Goal: Task Accomplishment & Management: Manage account settings

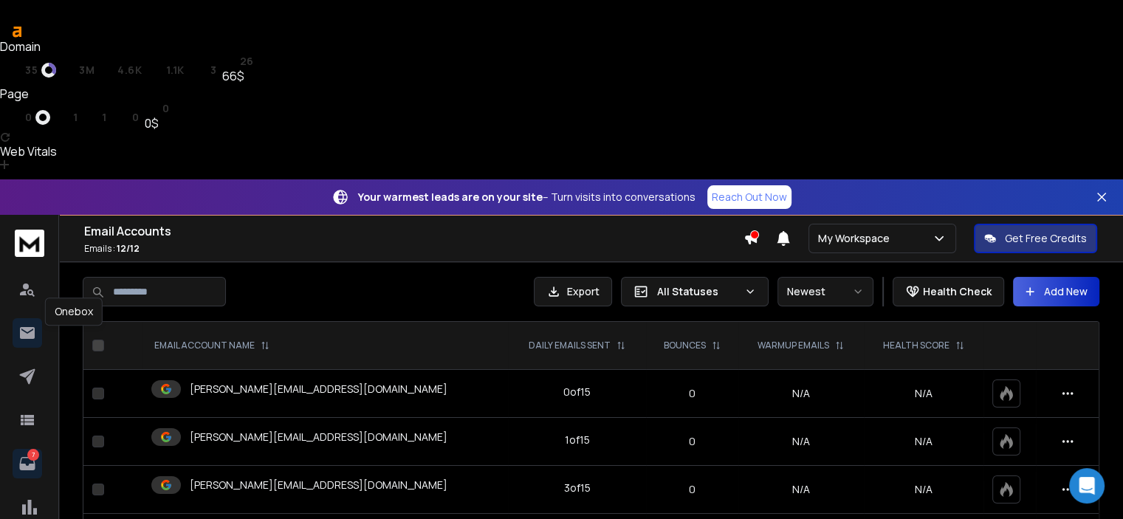
click at [24, 457] on icon at bounding box center [27, 463] width 16 height 13
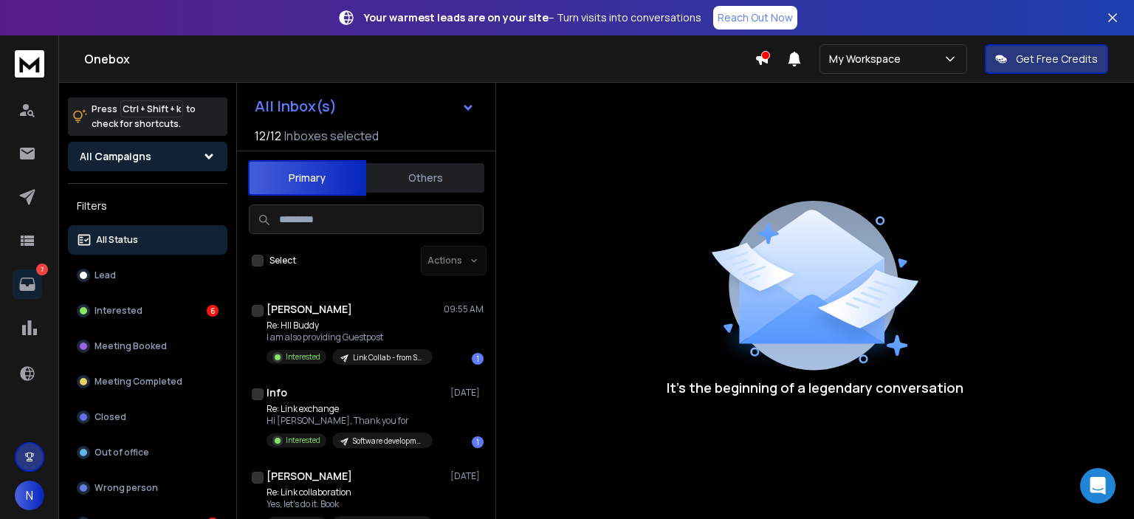
click at [196, 159] on button "All Campaigns" at bounding box center [148, 157] width 160 height 30
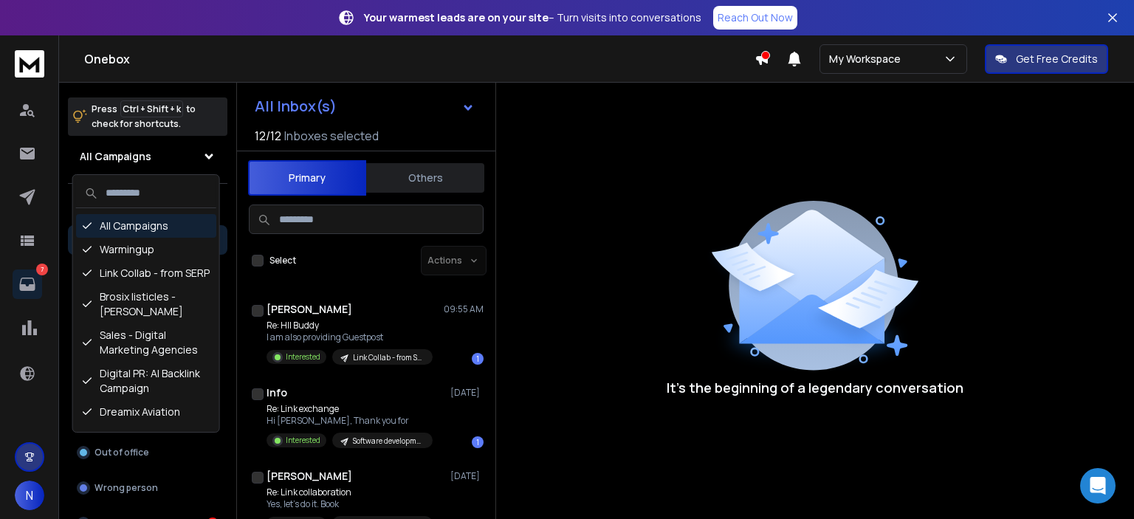
click at [81, 229] on icon at bounding box center [87, 226] width 12 height 12
click at [109, 281] on div "Link Collab - from SERP" at bounding box center [146, 273] width 140 height 24
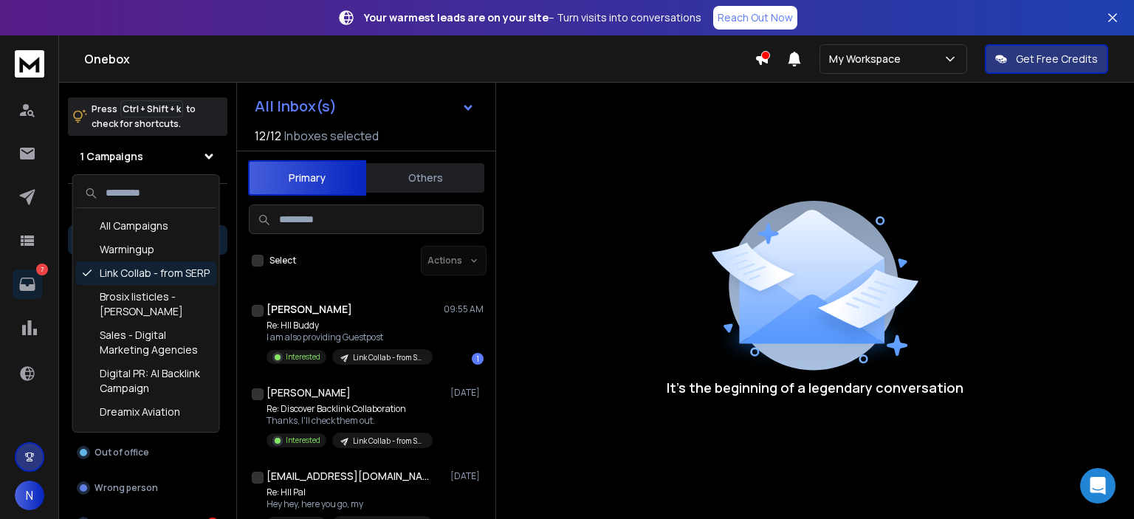
click at [109, 281] on div "Link Collab - from SERP" at bounding box center [146, 273] width 140 height 24
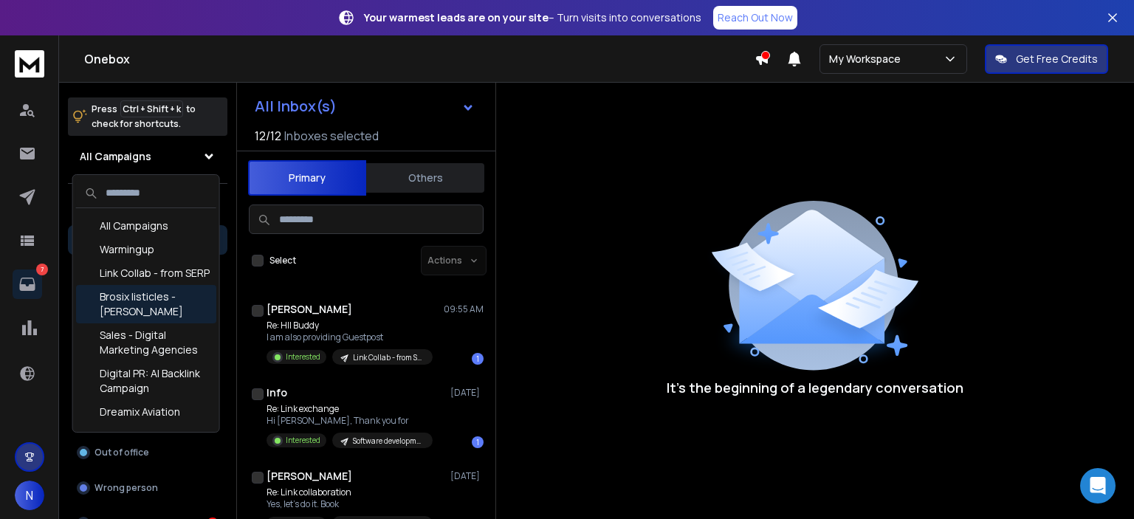
click at [103, 309] on div "Brosix listicles - [PERSON_NAME]" at bounding box center [146, 304] width 140 height 38
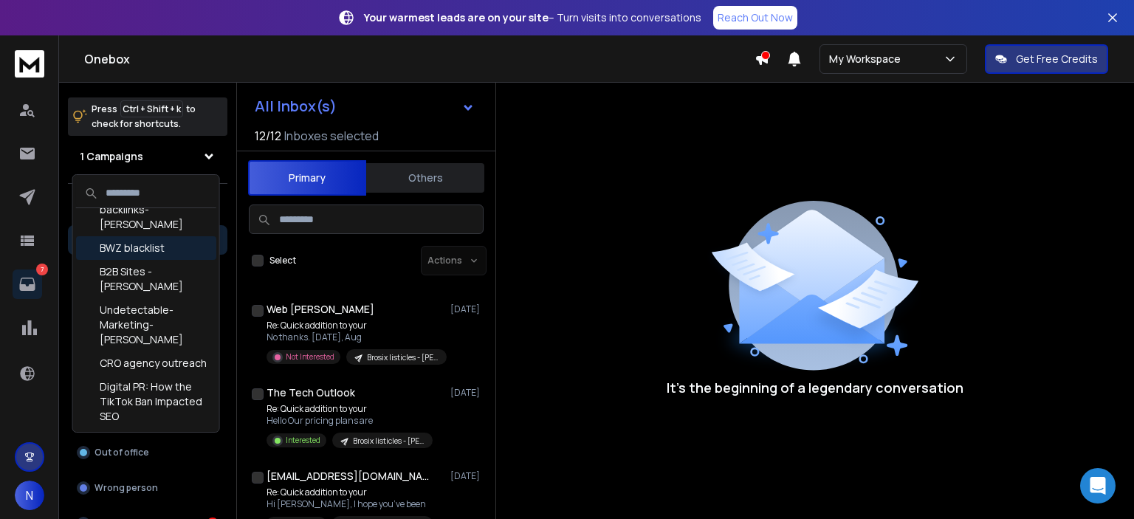
scroll to position [290, 0]
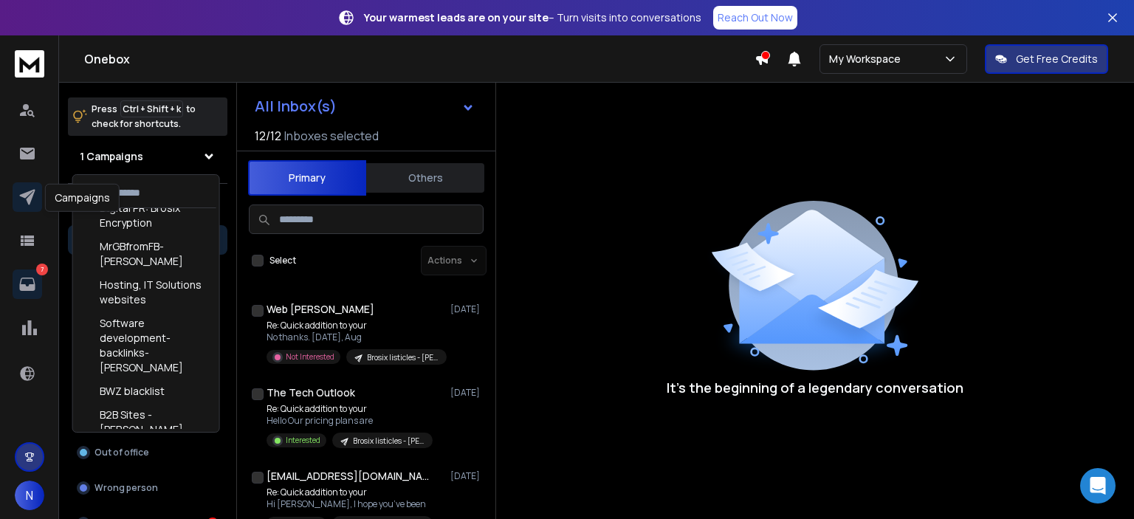
click at [25, 202] on icon at bounding box center [27, 197] width 18 height 18
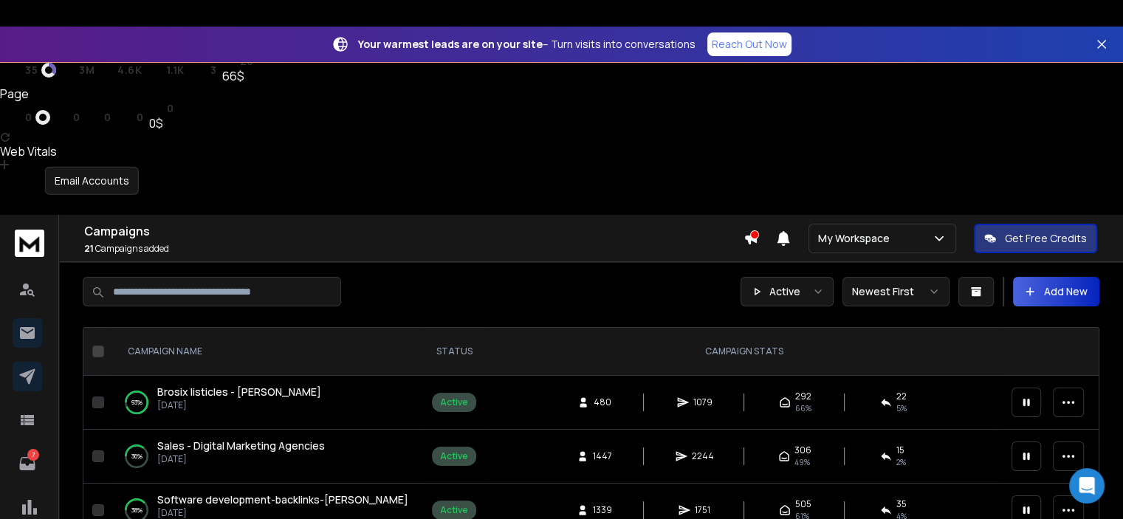
click at [24, 324] on icon at bounding box center [27, 333] width 18 height 18
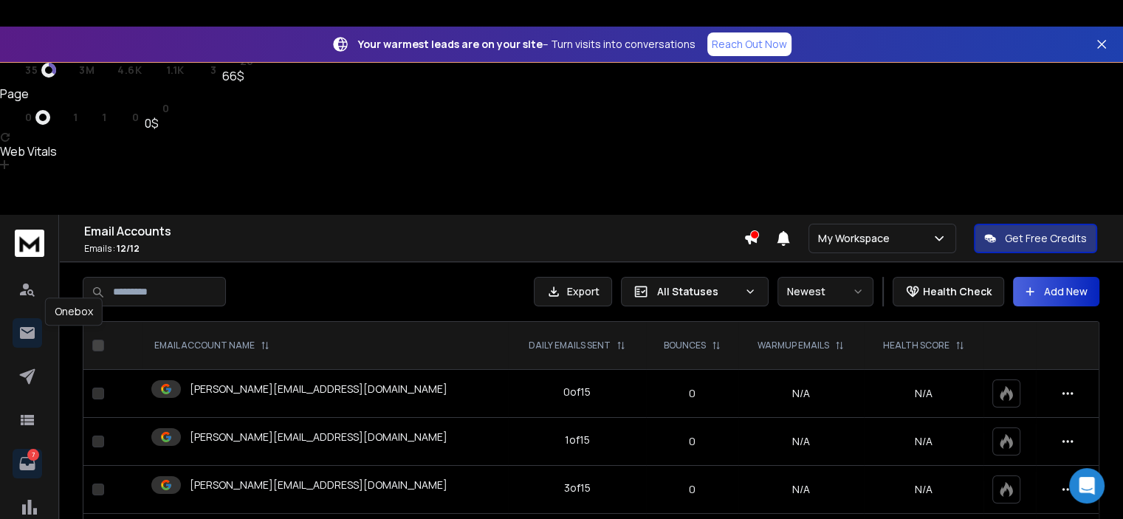
click at [29, 449] on p "7" at bounding box center [33, 455] width 12 height 12
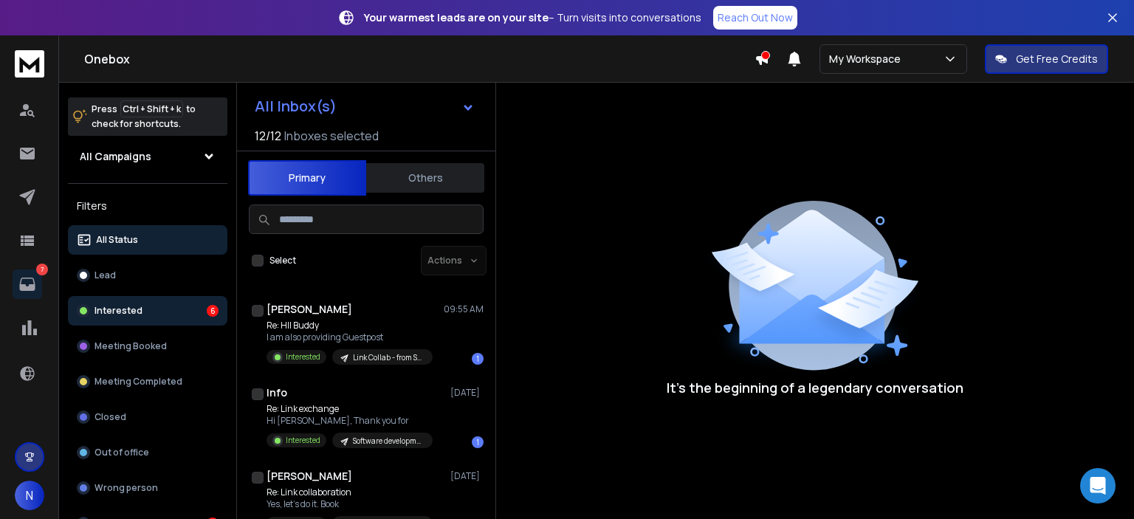
click at [123, 312] on p "Interested" at bounding box center [119, 311] width 48 height 12
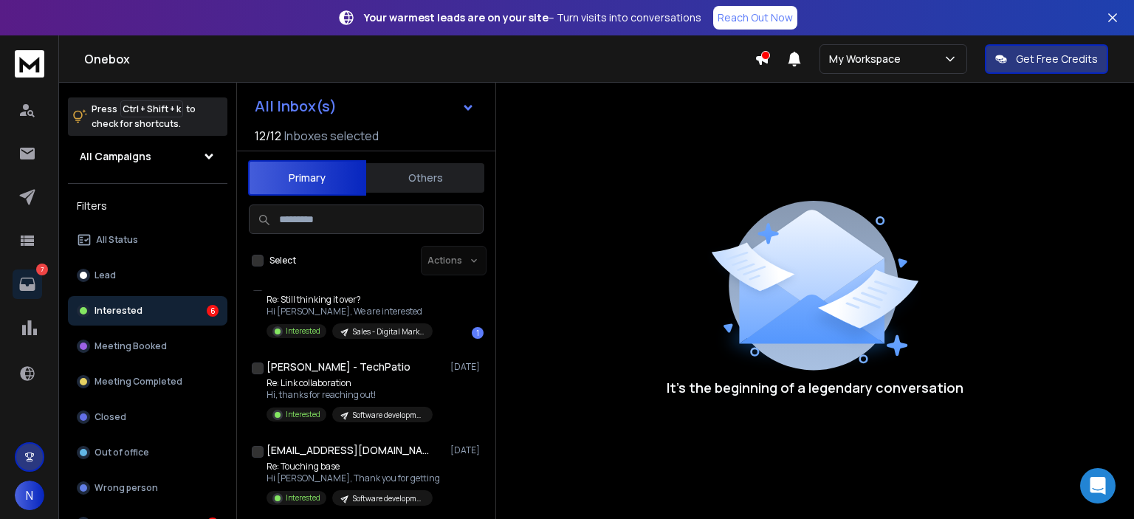
scroll to position [369, 0]
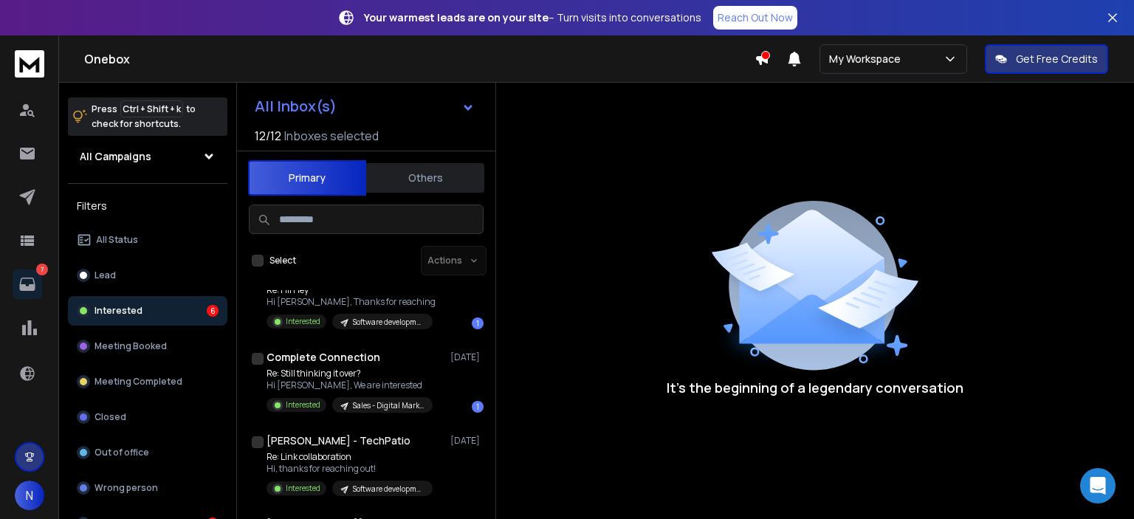
click at [411, 380] on p "Hi [PERSON_NAME], We are interested" at bounding box center [350, 386] width 166 height 12
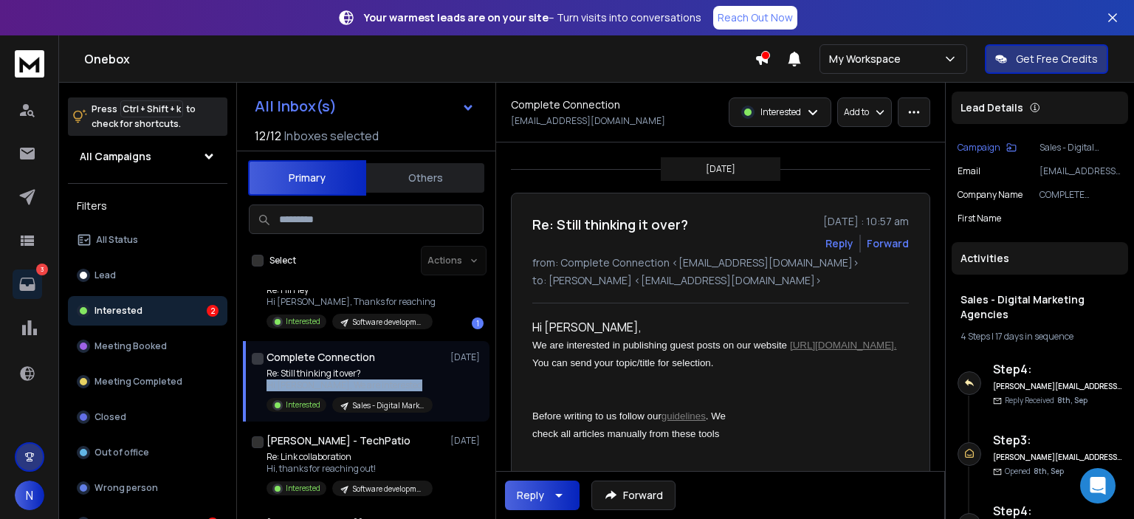
click at [411, 308] on p "Hi [PERSON_NAME], Thanks for reaching" at bounding box center [351, 302] width 169 height 12
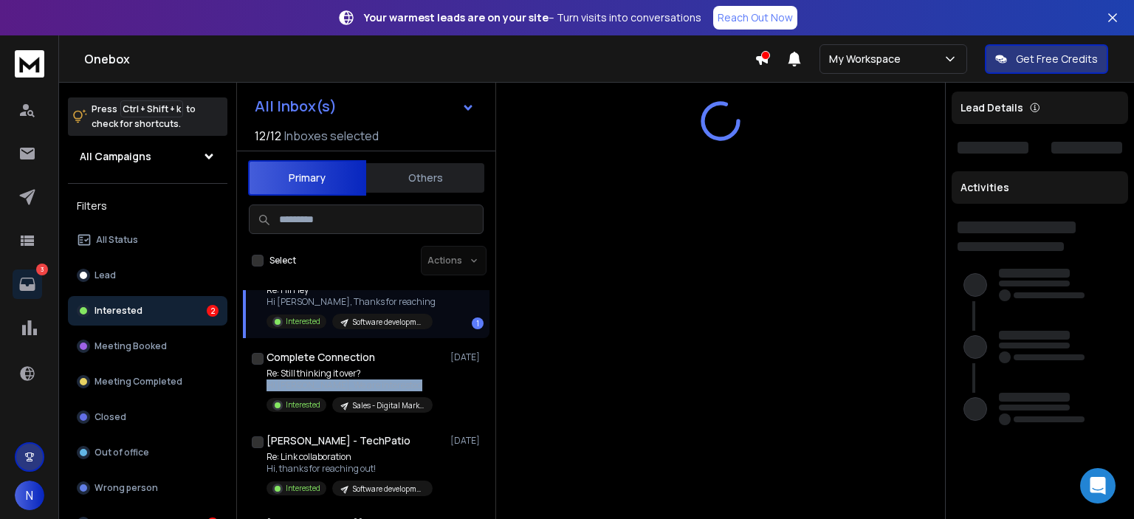
scroll to position [295, 0]
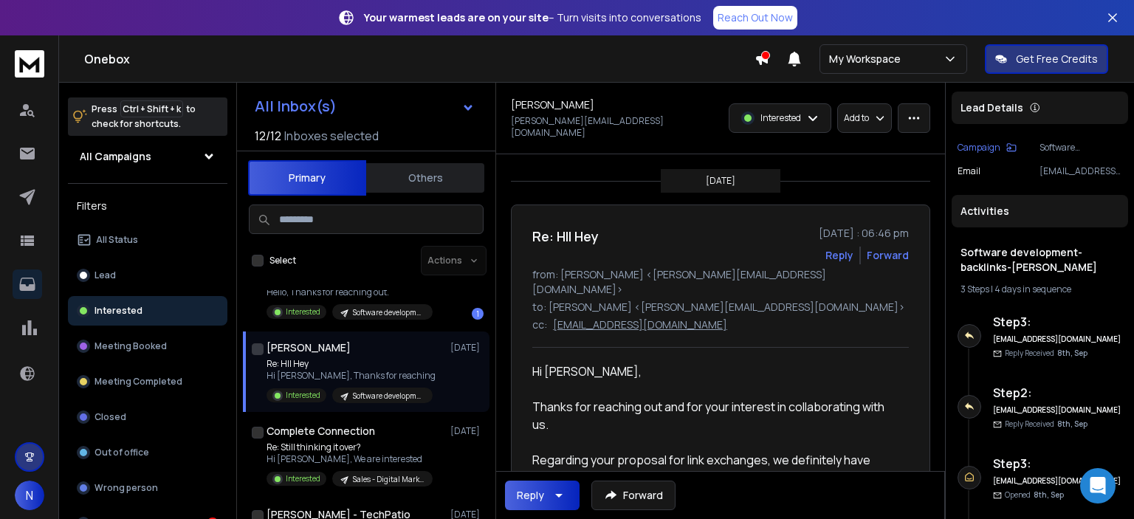
click at [345, 347] on div "[PERSON_NAME] [DATE]" at bounding box center [375, 347] width 217 height 15
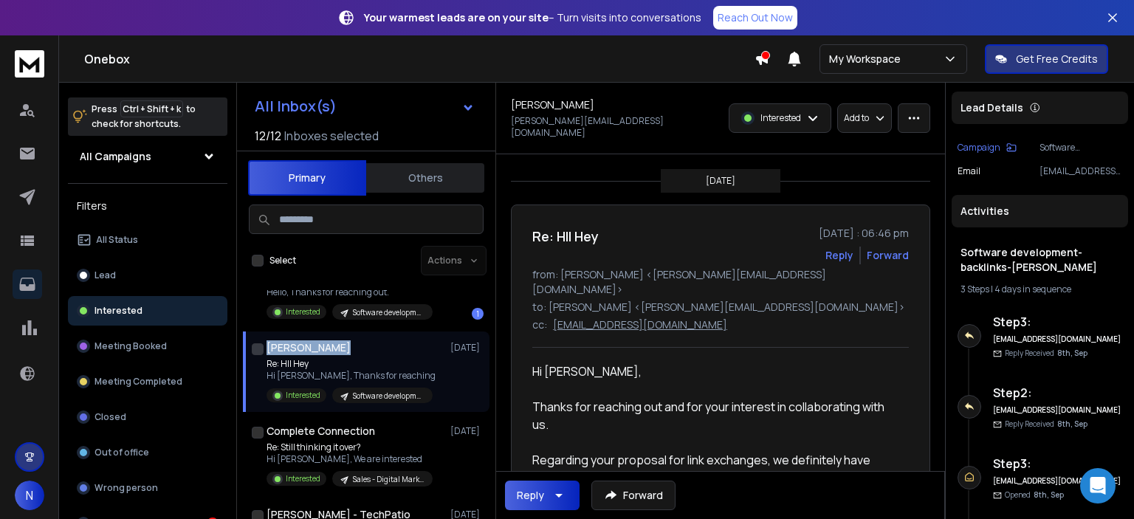
click at [345, 347] on div "[PERSON_NAME] [DATE]" at bounding box center [375, 347] width 217 height 15
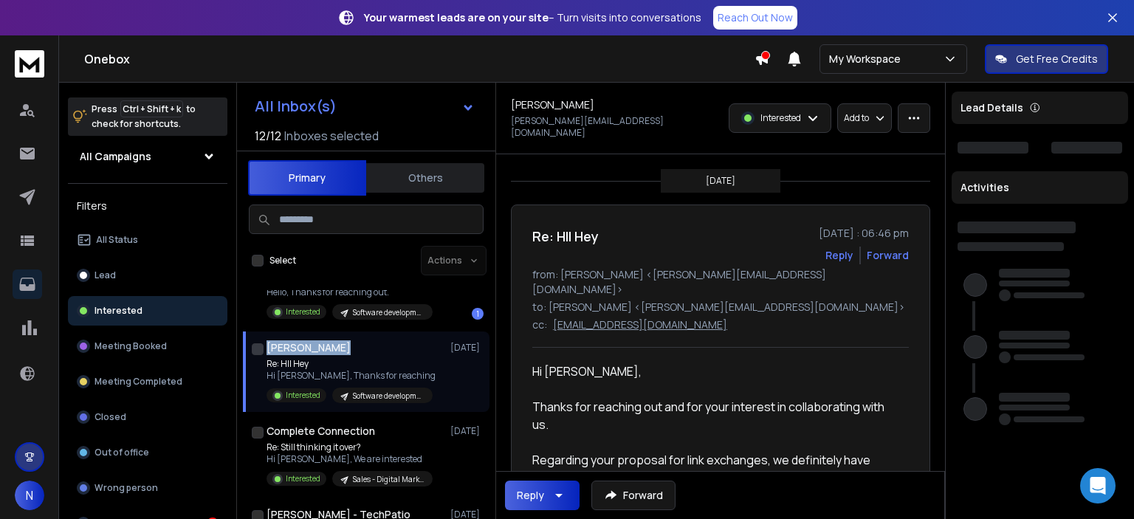
click at [345, 347] on div "[PERSON_NAME] [DATE]" at bounding box center [375, 347] width 217 height 15
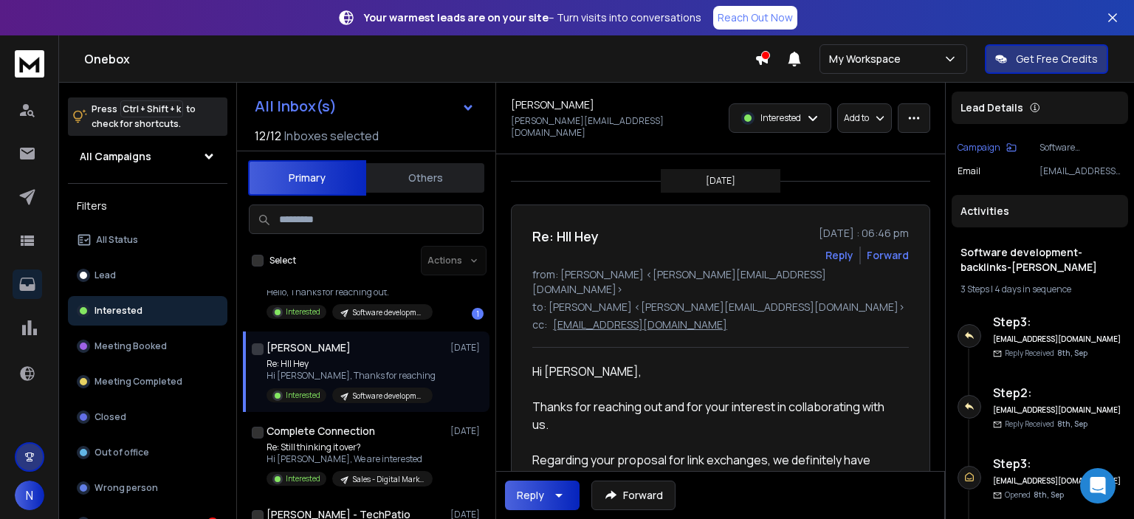
click at [345, 347] on div "[PERSON_NAME] [DATE]" at bounding box center [375, 347] width 217 height 15
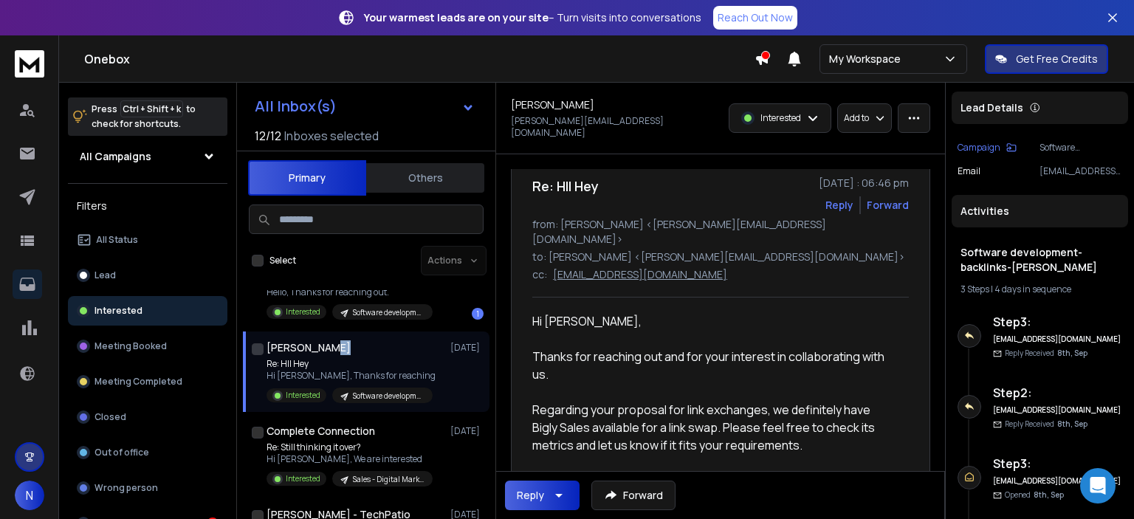
click at [801, 401] on div "Regarding your proposal for link exchanges, we definitely have Bigly Sales avai…" at bounding box center [715, 427] width 365 height 53
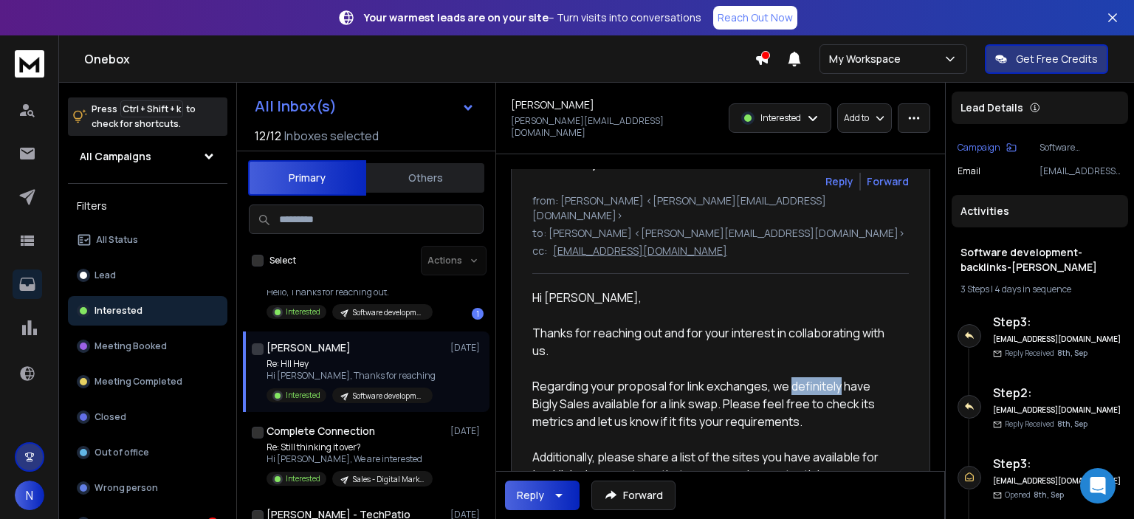
click at [743, 377] on div "Regarding your proposal for link exchanges, we definitely have Bigly Sales avai…" at bounding box center [715, 403] width 365 height 53
click at [740, 377] on div "Regarding your proposal for link exchanges, we definitely have Bigly Sales avai…" at bounding box center [715, 403] width 365 height 53
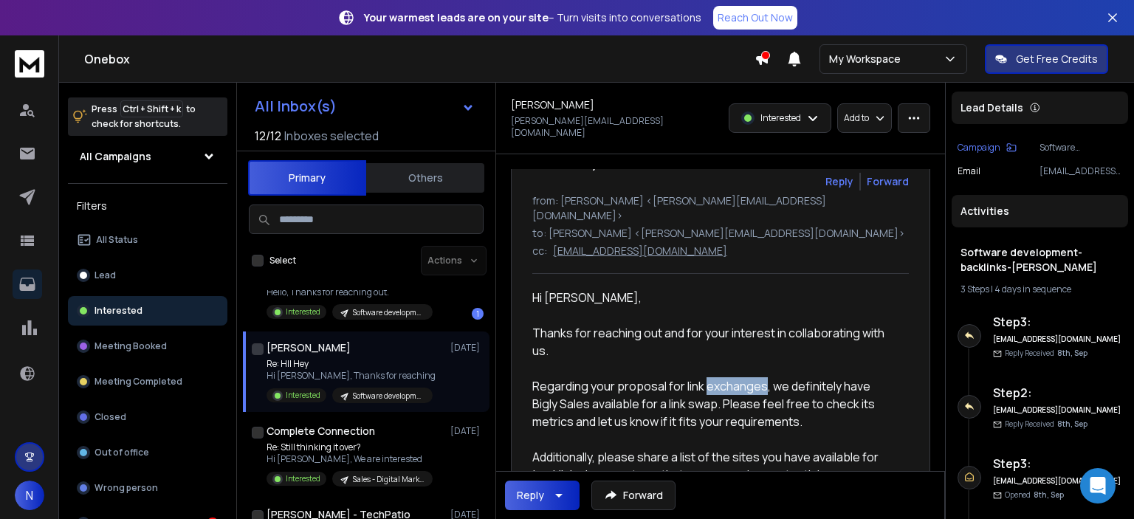
click at [740, 377] on div "Regarding your proposal for link exchanges, we definitely have Bigly Sales avai…" at bounding box center [715, 403] width 365 height 53
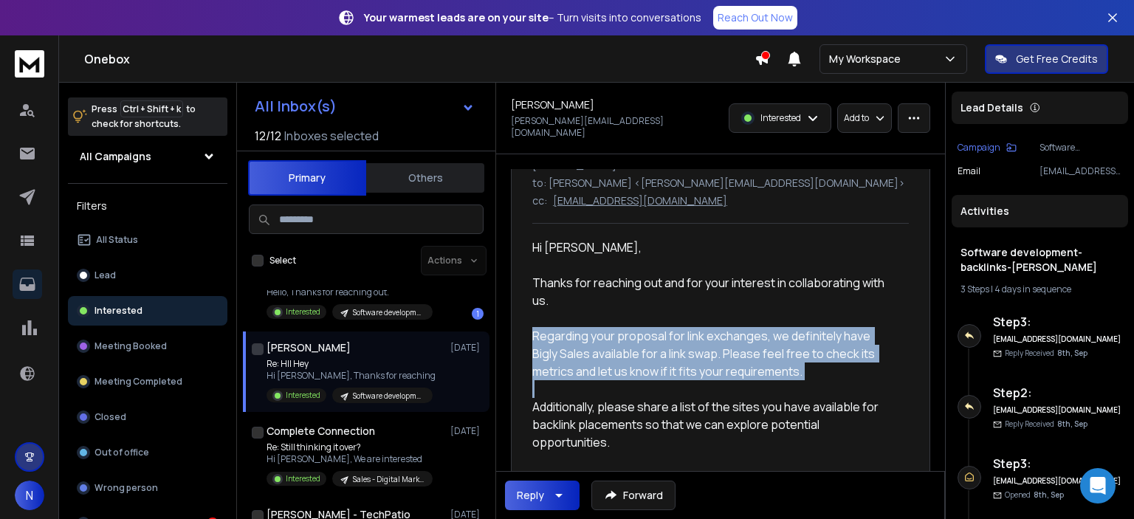
scroll to position [148, 0]
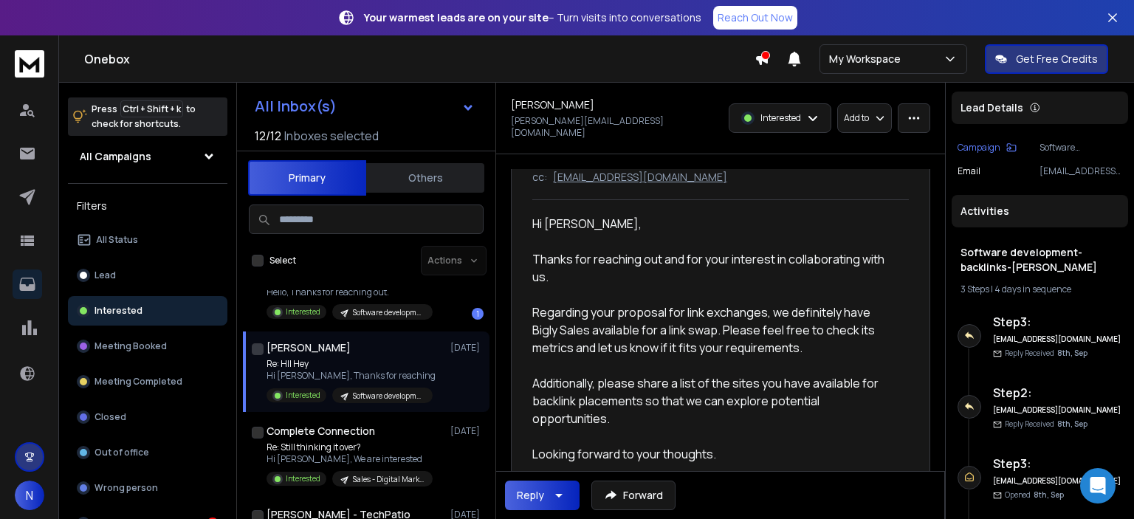
click at [826, 374] on div "Additionally, please share a list of the sites you have available for backlink …" at bounding box center [715, 400] width 365 height 53
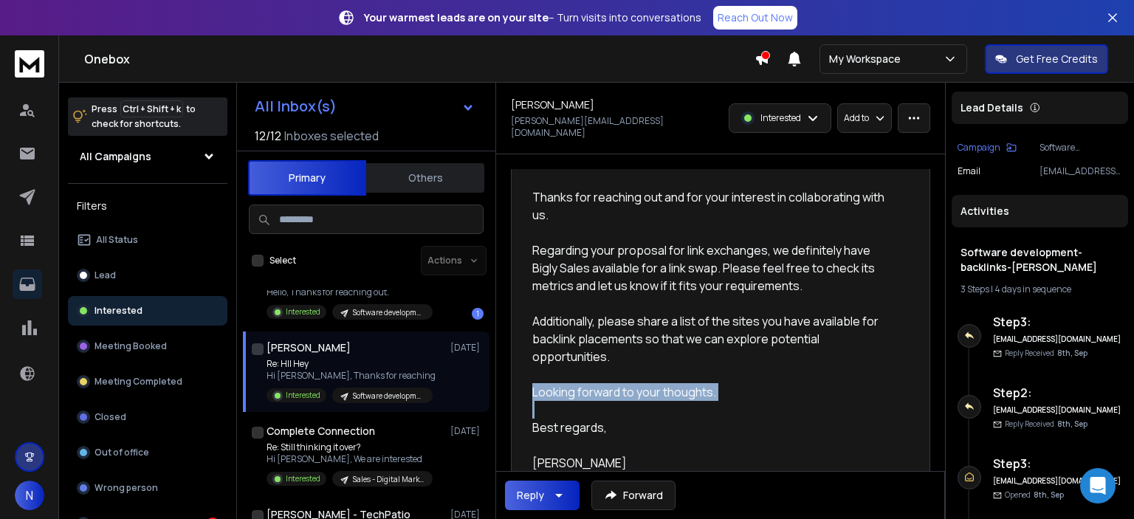
click at [826, 383] on div "Looking forward to your thoughts." at bounding box center [715, 392] width 365 height 18
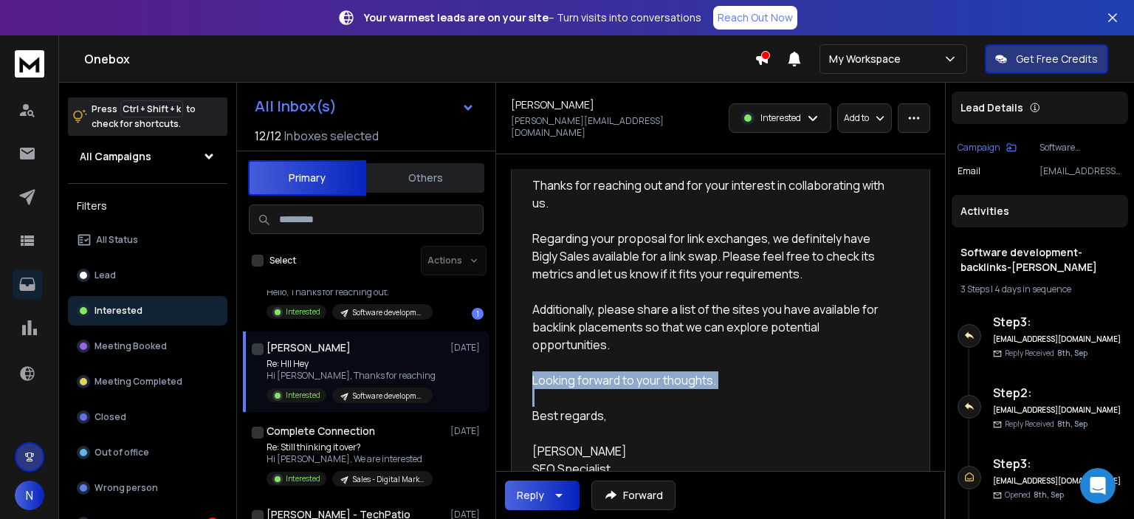
click at [826, 372] on div "Looking forward to your thoughts." at bounding box center [715, 381] width 365 height 18
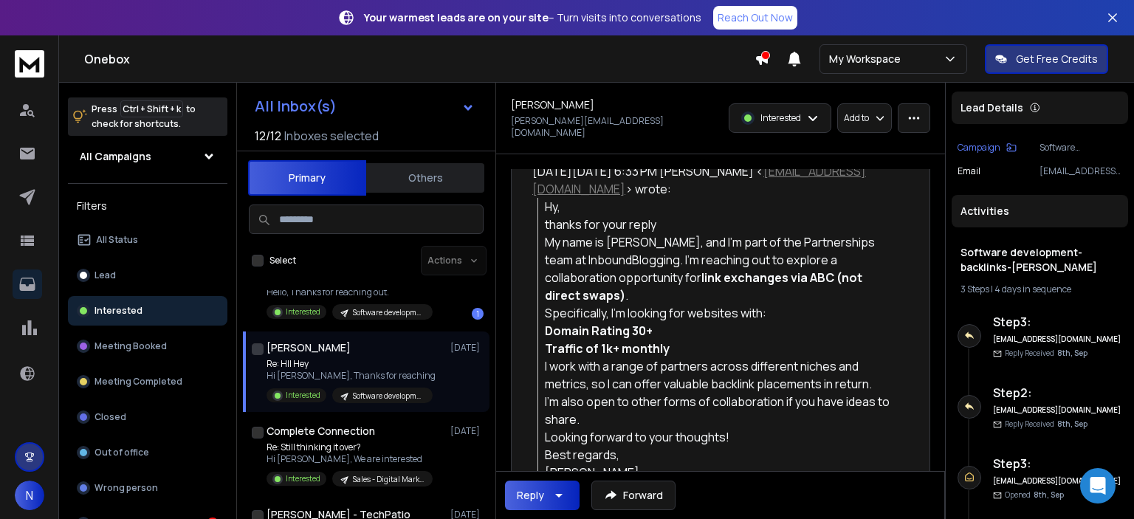
scroll to position [591, 0]
click at [819, 445] on div "Best regards, [PERSON_NAME]" at bounding box center [721, 462] width 352 height 35
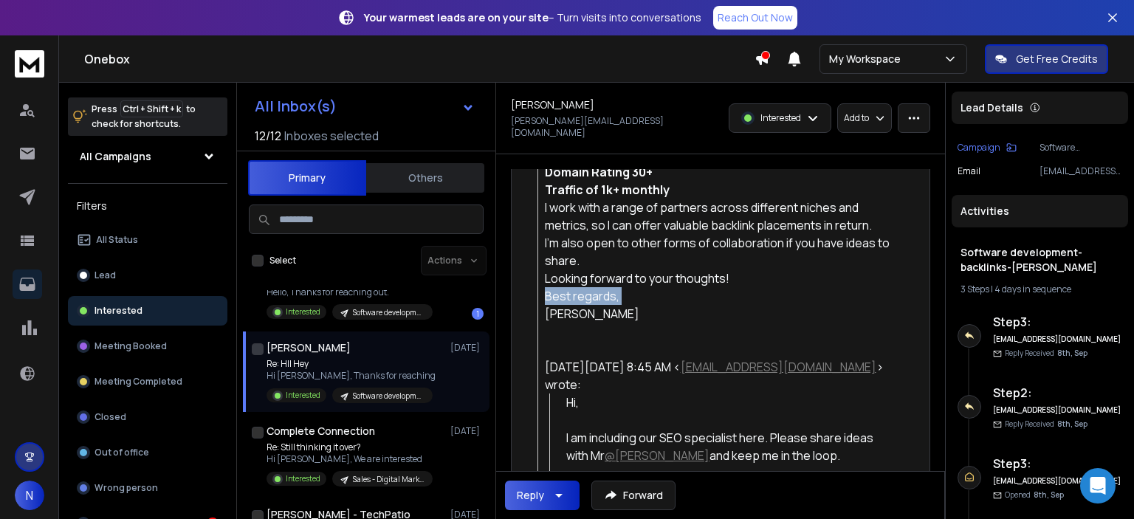
scroll to position [812, 0]
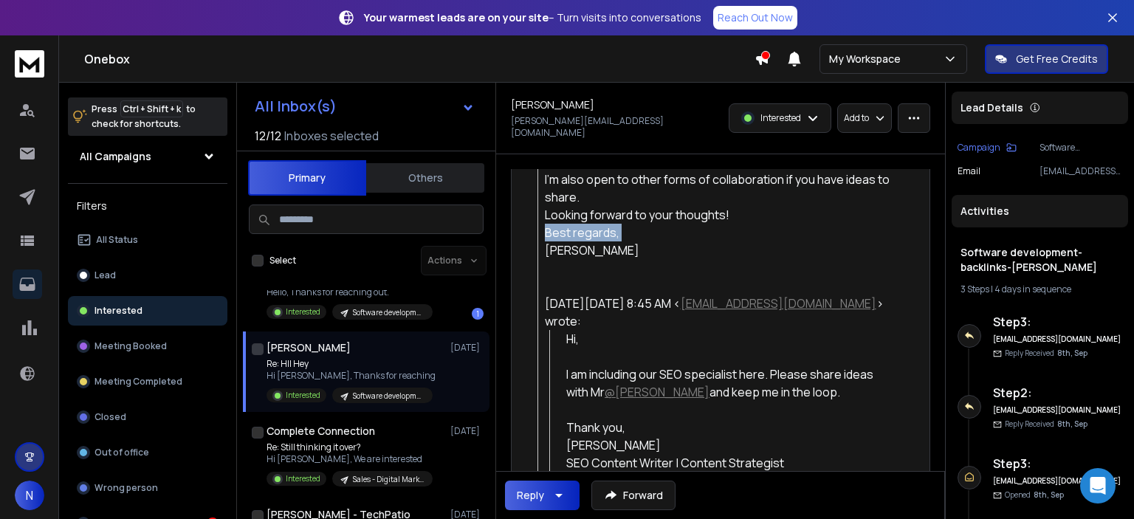
click at [818, 366] on div "I am including our SEO specialist here. Please share ideas with Mr @[PERSON_NAM…" at bounding box center [732, 383] width 331 height 35
click at [810, 295] on link "[EMAIL_ADDRESS][DOMAIN_NAME]" at bounding box center [779, 303] width 196 height 16
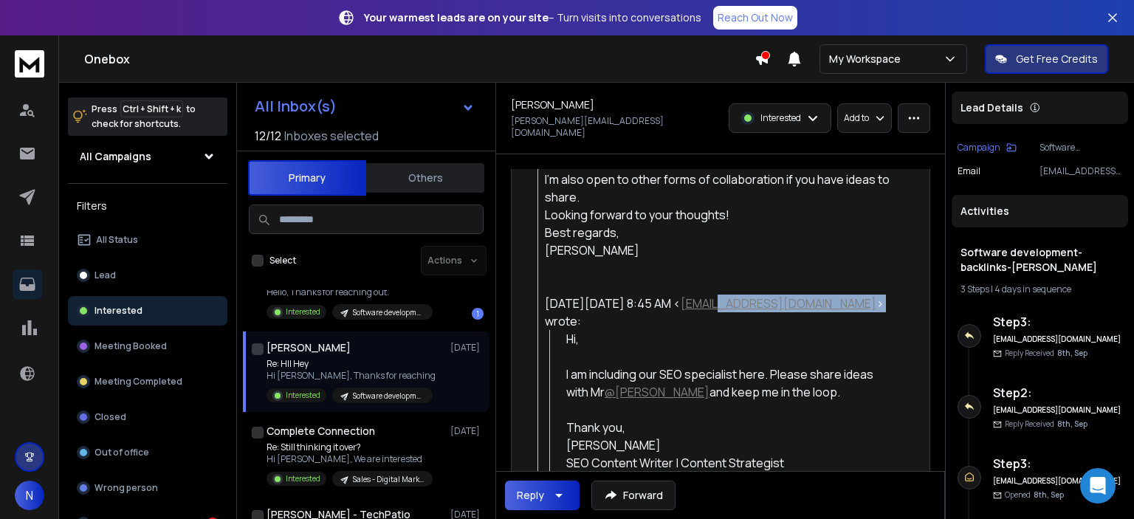
drag, startPoint x: 871, startPoint y: 259, endPoint x: 776, endPoint y: 262, distance: 94.6
click at [776, 295] on div "[DATE][DATE] 8:45 AM < [EMAIL_ADDRESS][DOMAIN_NAME] > wrote:" at bounding box center [721, 312] width 352 height 35
copy div "[DOMAIN_NAME] >"
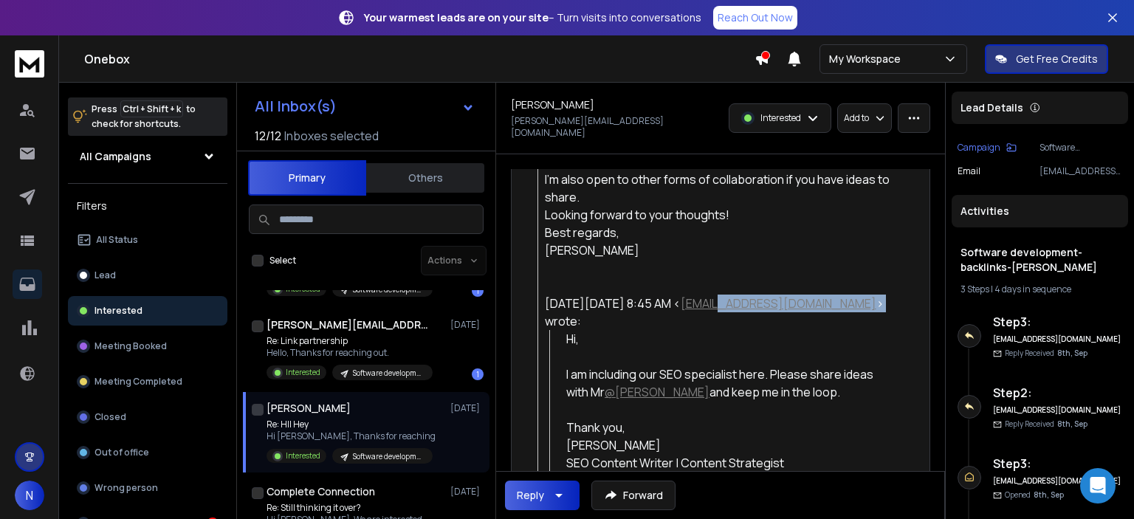
scroll to position [222, 0]
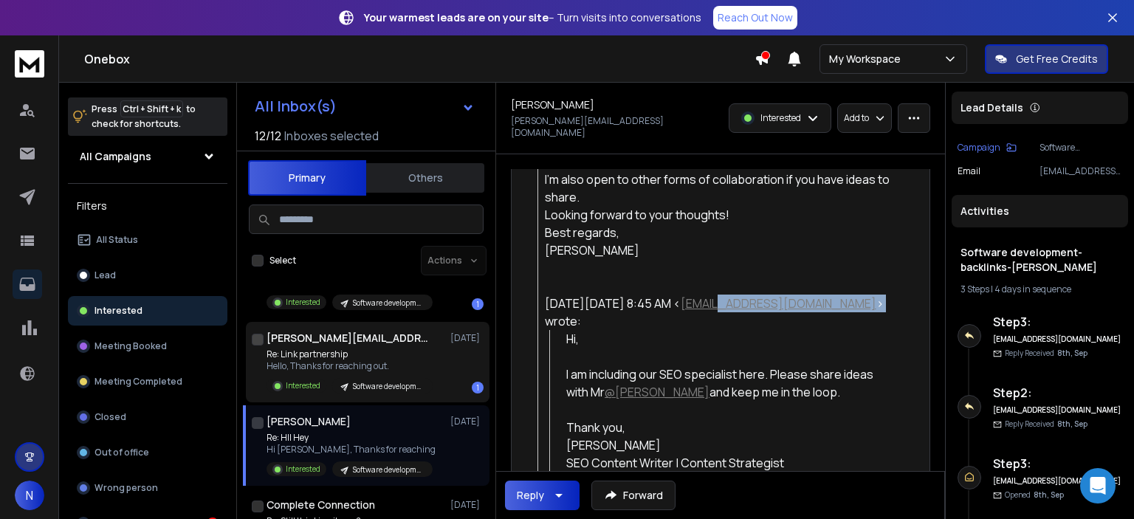
click at [319, 357] on p "Re: Link partnership" at bounding box center [350, 355] width 166 height 12
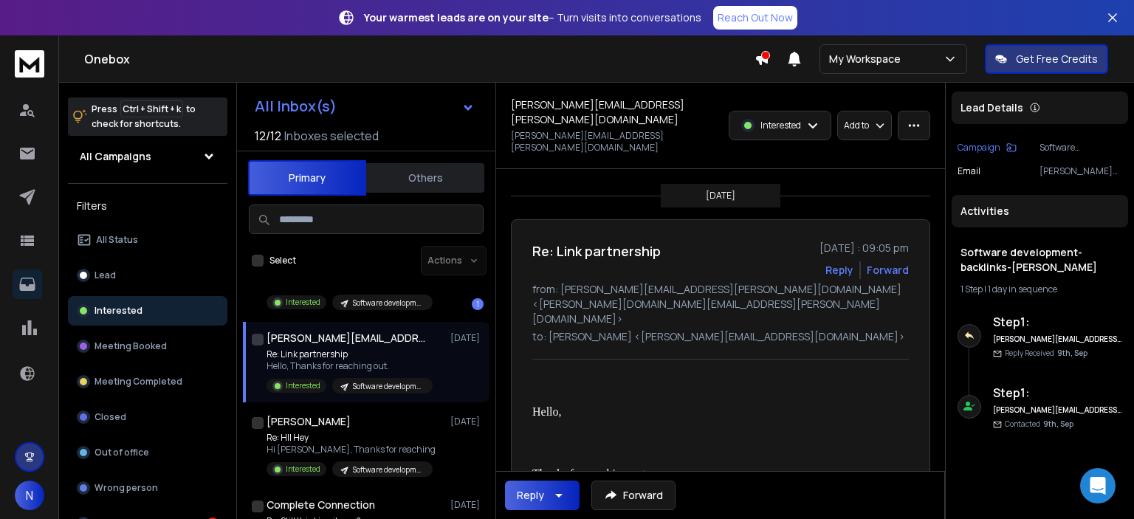
scroll to position [0, 0]
drag, startPoint x: 776, startPoint y: 263, endPoint x: 846, endPoint y: 262, distance: 70.2
click at [846, 282] on p "from: [PERSON_NAME][EMAIL_ADDRESS][PERSON_NAME][DOMAIN_NAME] <[PERSON_NAME][DOM…" at bounding box center [721, 304] width 377 height 44
copy p "[DOMAIN_NAME]"
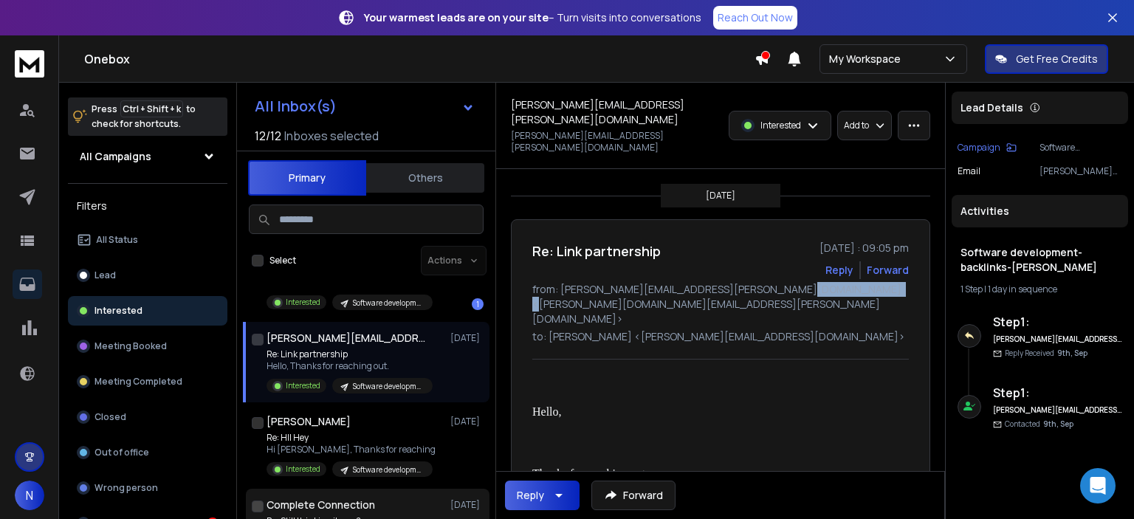
scroll to position [148, 0]
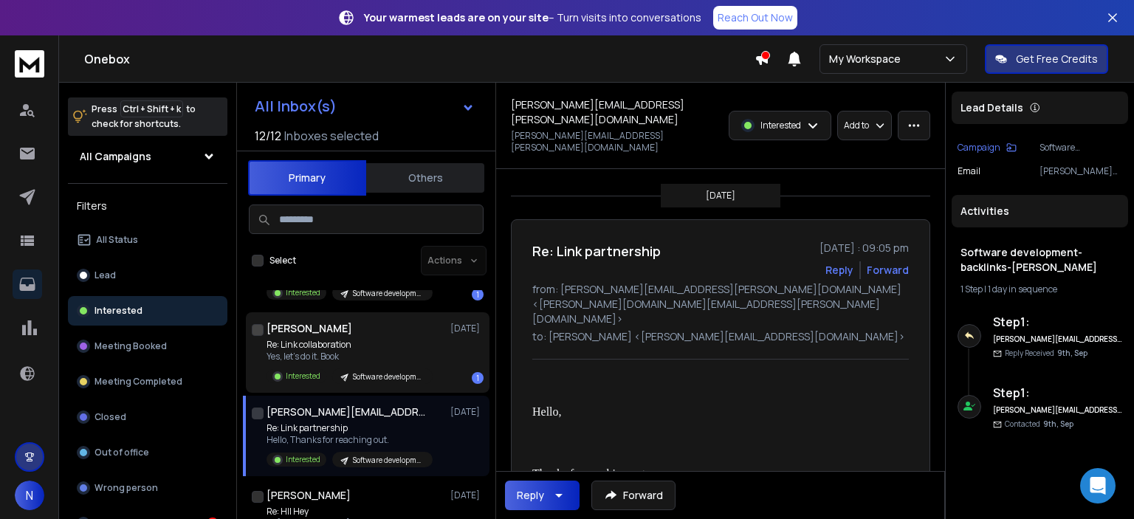
click at [357, 335] on div "[PERSON_NAME] [DATE]" at bounding box center [375, 328] width 217 height 15
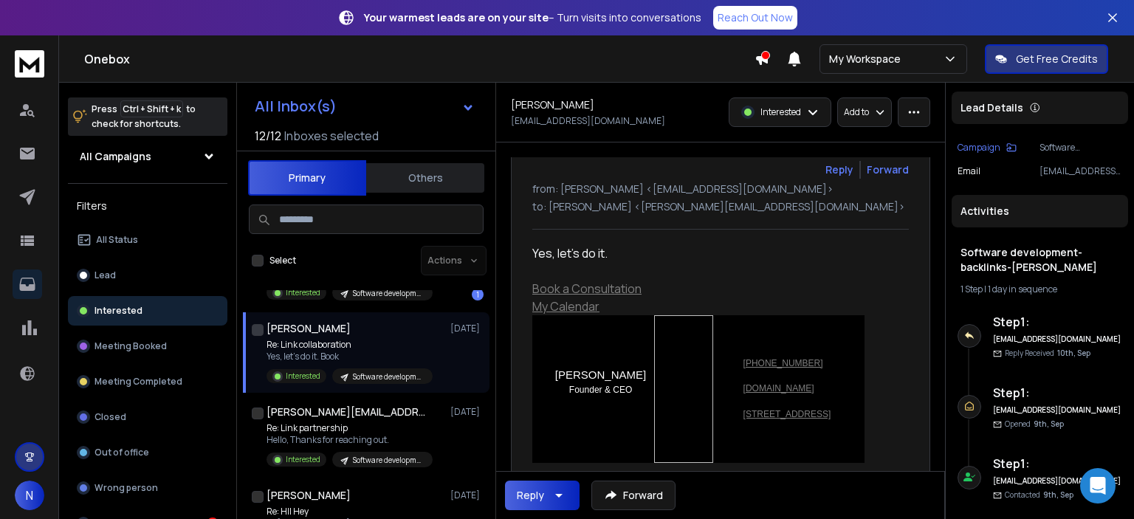
scroll to position [0, 0]
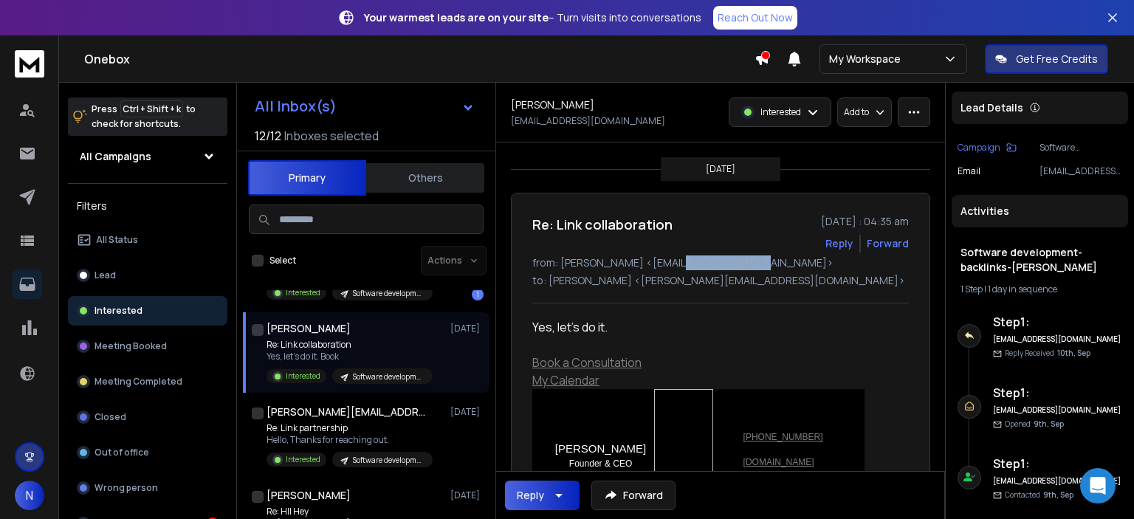
drag, startPoint x: 677, startPoint y: 262, endPoint x: 753, endPoint y: 267, distance: 77.0
click at [753, 267] on p "from: [PERSON_NAME] <[EMAIL_ADDRESS][DOMAIN_NAME]>" at bounding box center [721, 263] width 377 height 15
copy p "[DOMAIN_NAME]"
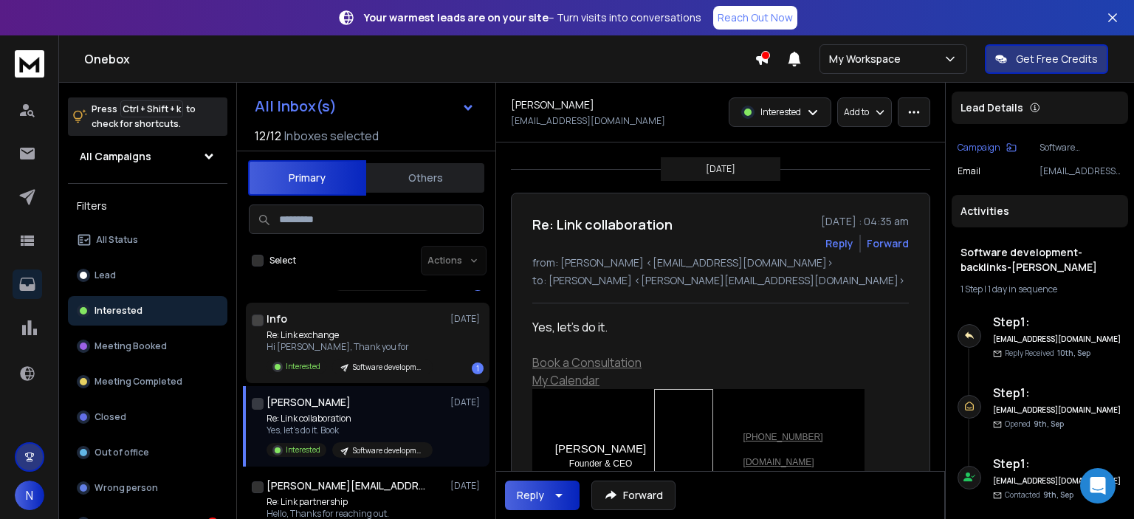
click at [360, 333] on p "Re: Link exchange" at bounding box center [350, 335] width 166 height 12
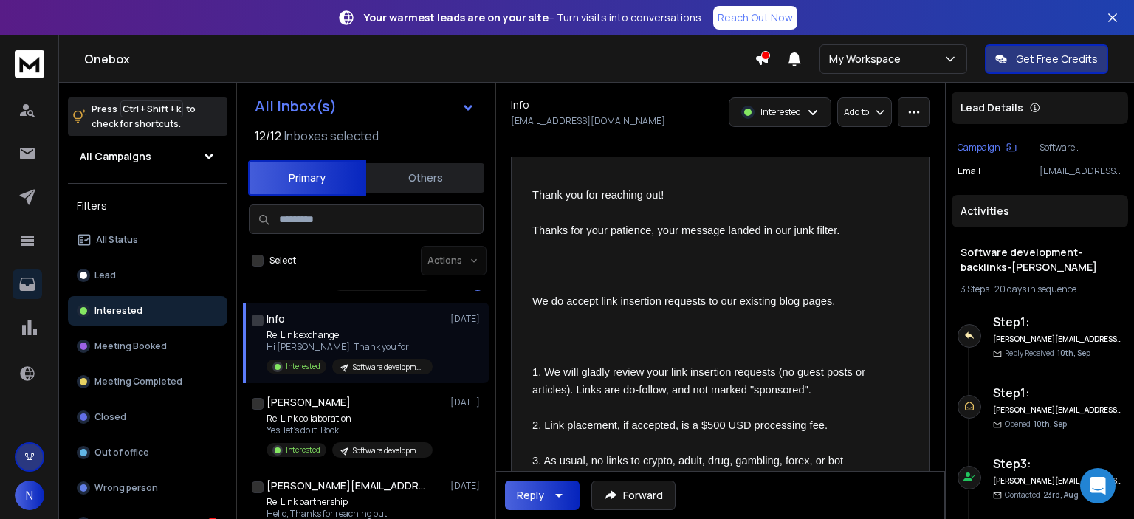
scroll to position [295, 0]
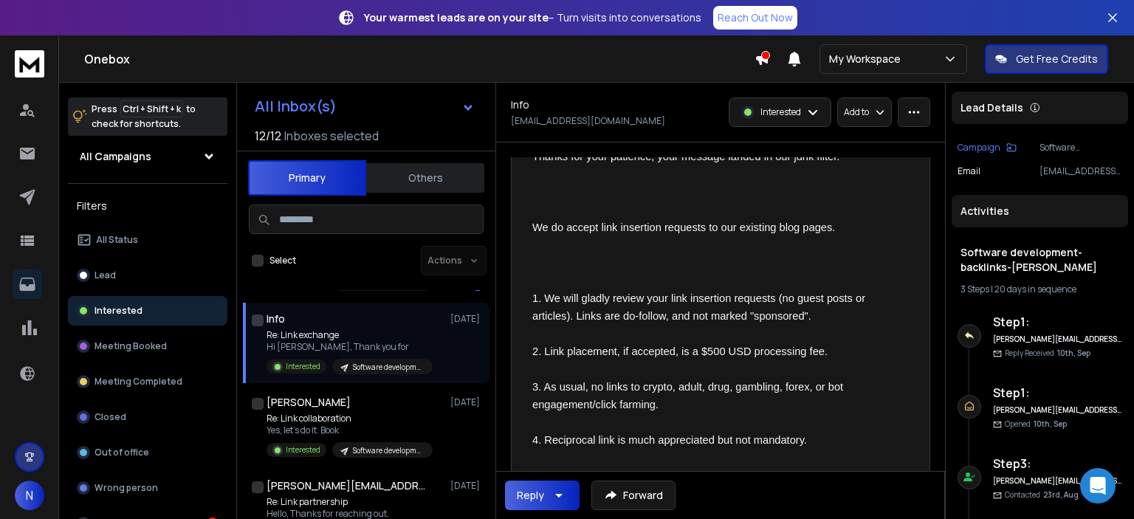
drag, startPoint x: 682, startPoint y: 349, endPoint x: 821, endPoint y: 357, distance: 139.9
click at [821, 357] on p "2. Link placement, if accepted, is a $500 USD processing fee." at bounding box center [715, 351] width 365 height 18
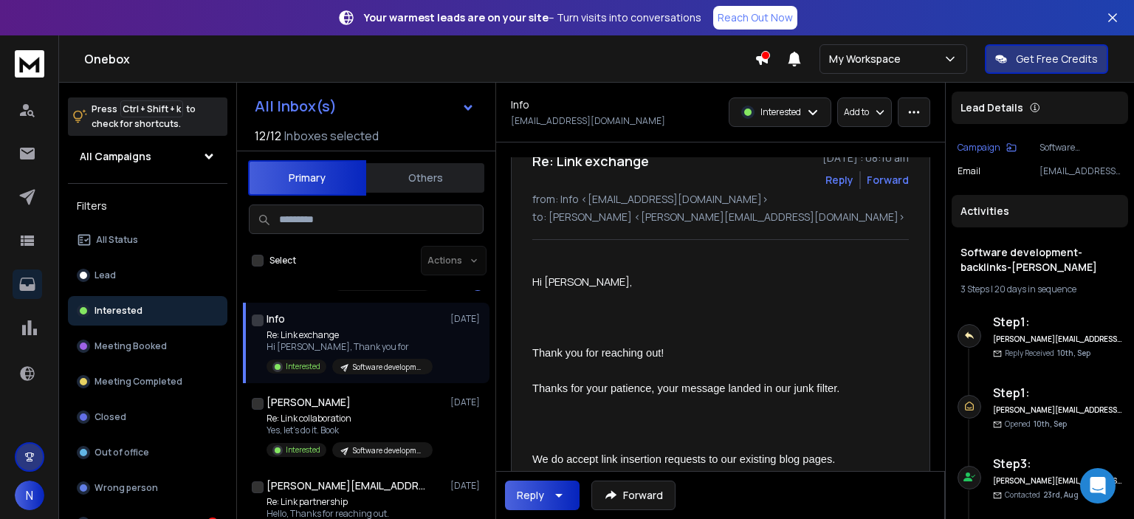
scroll to position [0, 0]
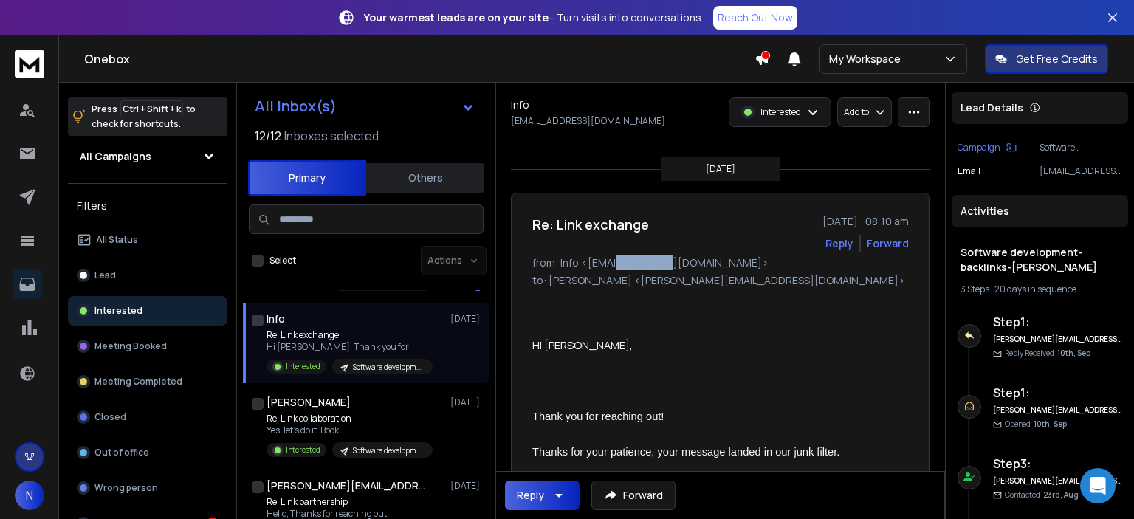
drag, startPoint x: 612, startPoint y: 265, endPoint x: 665, endPoint y: 269, distance: 54.0
click at [665, 269] on p "from: Info <[EMAIL_ADDRESS][DOMAIN_NAME]>" at bounding box center [721, 263] width 377 height 15
copy p "[DOMAIN_NAME]"
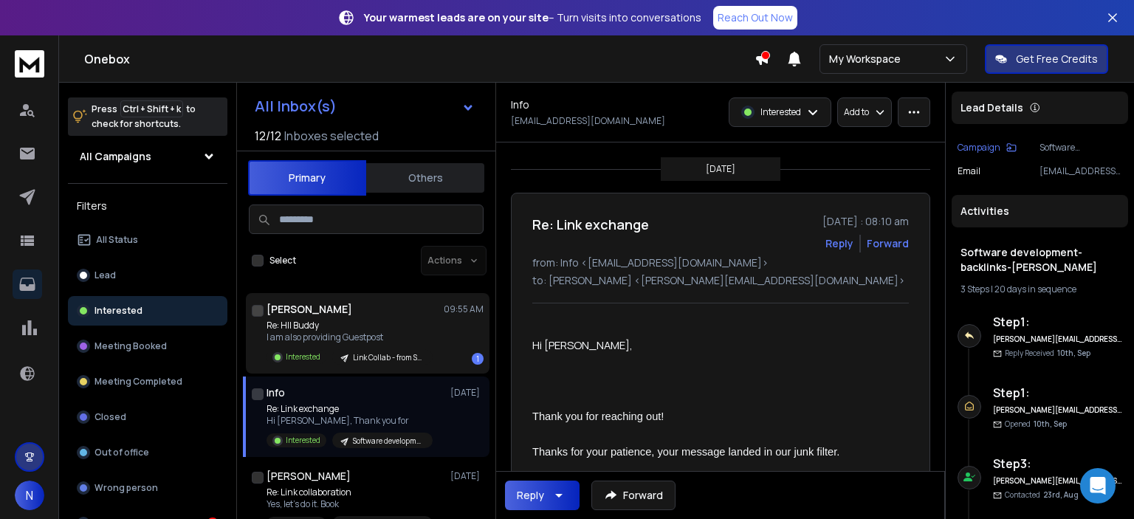
click at [392, 321] on p "Re: HII Buddy" at bounding box center [350, 326] width 166 height 12
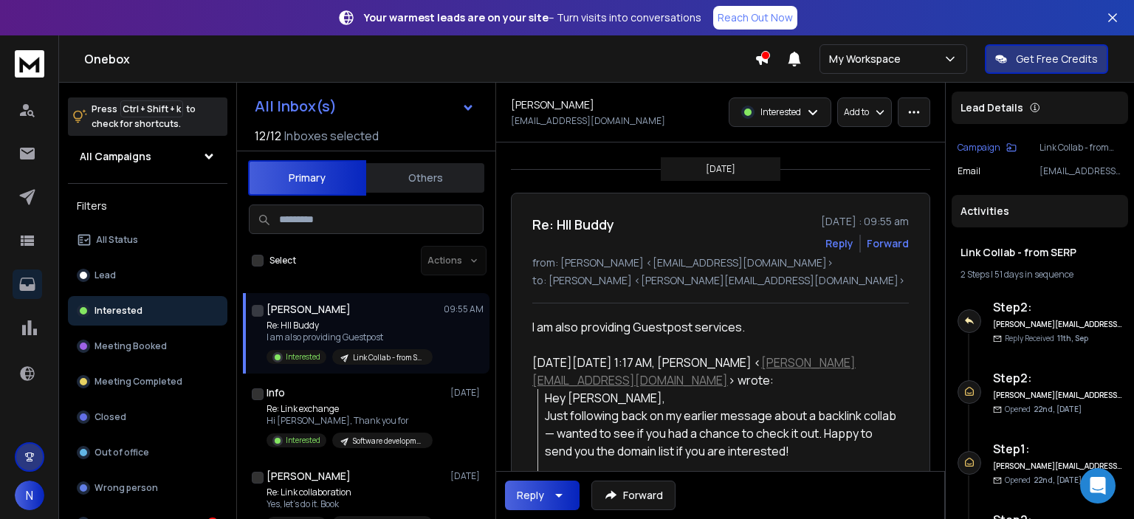
click at [406, 362] on p "Link Collab - from SERP" at bounding box center [388, 357] width 71 height 11
click at [31, 154] on icon at bounding box center [27, 154] width 15 height 12
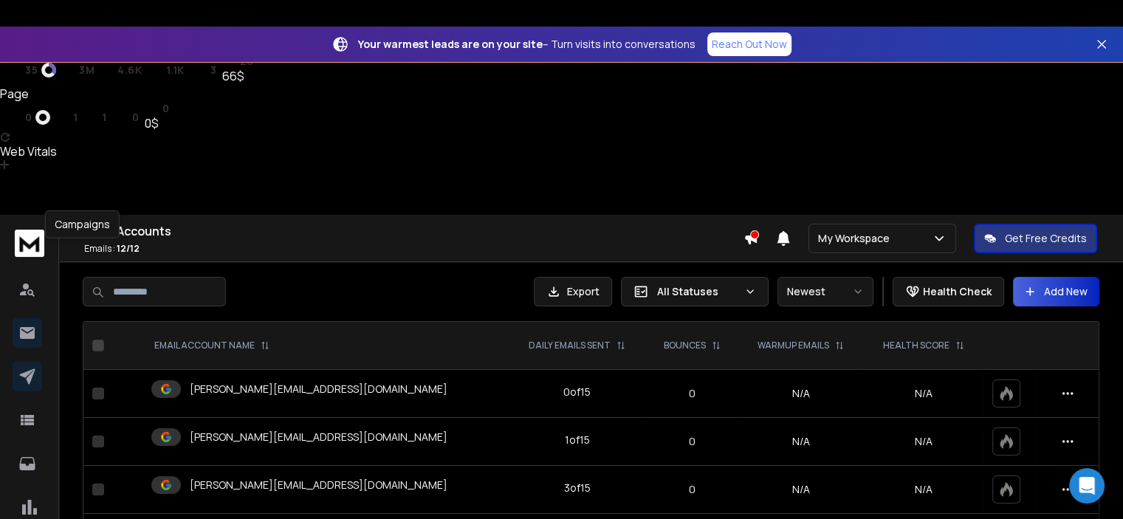
click at [27, 369] on icon at bounding box center [27, 377] width 16 height 16
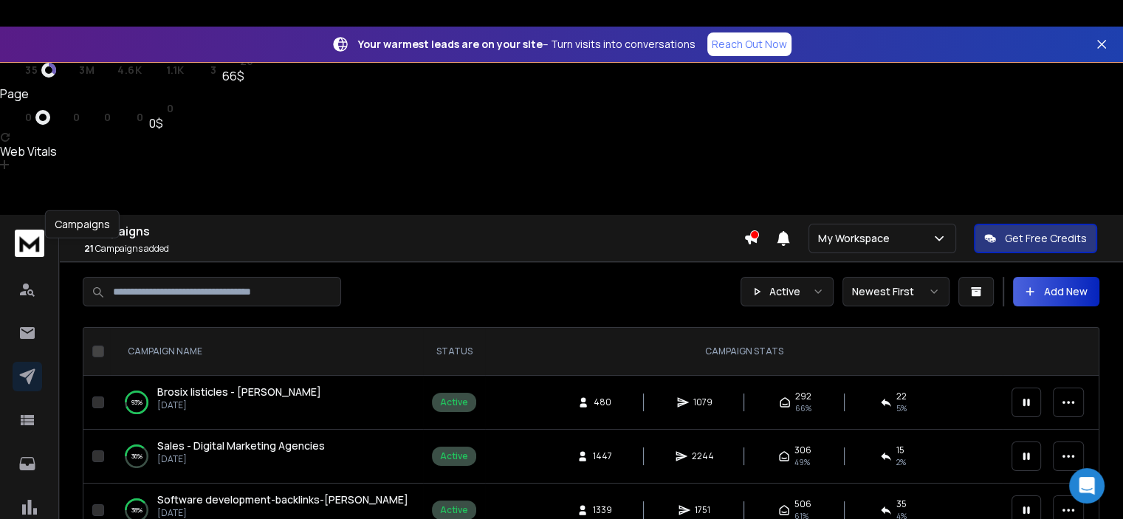
click at [1071, 277] on button "Add New" at bounding box center [1056, 292] width 86 height 30
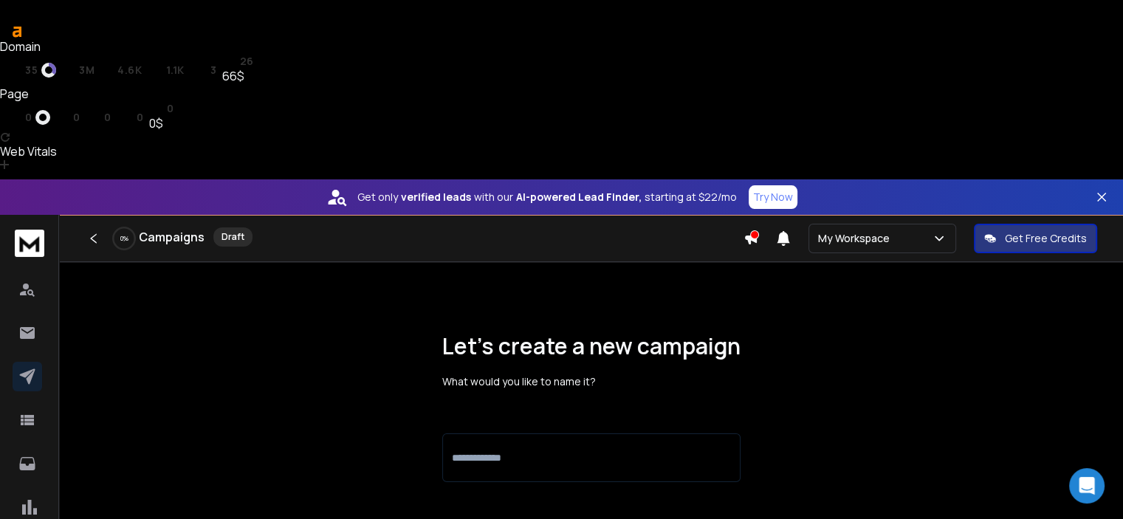
click at [523, 434] on input at bounding box center [591, 458] width 298 height 49
type input "*"
type input "**********"
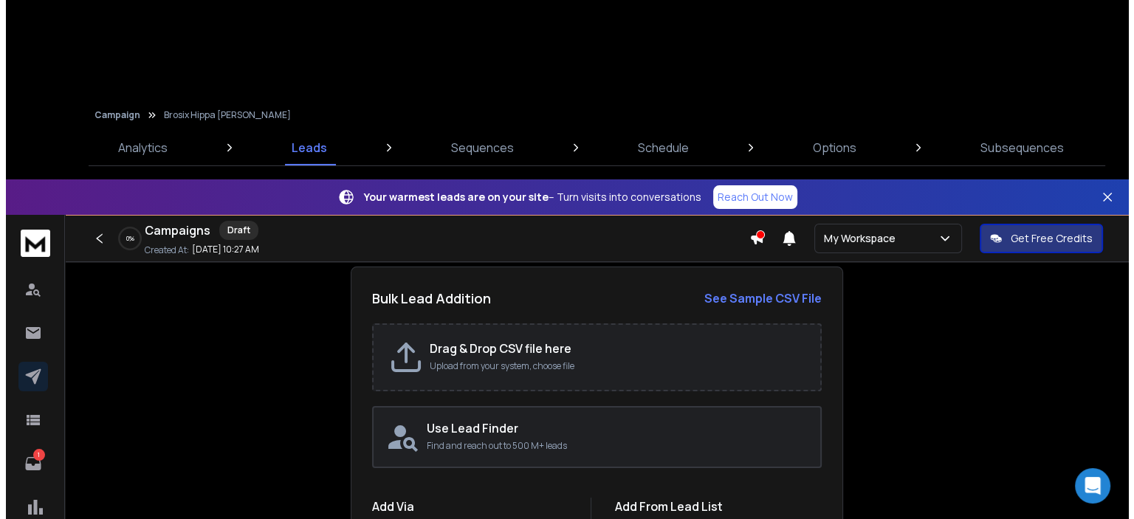
scroll to position [177, 0]
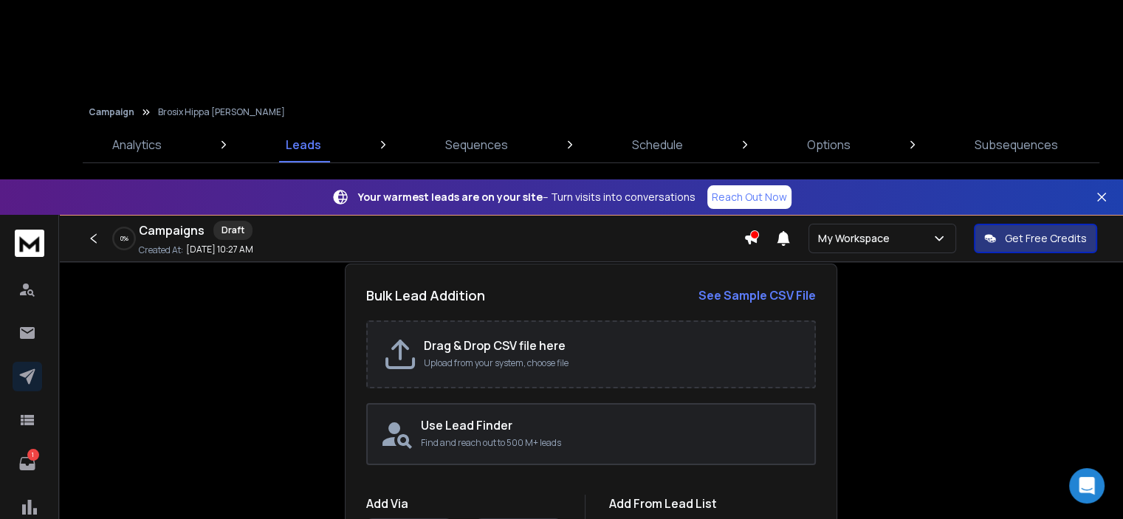
click at [753, 287] on strong "See Sample CSV File" at bounding box center [757, 295] width 117 height 16
click at [496, 337] on h2 "Drag & Drop CSV file here" at bounding box center [612, 346] width 376 height 18
type input "**********"
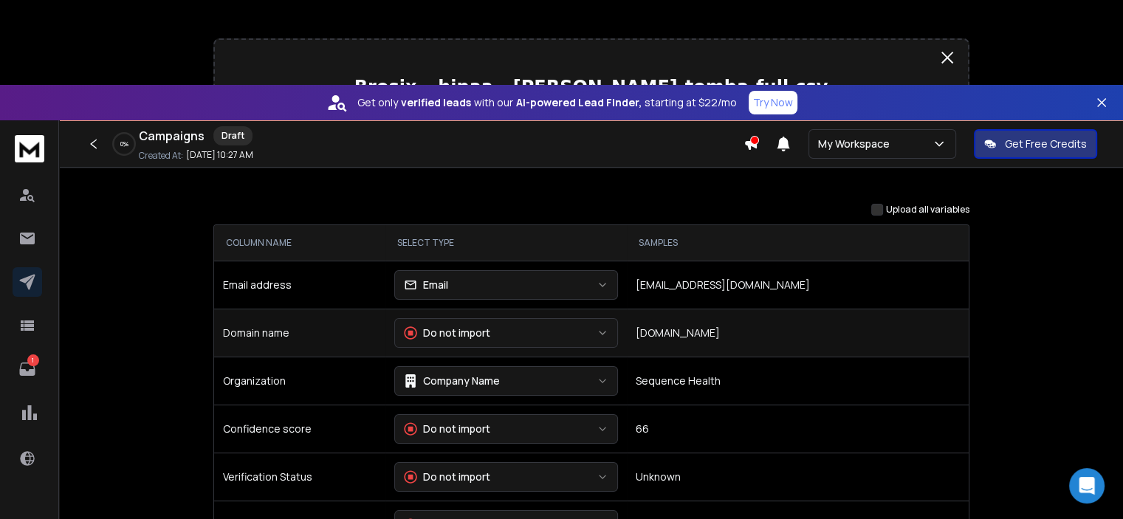
click at [461, 270] on body "Web Vitals Get only verified leads with our AI-powered Lead Finder, starting at…" at bounding box center [561, 139] width 1123 height 578
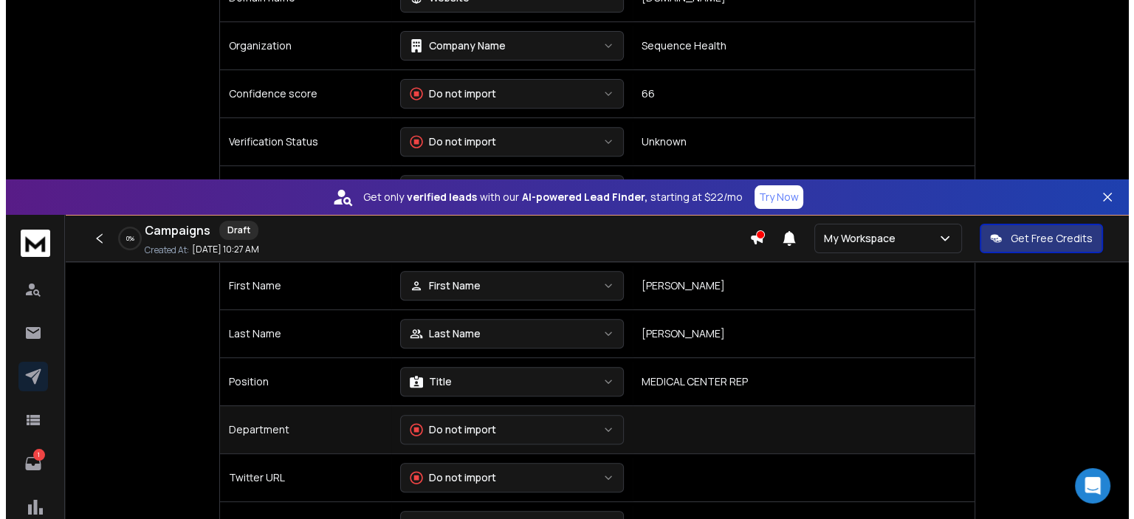
scroll to position [620, 0]
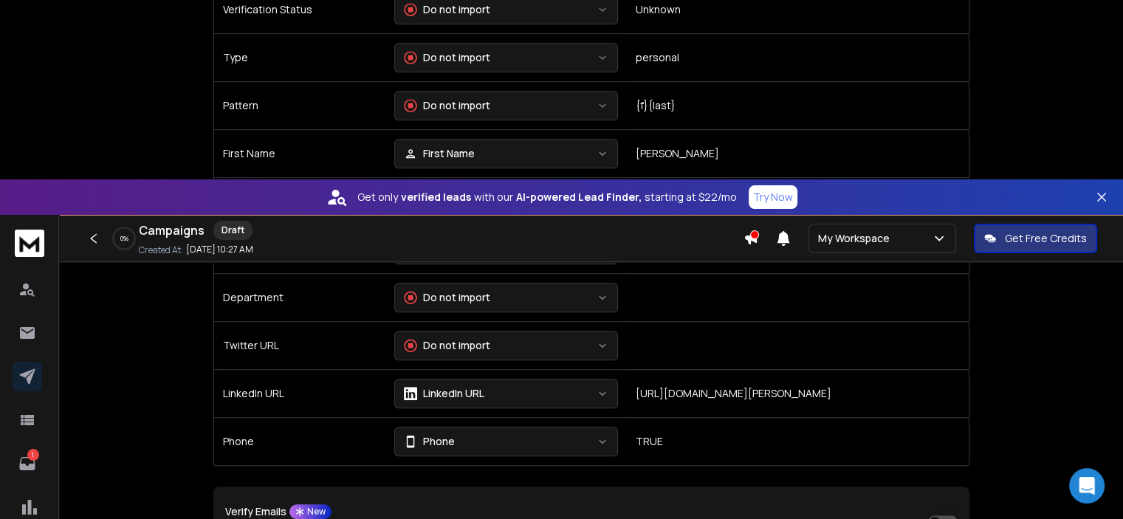
scroll to position [758, 0]
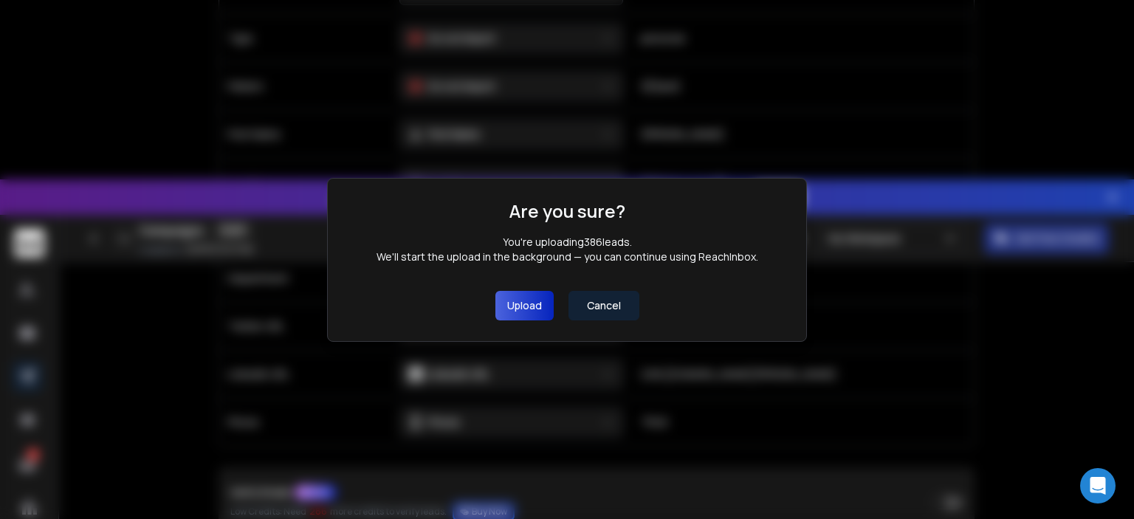
click at [516, 309] on button "Upload" at bounding box center [525, 306] width 58 height 30
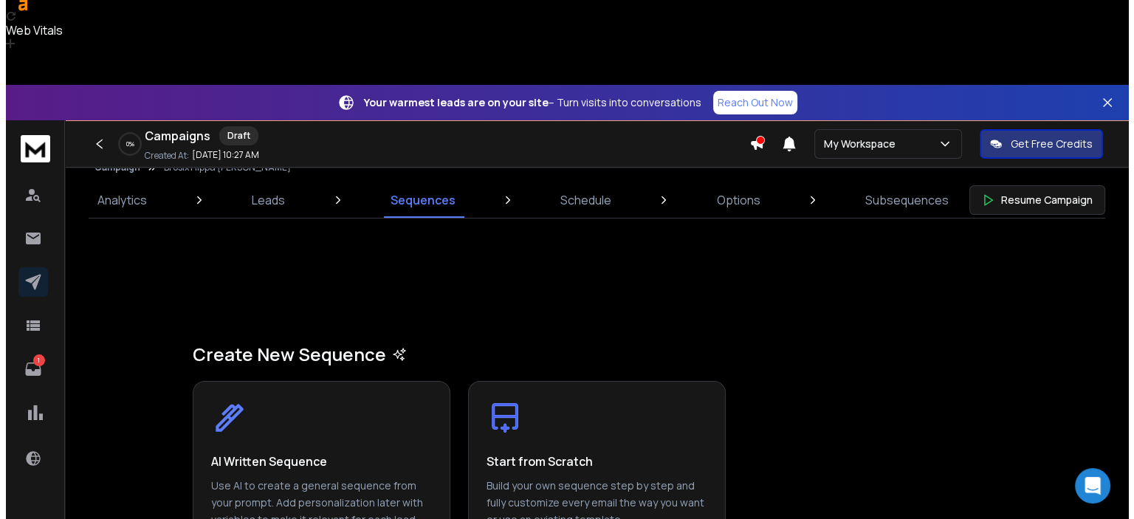
scroll to position [36, 0]
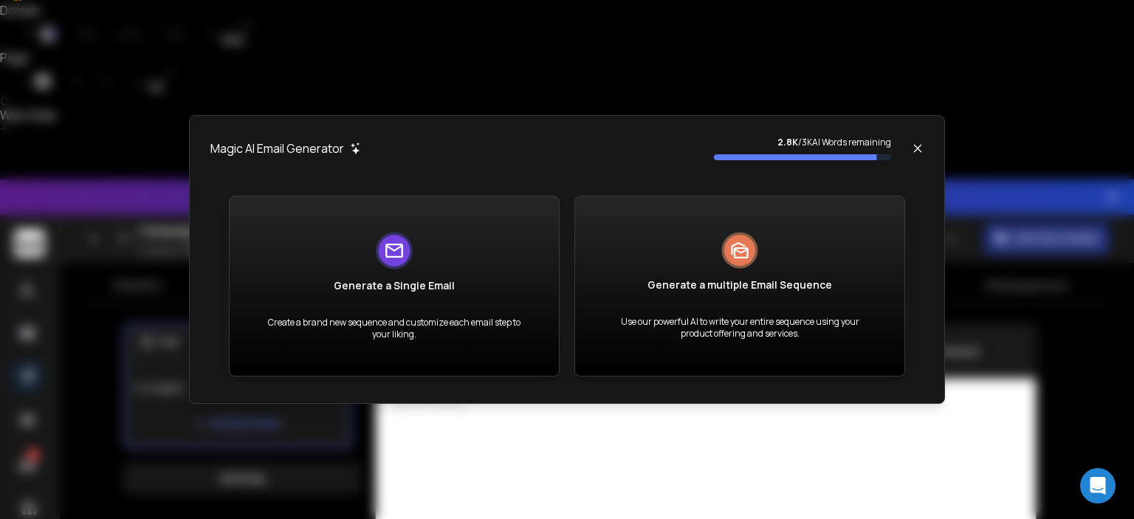
click at [688, 329] on p "Use our powerful AI to write your entire sequence using your product offering a…" at bounding box center [740, 328] width 259 height 24
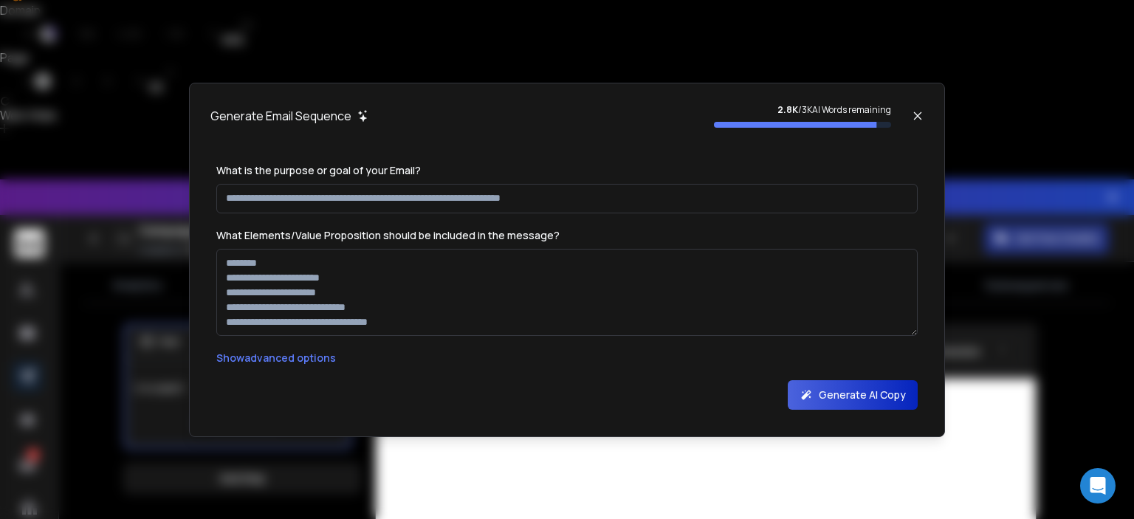
click at [381, 196] on input at bounding box center [567, 199] width 702 height 30
type input "*"
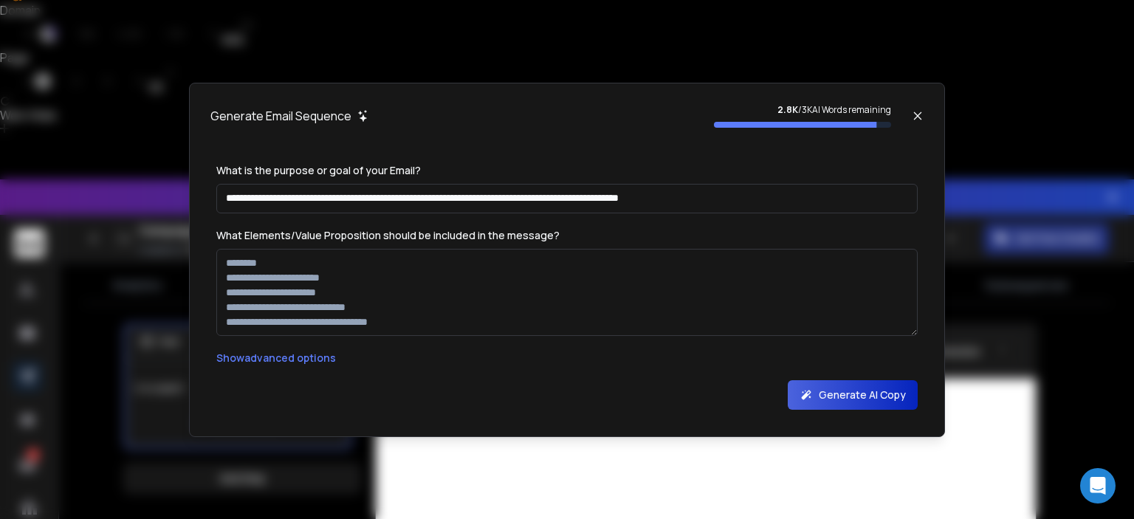
type input "**********"
click at [230, 271] on textarea at bounding box center [567, 292] width 702 height 87
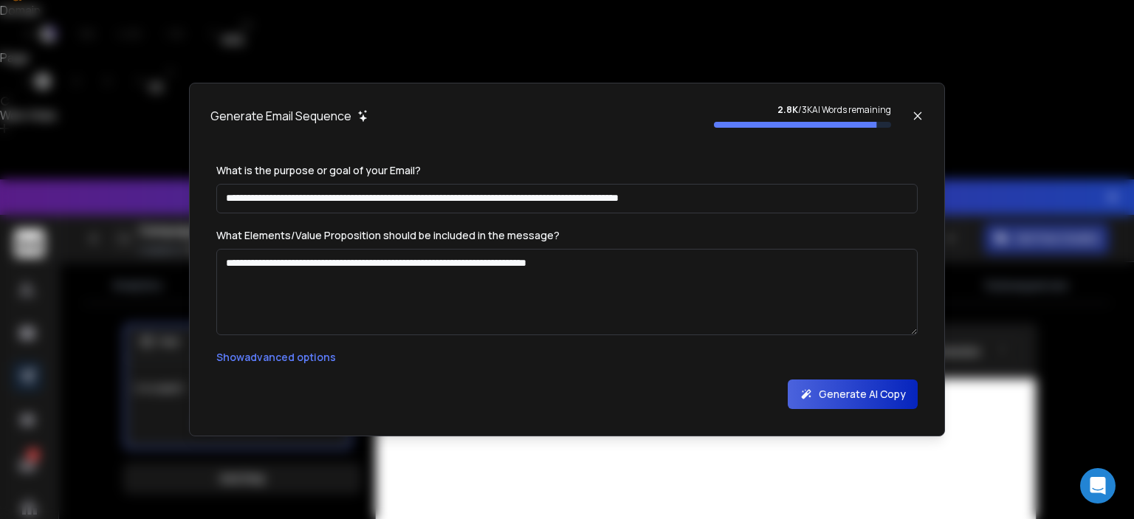
type textarea "**********"
click at [901, 397] on button "Generate AI Copy" at bounding box center [853, 395] width 130 height 30
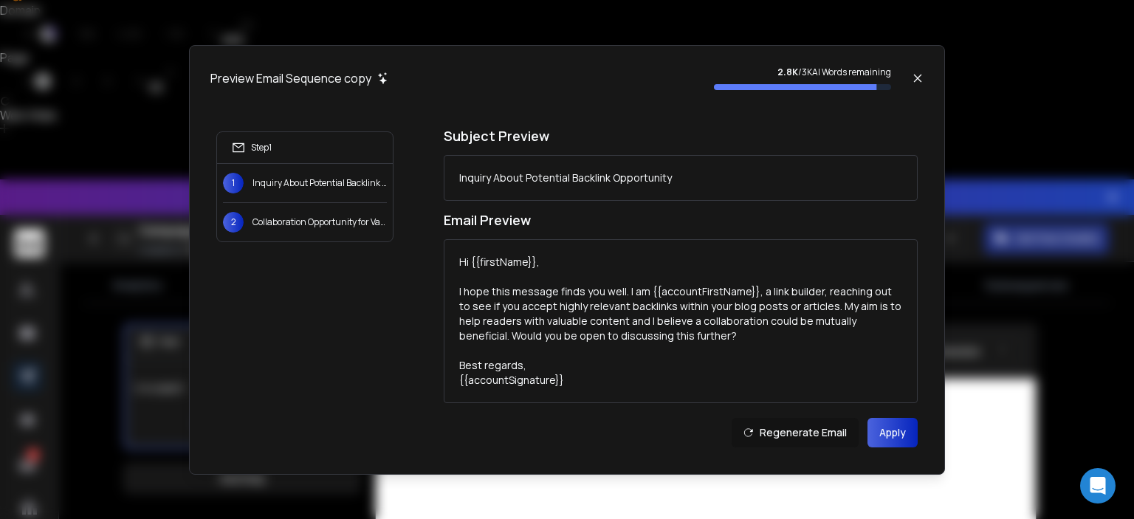
click at [824, 434] on button "Regenerate Email" at bounding box center [795, 433] width 127 height 30
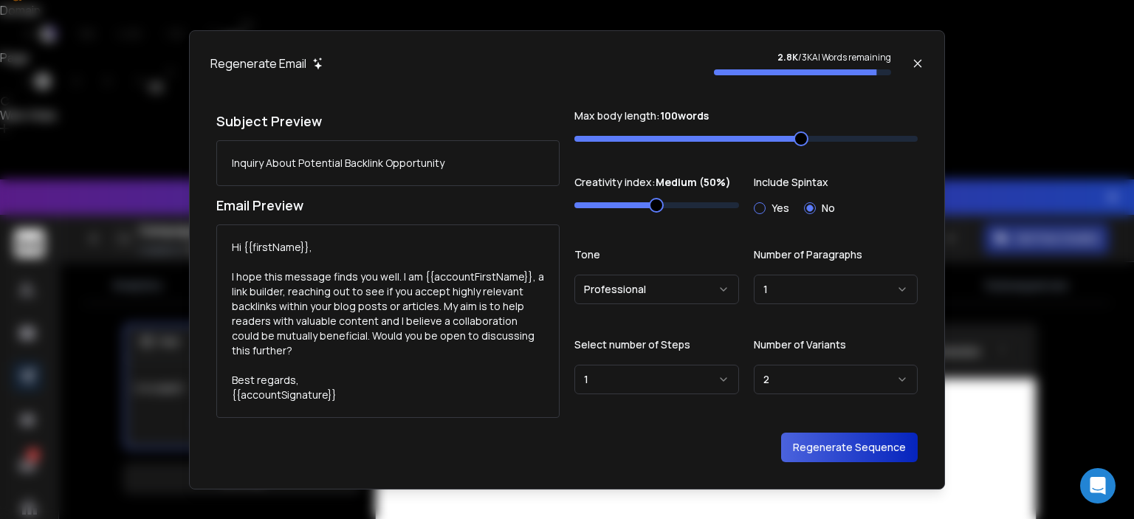
click at [701, 301] on button "Professional" at bounding box center [657, 290] width 165 height 30
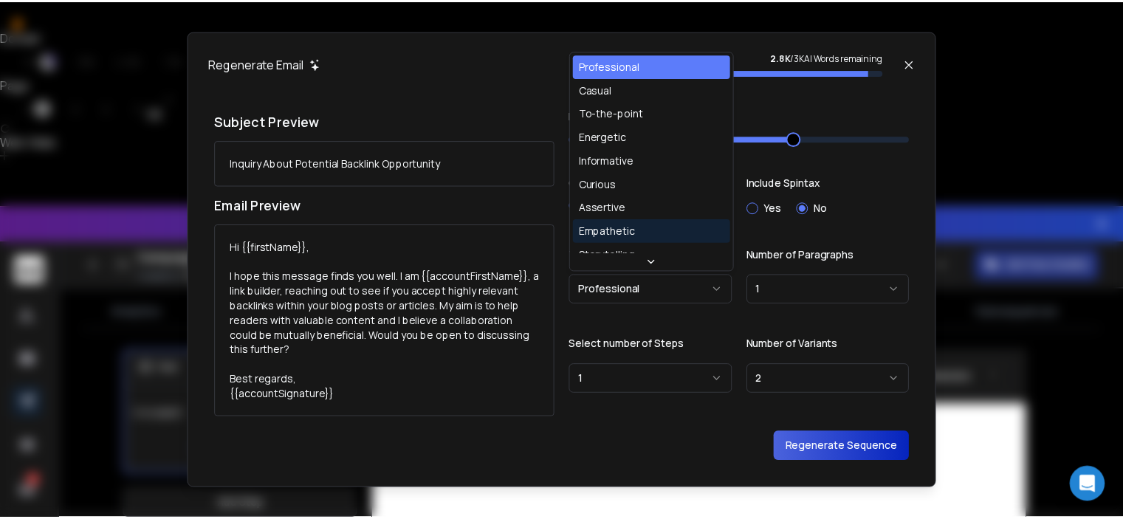
scroll to position [24, 0]
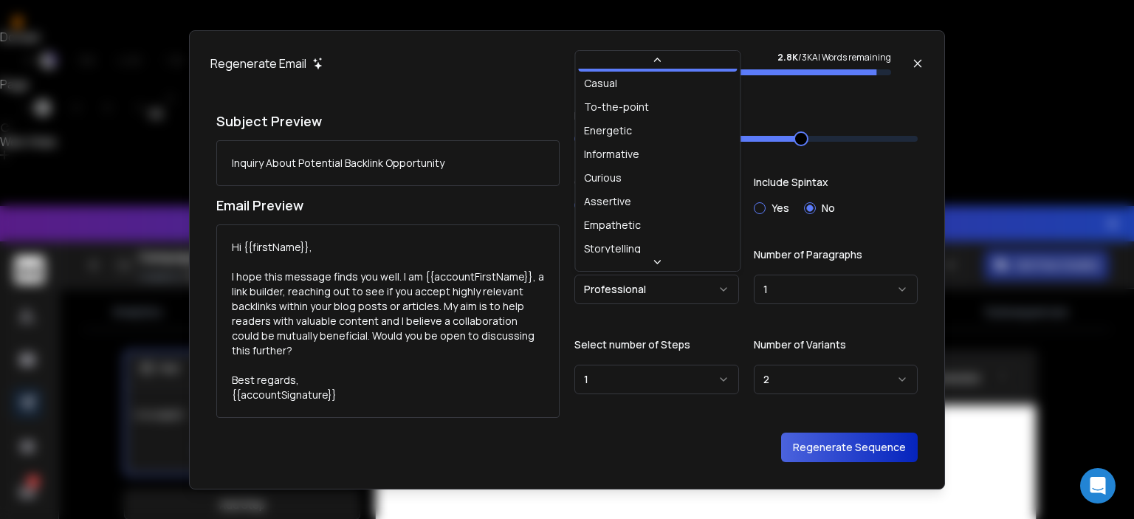
select select "*********"
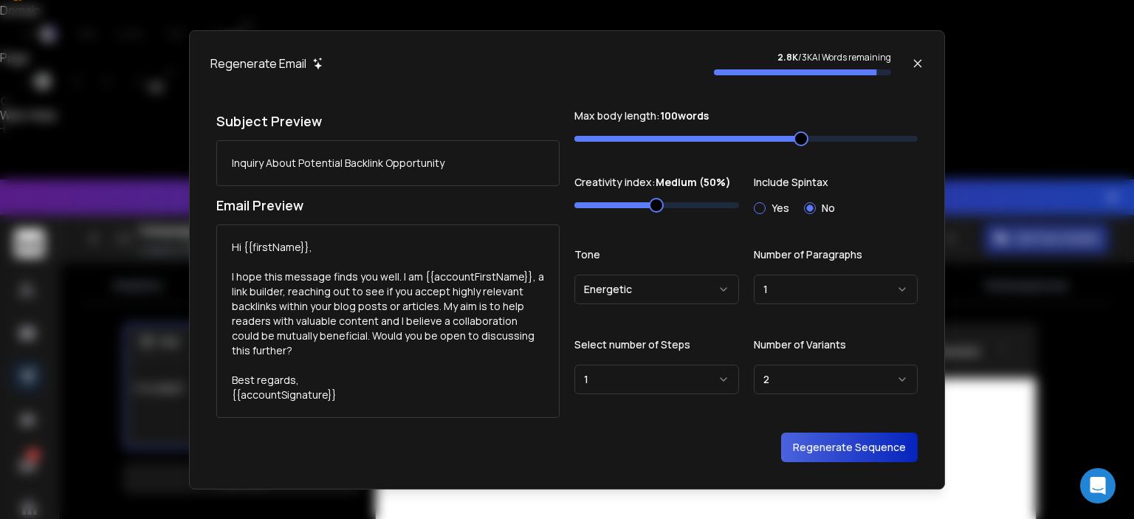
click at [848, 445] on button "Regenerate Sequence" at bounding box center [849, 448] width 137 height 30
click at [321, 309] on div "Hi {{firstName}}, I hope this message finds you well. I am {{accountFirstName}}…" at bounding box center [388, 321] width 312 height 162
click at [880, 448] on button "Regenerate Sequence" at bounding box center [849, 448] width 137 height 30
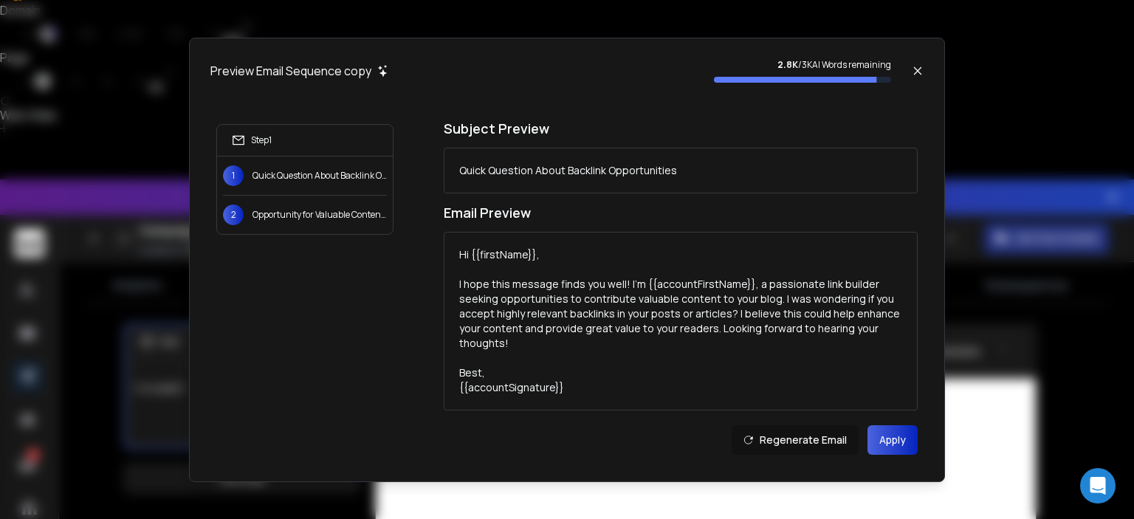
click at [278, 177] on p "Quick Question About Backlink Opportunities" at bounding box center [320, 176] width 134 height 12
click at [273, 216] on p "Opportunity for Valuable Content Contribution" at bounding box center [320, 215] width 134 height 12
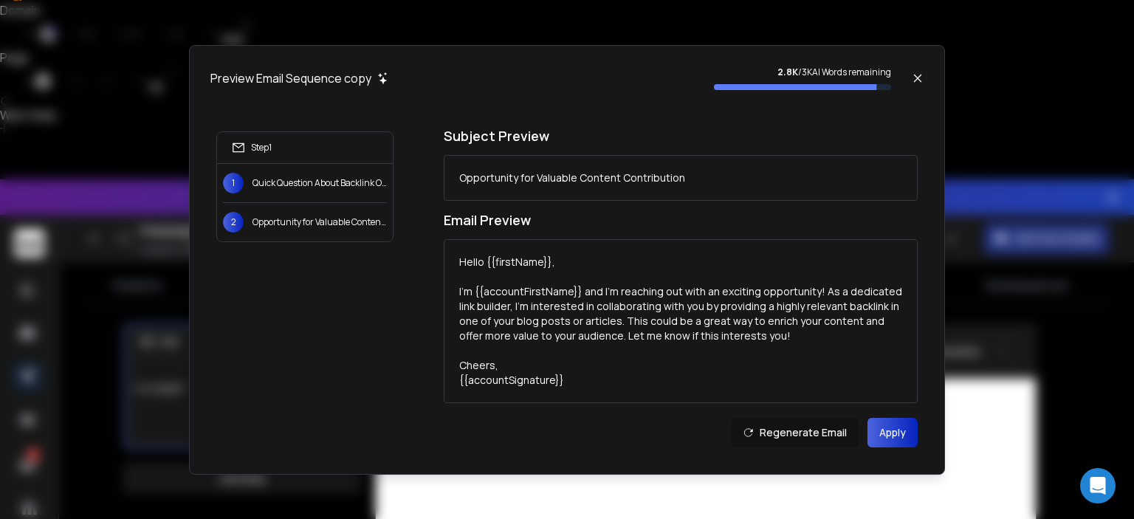
click at [892, 433] on button "Apply" at bounding box center [893, 433] width 50 height 30
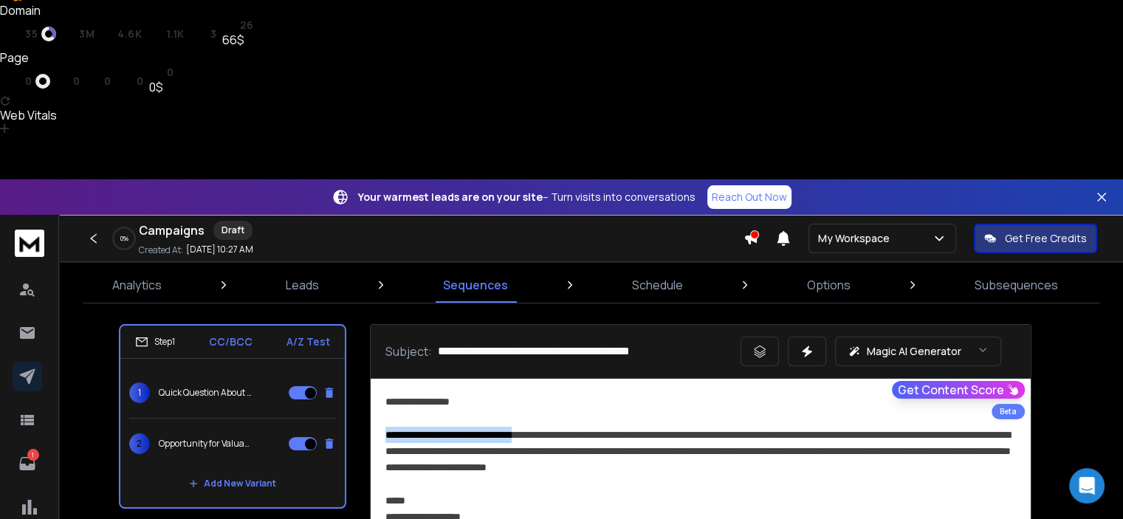
drag, startPoint x: 382, startPoint y: 282, endPoint x: 541, endPoint y: 280, distance: 159.6
click at [541, 379] on div "**********" at bounding box center [701, 525] width 660 height 292
click at [979, 344] on icon "button" at bounding box center [983, 350] width 12 height 12
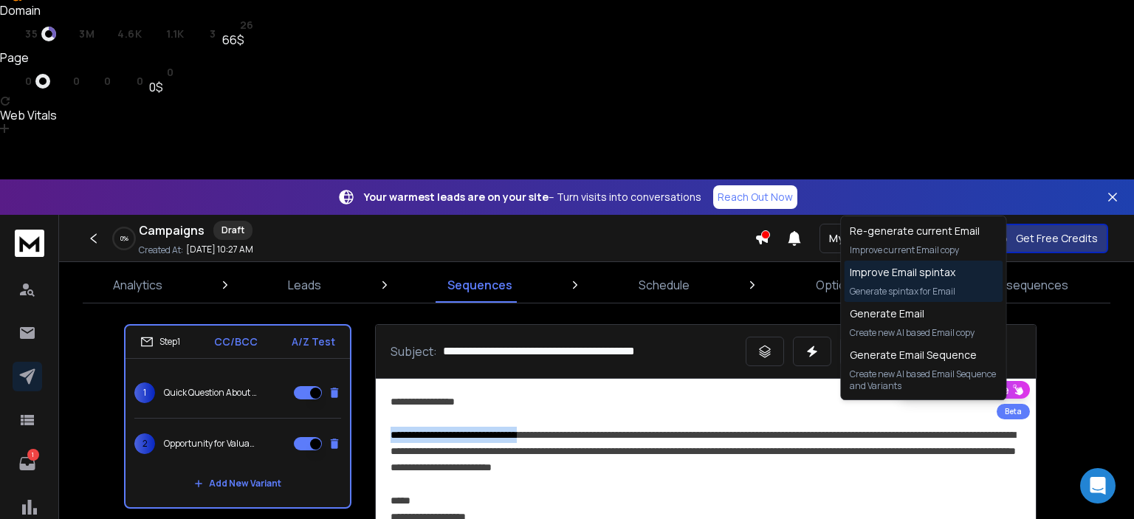
click at [928, 286] on p "Generate spintax for Email" at bounding box center [903, 292] width 106 height 12
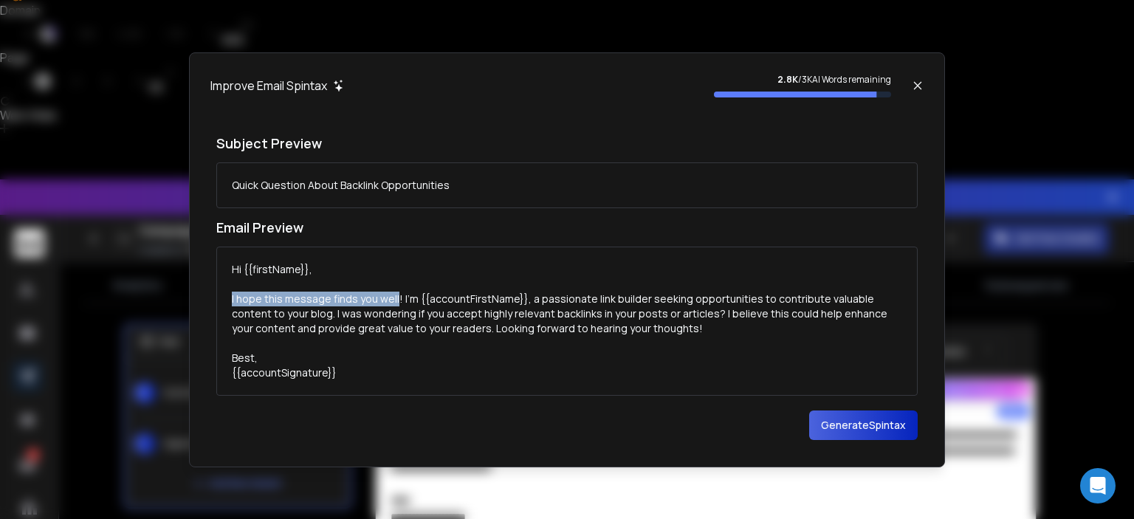
drag, startPoint x: 222, startPoint y: 297, endPoint x: 391, endPoint y: 300, distance: 169.9
click at [391, 300] on div "Hi {{firstName}}, I hope this message finds you well! I'm {{accountFirstName}},…" at bounding box center [567, 321] width 702 height 149
click at [889, 428] on button "Generate Spintax" at bounding box center [864, 426] width 109 height 30
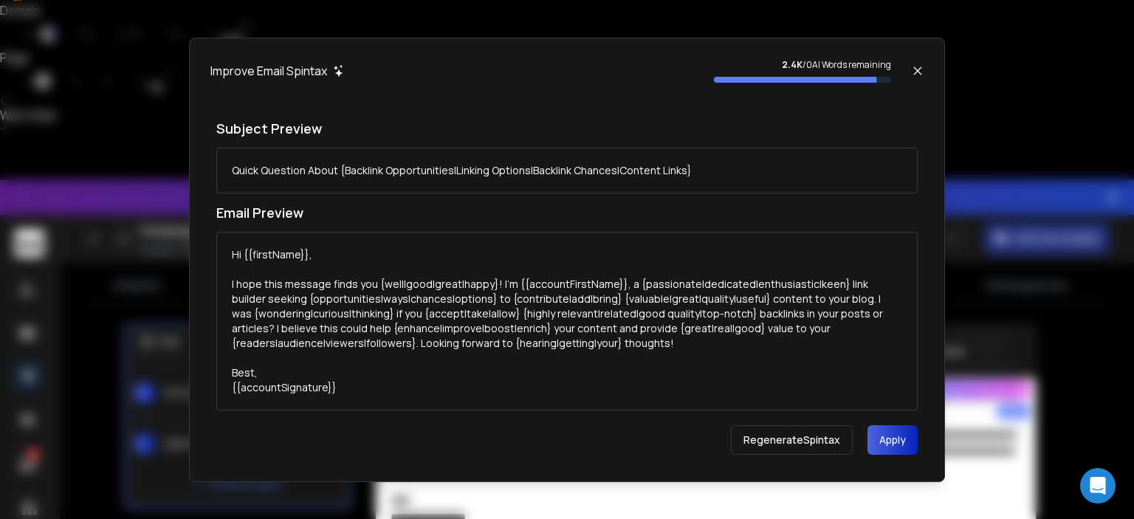
click at [894, 443] on button "Apply" at bounding box center [893, 440] width 50 height 30
type input "**********"
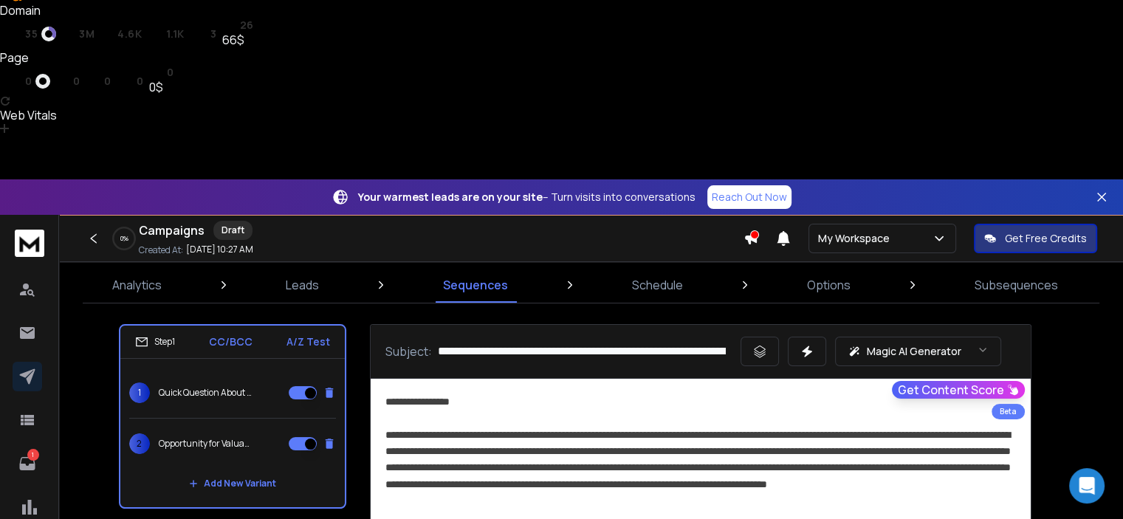
scroll to position [97, 0]
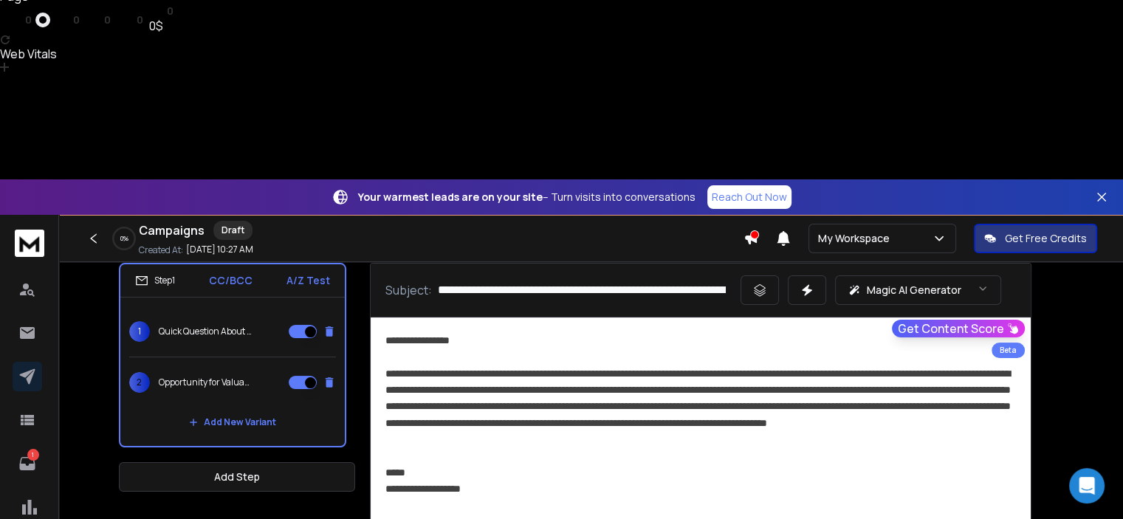
click at [513, 481] on div "**********" at bounding box center [701, 489] width 631 height 16
drag, startPoint x: 590, startPoint y: 378, endPoint x: 384, endPoint y: 386, distance: 206.2
click at [384, 386] on div "**********" at bounding box center [701, 464] width 660 height 292
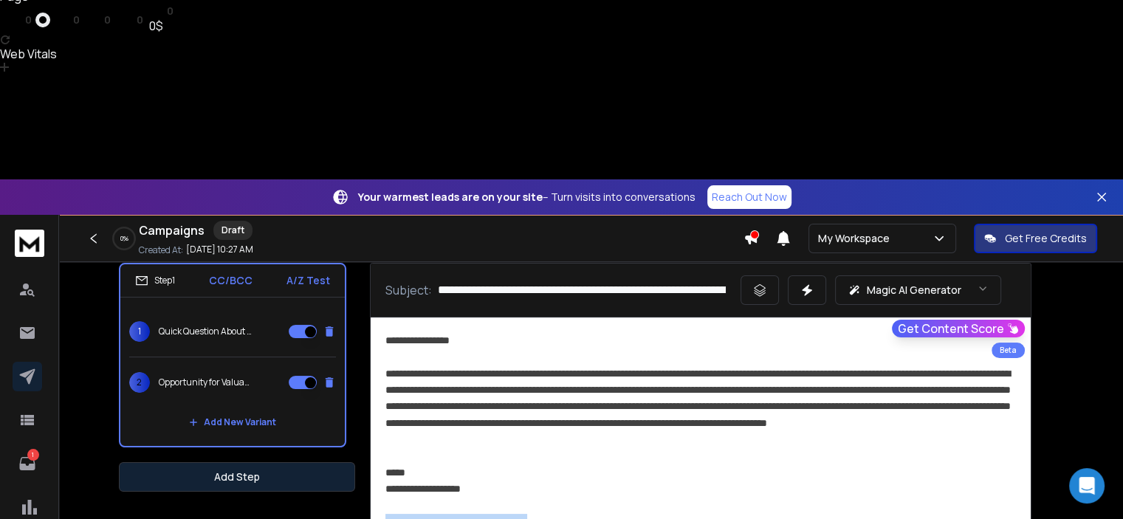
click at [253, 462] on button "Add Step" at bounding box center [237, 477] width 236 height 30
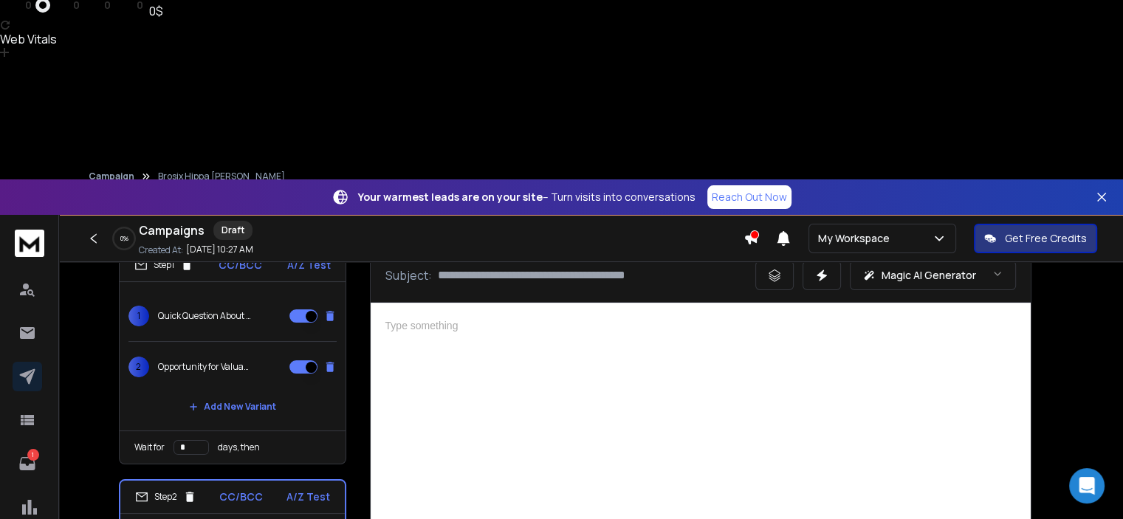
scroll to position [116, 0]
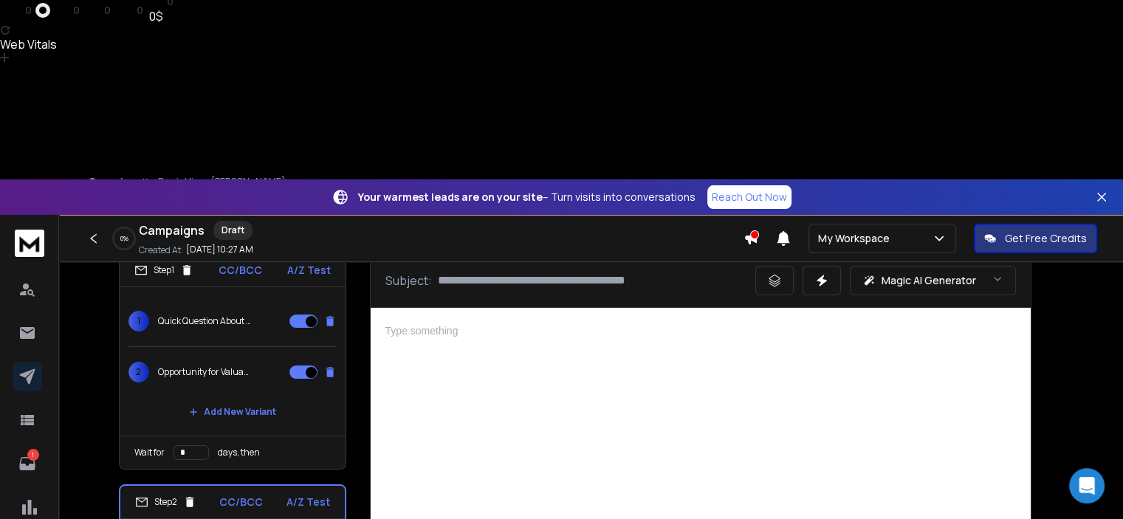
click at [550, 308] on div at bounding box center [701, 459] width 660 height 303
click at [985, 273] on div "Magic AI Generator" at bounding box center [933, 280] width 141 height 15
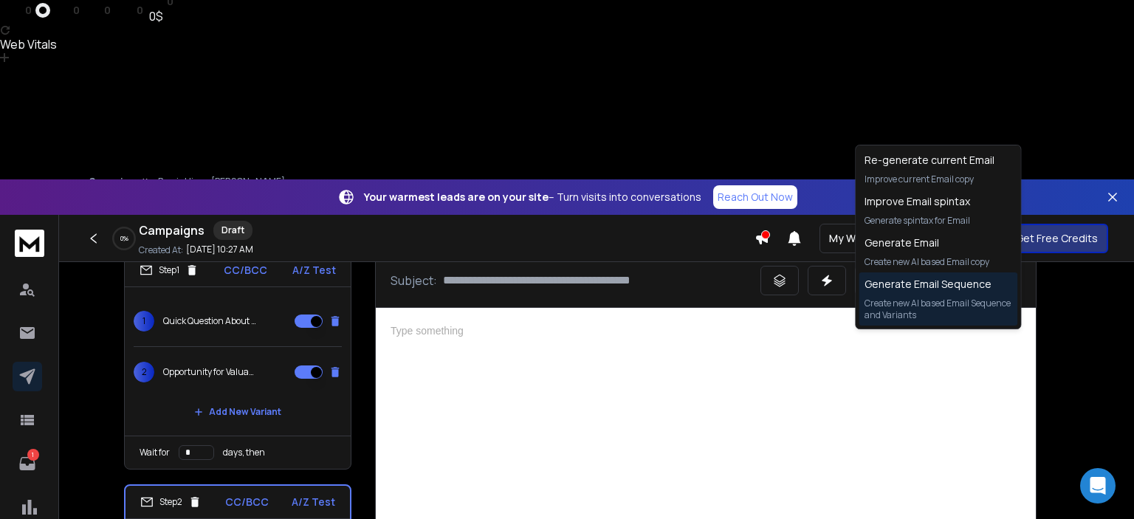
click at [893, 287] on h1 "Generate Email Sequence" at bounding box center [938, 284] width 147 height 15
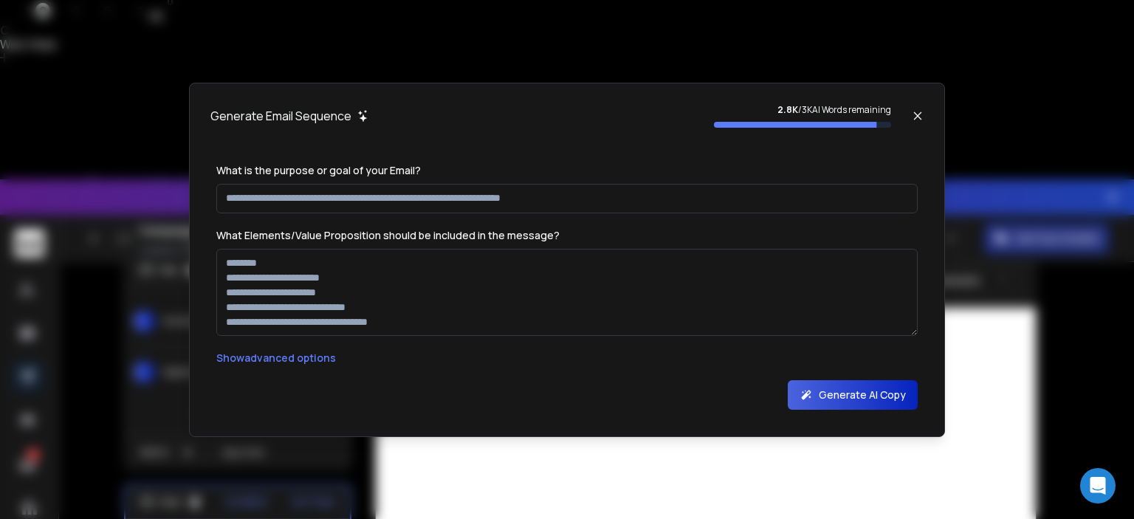
click at [916, 117] on icon at bounding box center [918, 116] width 8 height 8
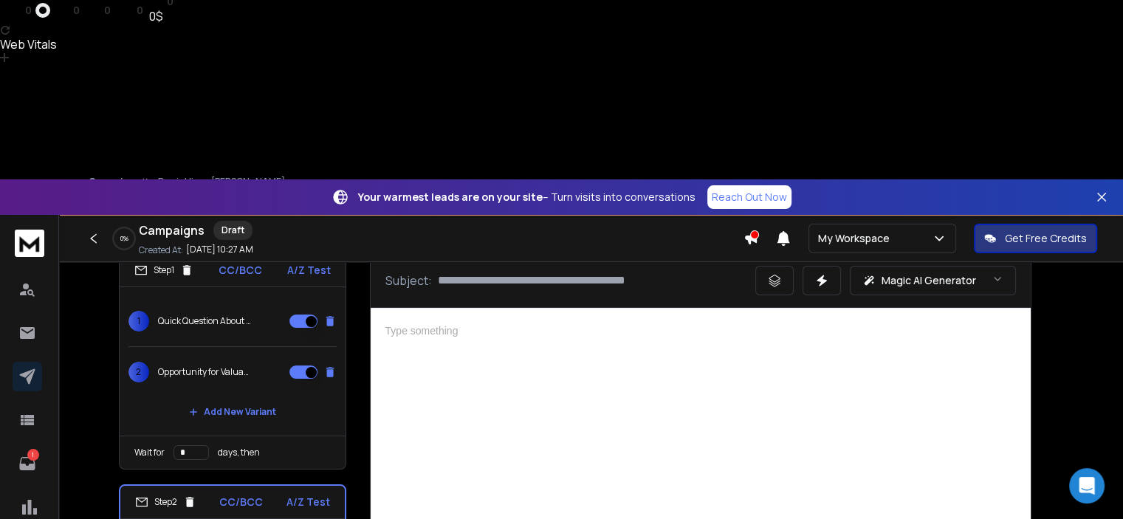
click at [218, 347] on div "2 Opportunity for Valuable Content Contribution" at bounding box center [233, 372] width 208 height 50
type input "**********"
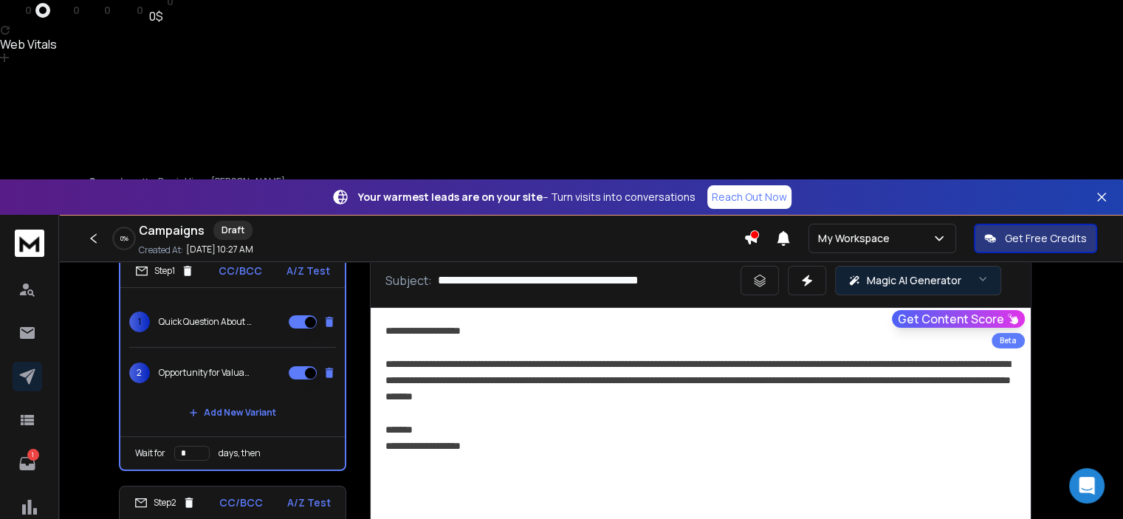
click at [962, 273] on div "Magic AI Generator" at bounding box center [918, 280] width 141 height 15
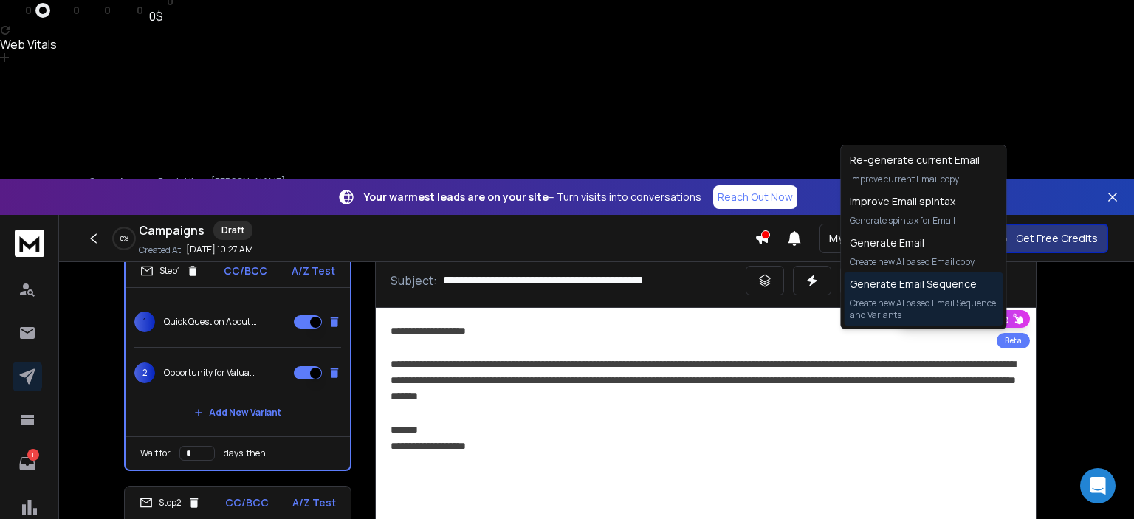
click at [906, 307] on p "Create new AI based Email Sequence and Variants" at bounding box center [923, 310] width 147 height 24
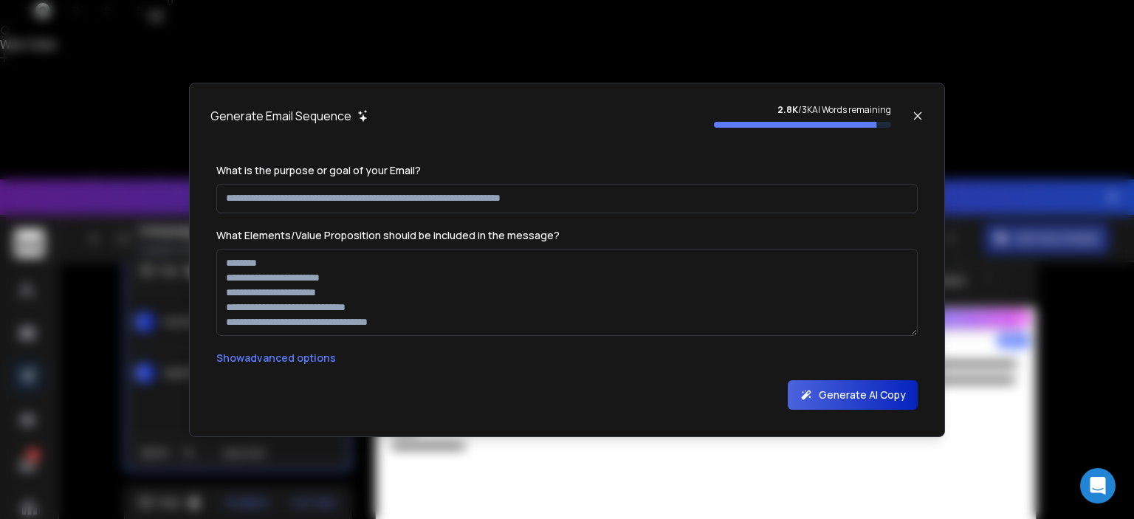
click at [849, 397] on button "Generate AI Copy" at bounding box center [853, 395] width 130 height 30
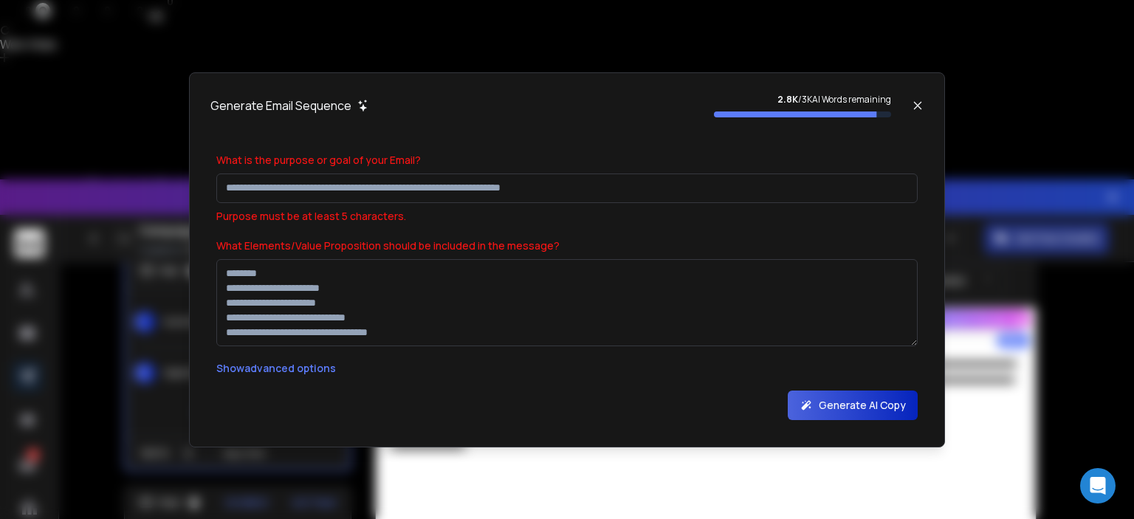
click at [289, 183] on input at bounding box center [567, 189] width 702 height 30
type input "**********"
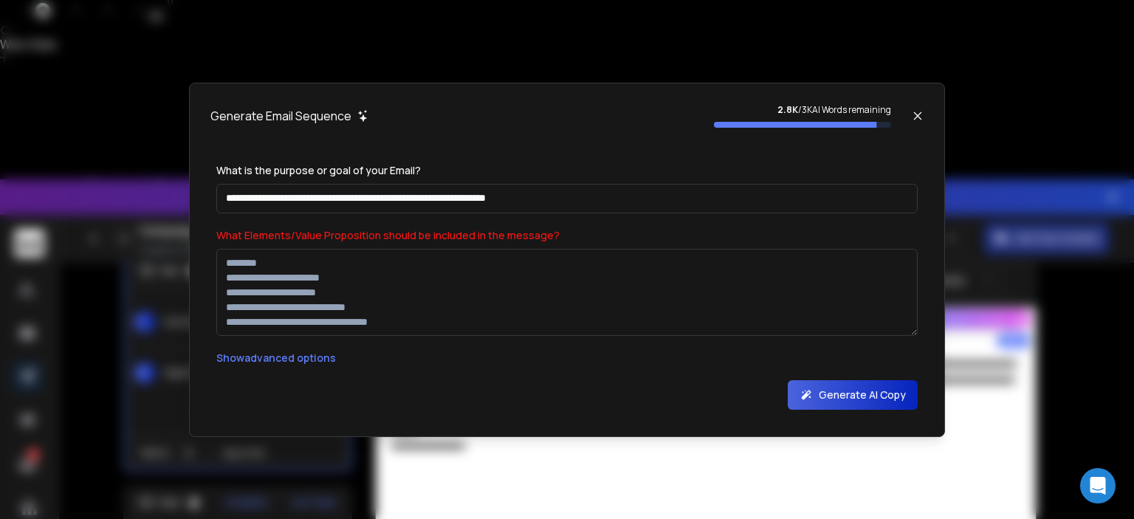
click at [882, 389] on button "Generate AI Copy" at bounding box center [853, 395] width 130 height 30
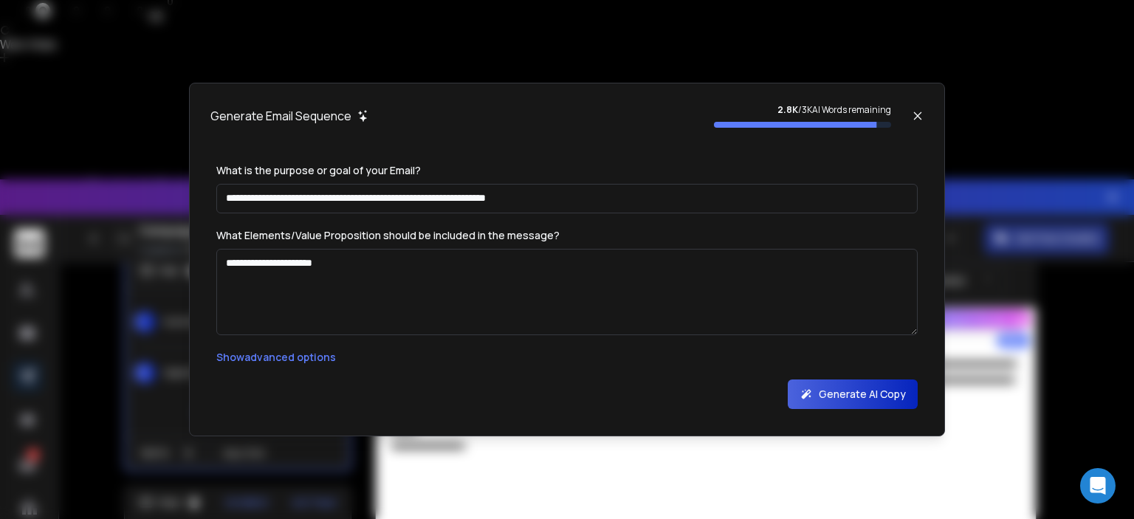
type textarea "**********"
click at [851, 394] on button "Generate AI Copy" at bounding box center [853, 395] width 130 height 30
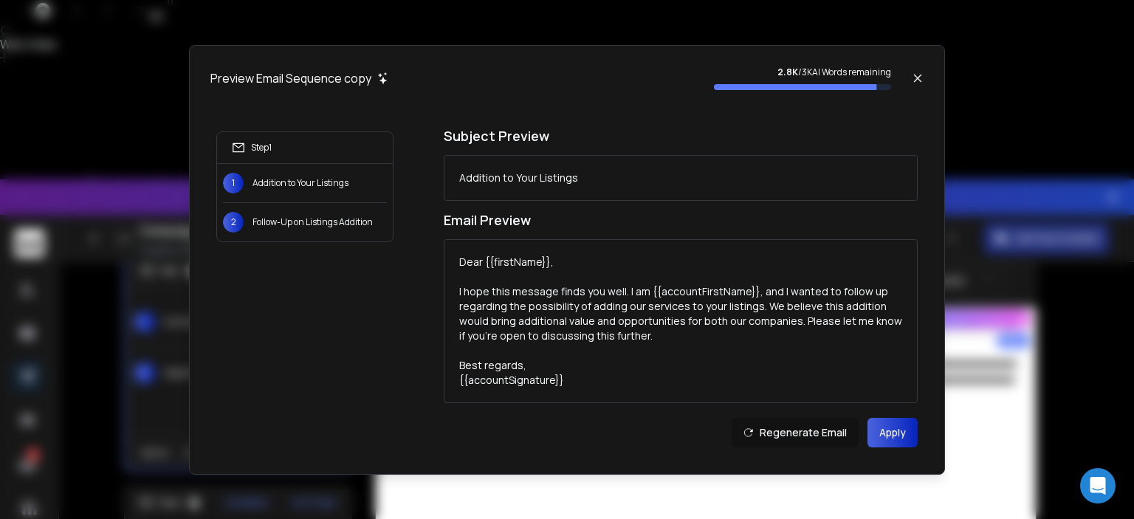
click at [916, 81] on icon at bounding box center [918, 78] width 12 height 12
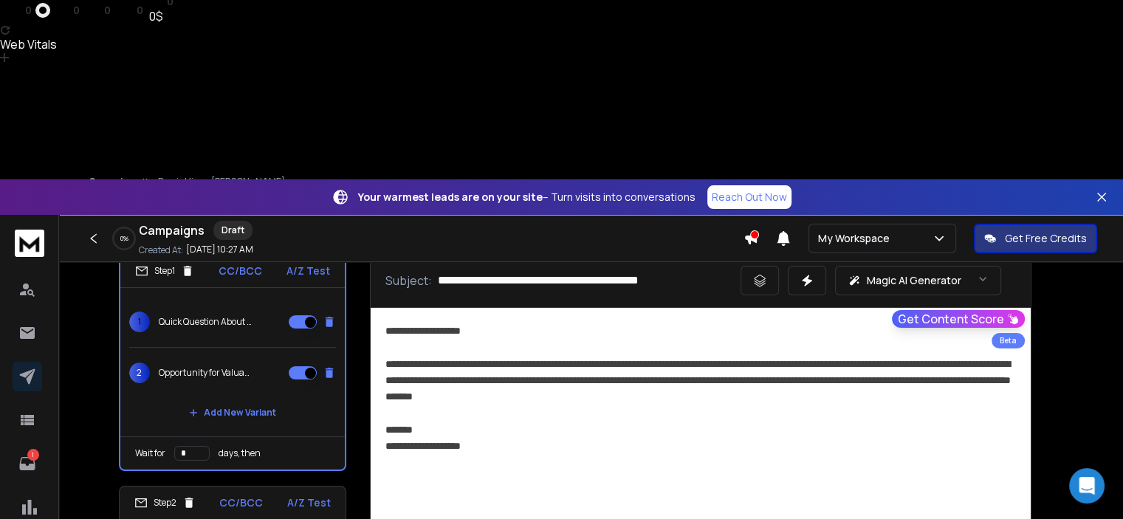
click at [187, 367] on p "Opportunity for Valuable Content Contribution" at bounding box center [206, 373] width 95 height 12
click at [198, 316] on p "Quick Question About {Backlink Opportunities|Linking Options|Backlink Chances|C…" at bounding box center [206, 322] width 95 height 12
type input "**********"
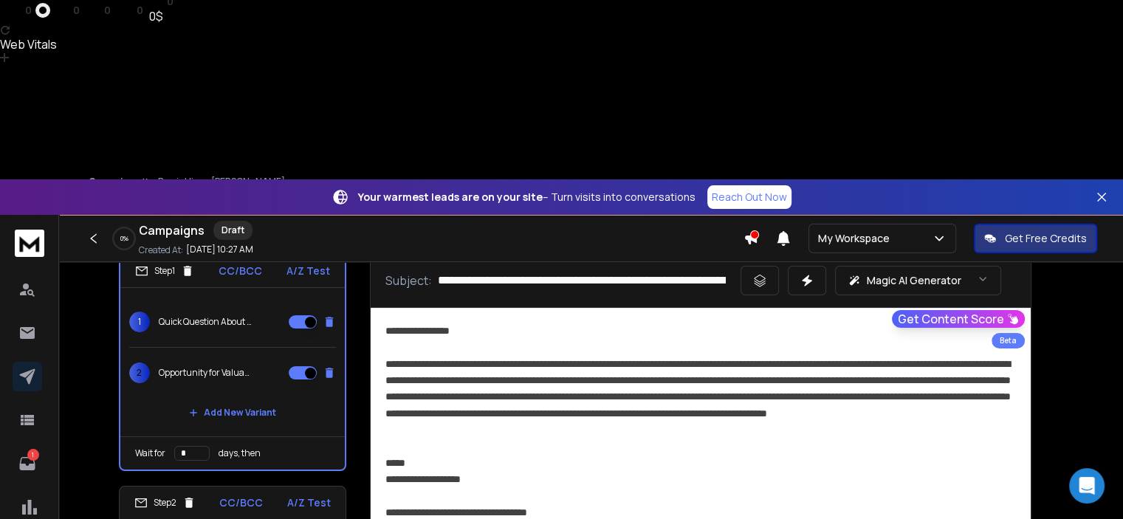
click at [329, 368] on icon at bounding box center [329, 373] width 8 height 10
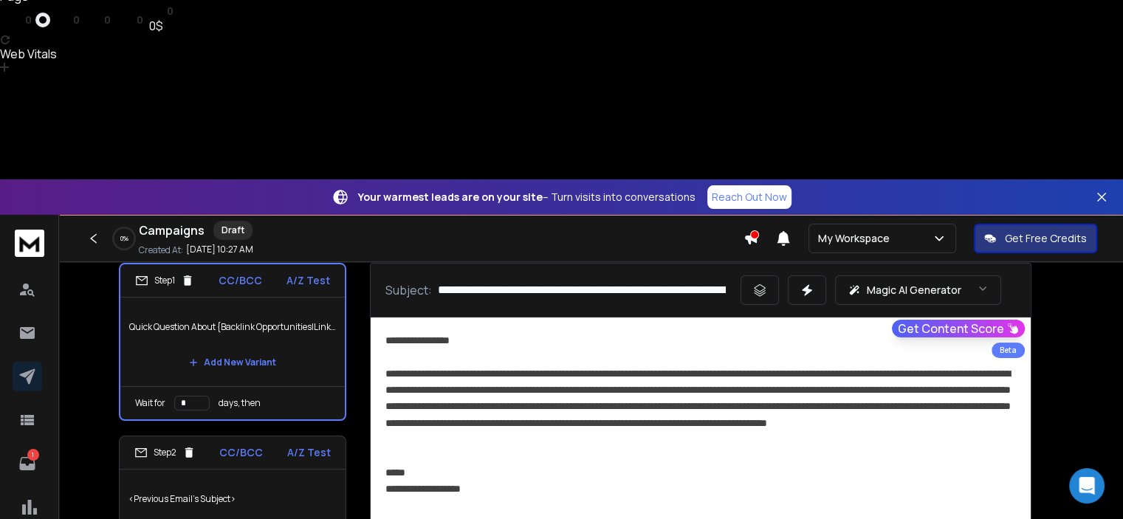
click at [312, 479] on p "<Previous Email's Subject>" at bounding box center [233, 499] width 208 height 41
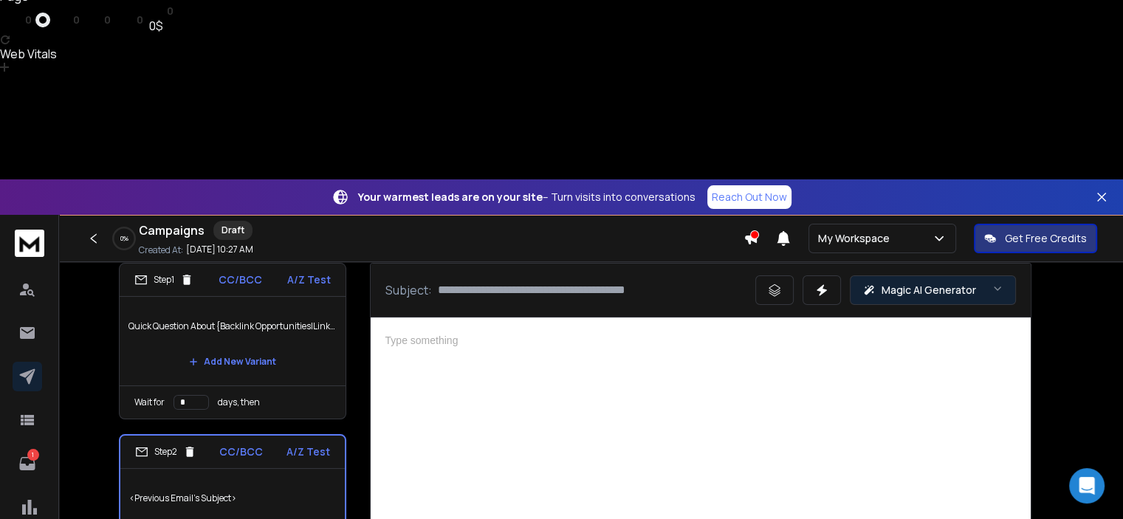
click at [995, 283] on icon "button" at bounding box center [998, 289] width 12 height 12
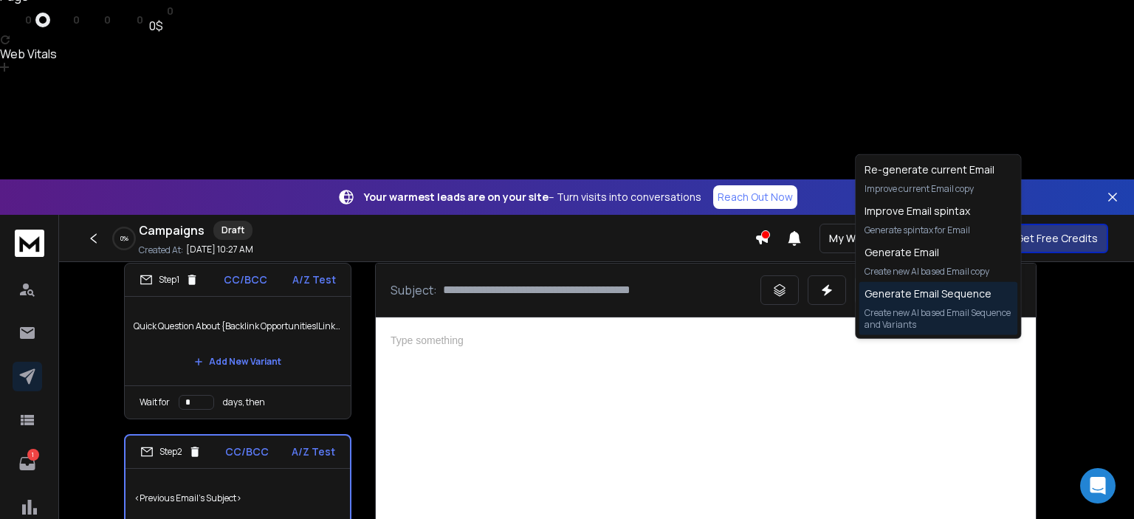
click at [903, 319] on p "Create new AI based Email Sequence and Variants" at bounding box center [938, 319] width 147 height 24
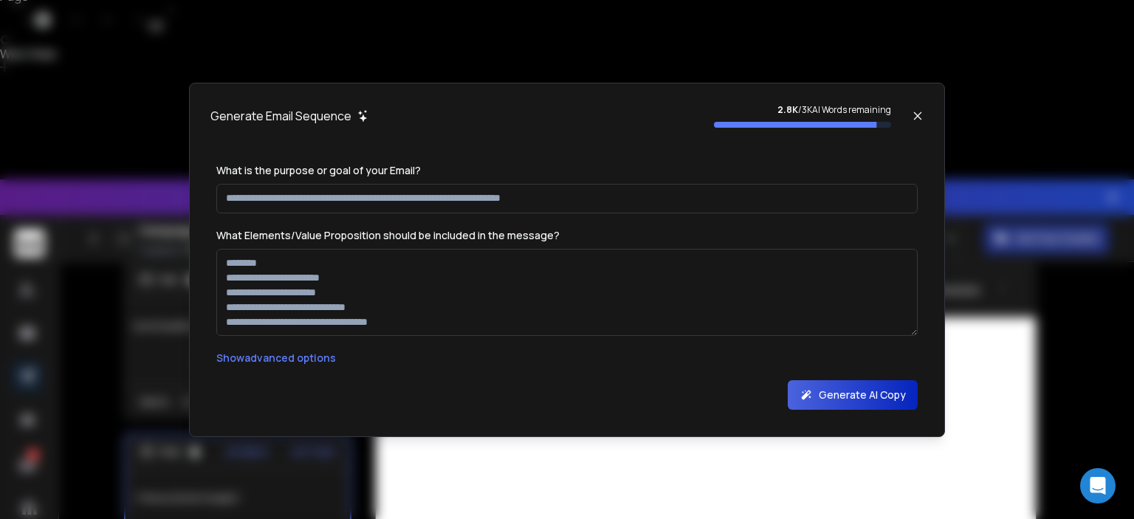
click at [326, 287] on textarea at bounding box center [567, 292] width 702 height 87
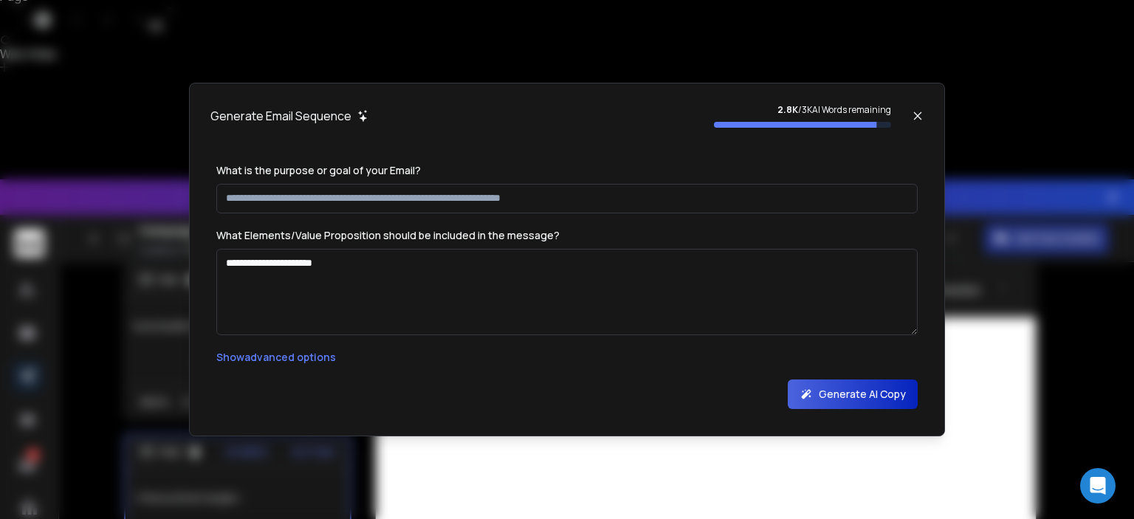
type textarea "**********"
click at [351, 194] on input at bounding box center [567, 199] width 702 height 30
drag, startPoint x: 555, startPoint y: 202, endPoint x: 318, endPoint y: 200, distance: 236.4
click at [318, 200] on input "**********" at bounding box center [567, 199] width 702 height 30
type input "**********"
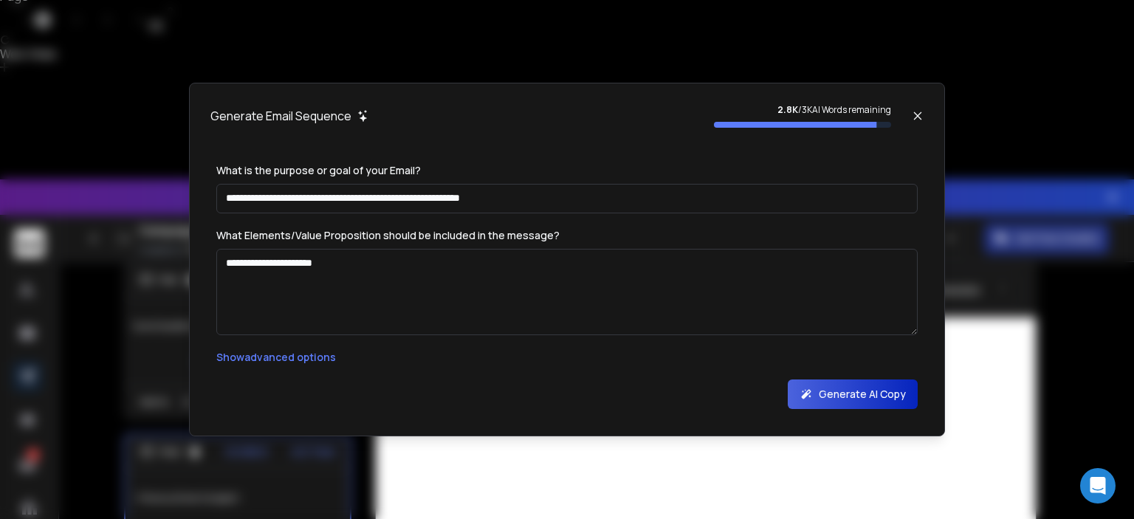
click at [872, 397] on button "Generate AI Copy" at bounding box center [853, 395] width 130 height 30
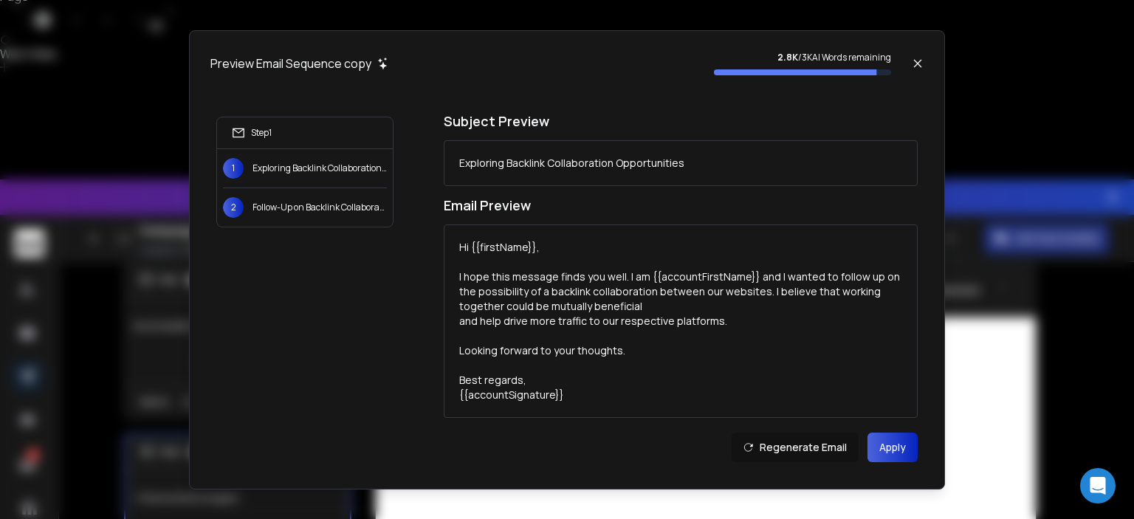
click at [901, 447] on button "Apply" at bounding box center [893, 448] width 50 height 30
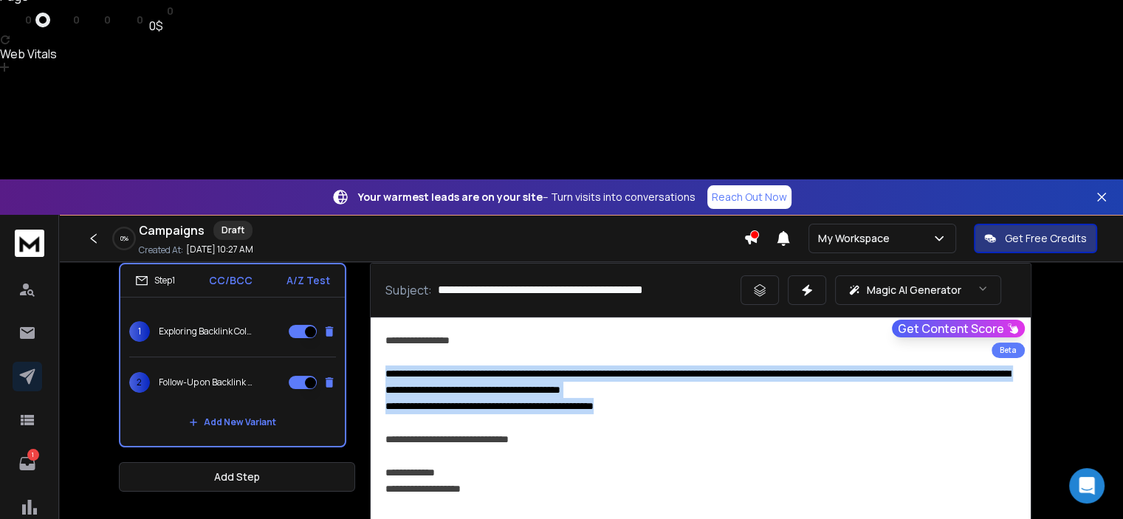
drag, startPoint x: 668, startPoint y: 255, endPoint x: 383, endPoint y: 214, distance: 287.3
click at [383, 318] on div "**********" at bounding box center [701, 464] width 660 height 292
click at [975, 283] on div "Magic AI Generator" at bounding box center [918, 290] width 141 height 15
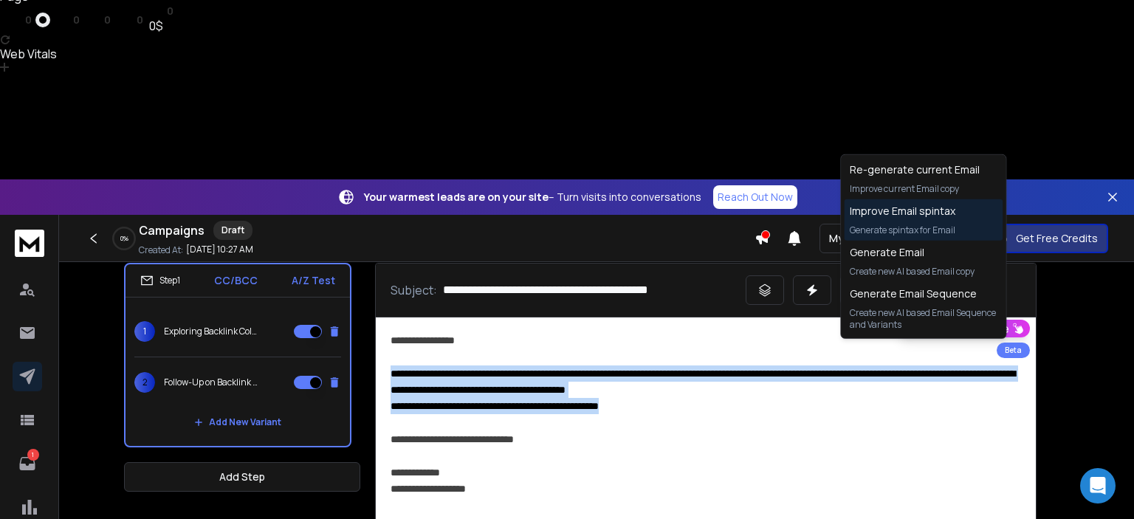
click at [710, 465] on div "**********" at bounding box center [706, 473] width 631 height 16
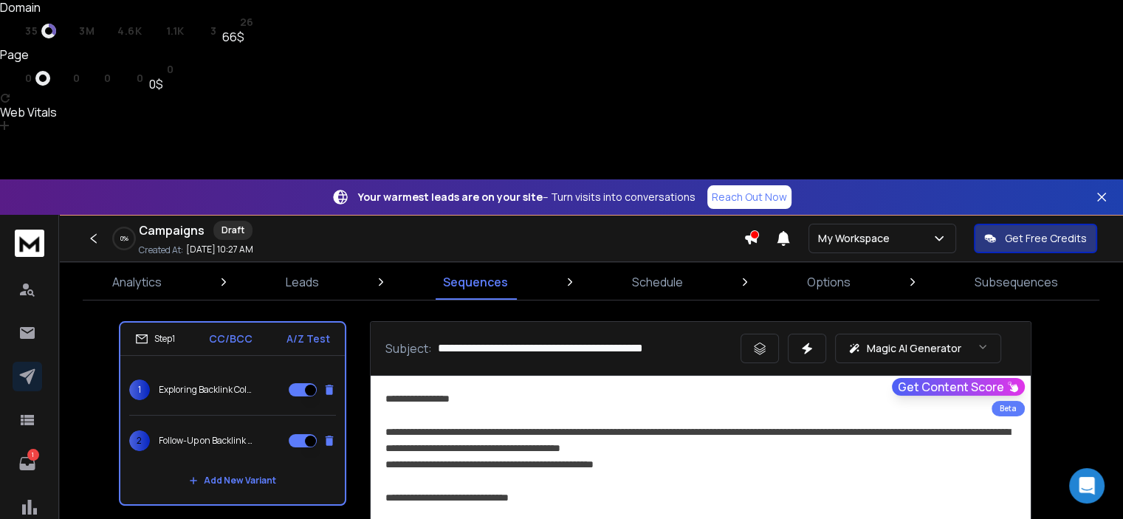
scroll to position [0, 0]
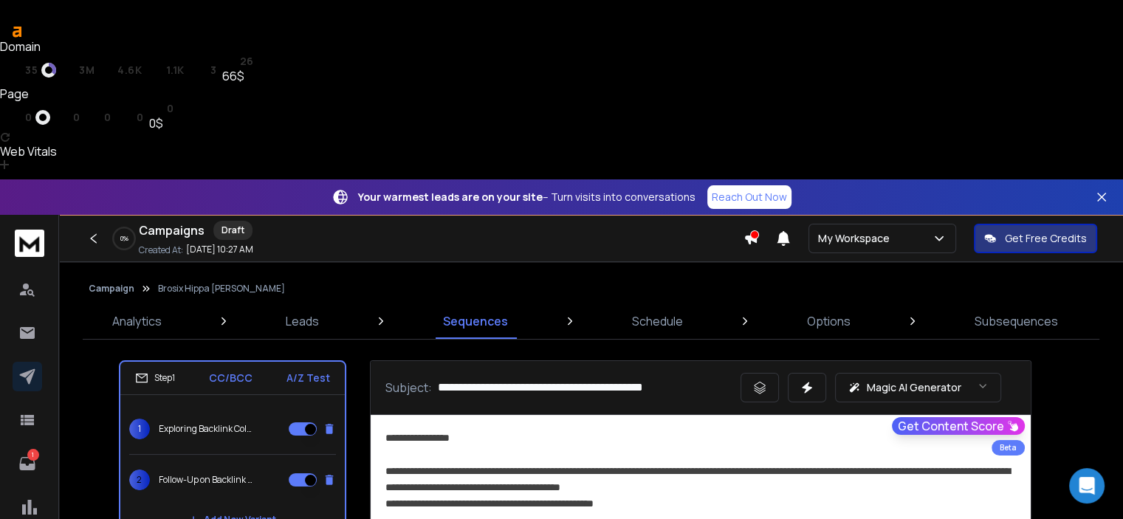
click at [211, 423] on p "Exploring Backlink Collaboration Opportunities" at bounding box center [206, 429] width 95 height 12
click at [205, 470] on div "2 Follow-Up on Backlink Collaboration" at bounding box center [191, 480] width 124 height 21
click at [208, 423] on p "Exploring Backlink Collaboration Opportunities" at bounding box center [206, 429] width 95 height 12
type input "**********"
click at [491, 312] on p "Sequences" at bounding box center [475, 321] width 65 height 18
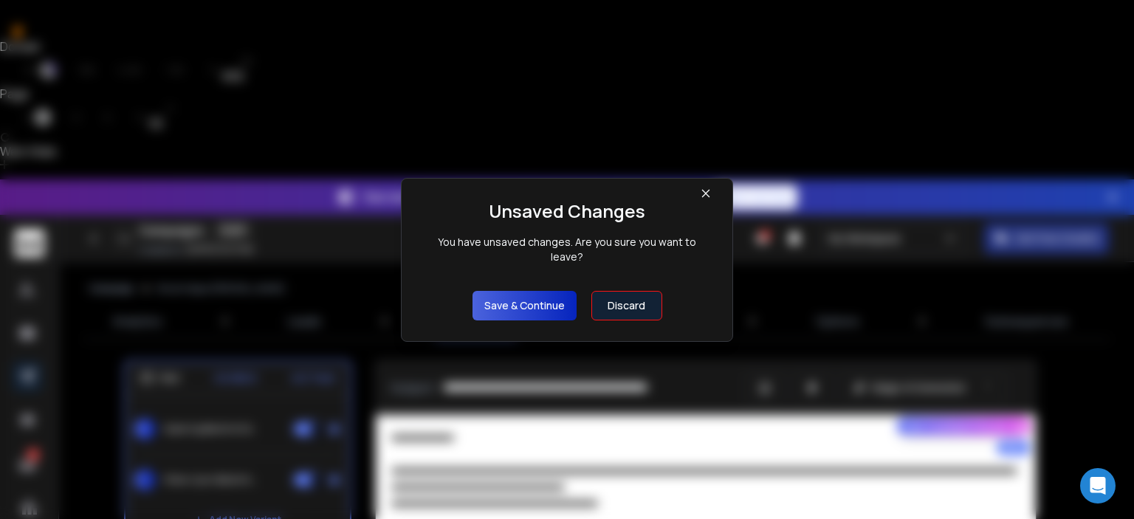
click at [615, 295] on button "Discard" at bounding box center [627, 306] width 71 height 30
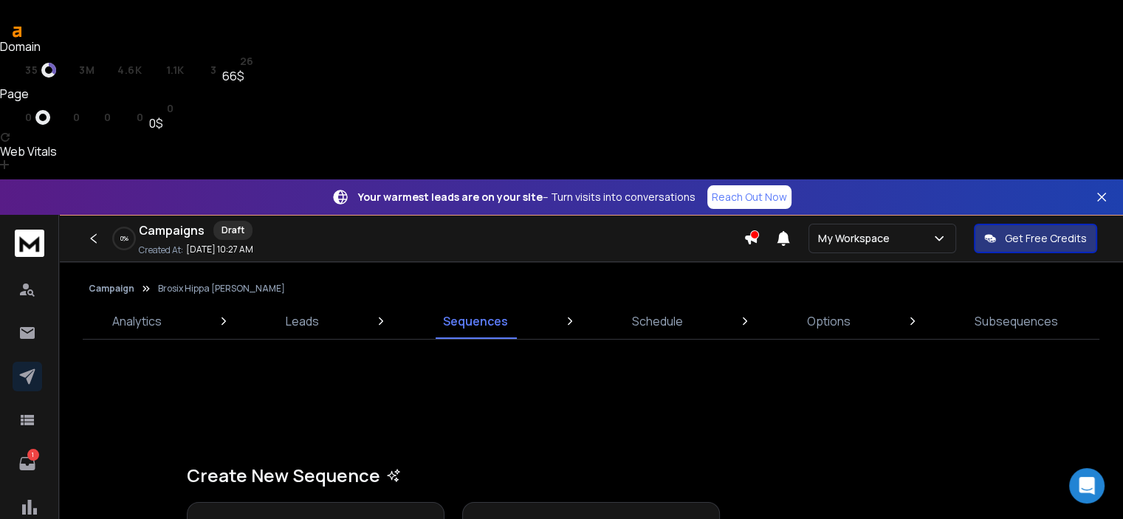
scroll to position [36, 0]
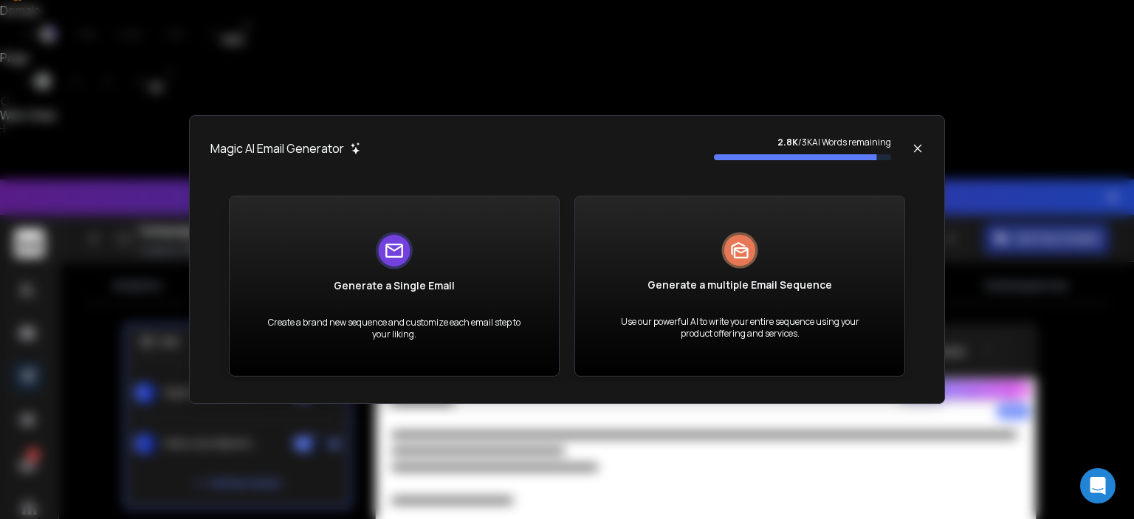
click at [700, 239] on div "Generate a multiple Email Sequence" at bounding box center [740, 262] width 259 height 61
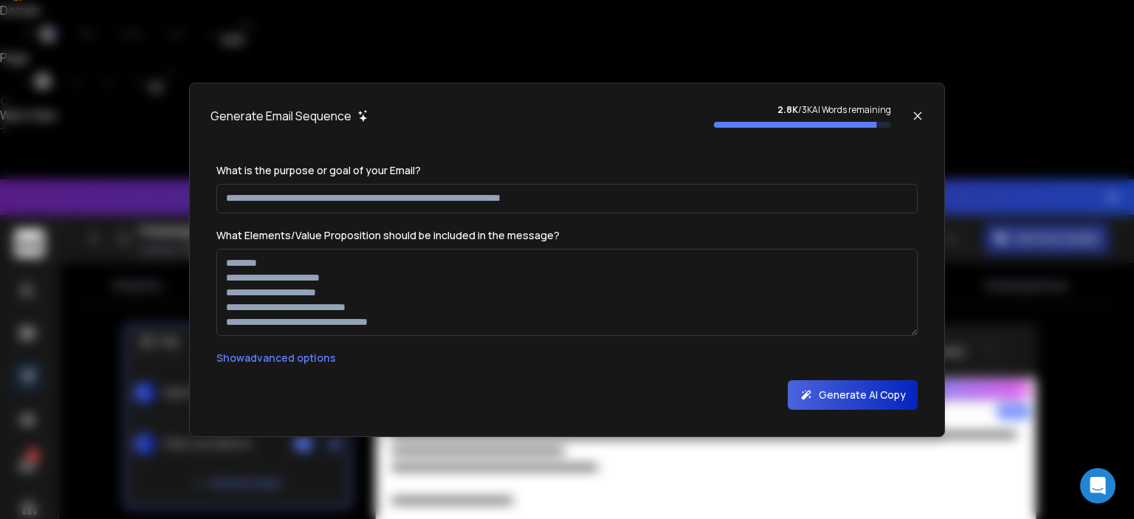
click at [550, 290] on textarea at bounding box center [567, 292] width 702 height 87
click at [499, 196] on input at bounding box center [567, 199] width 702 height 30
type input "**********"
click at [384, 286] on textarea at bounding box center [567, 292] width 702 height 87
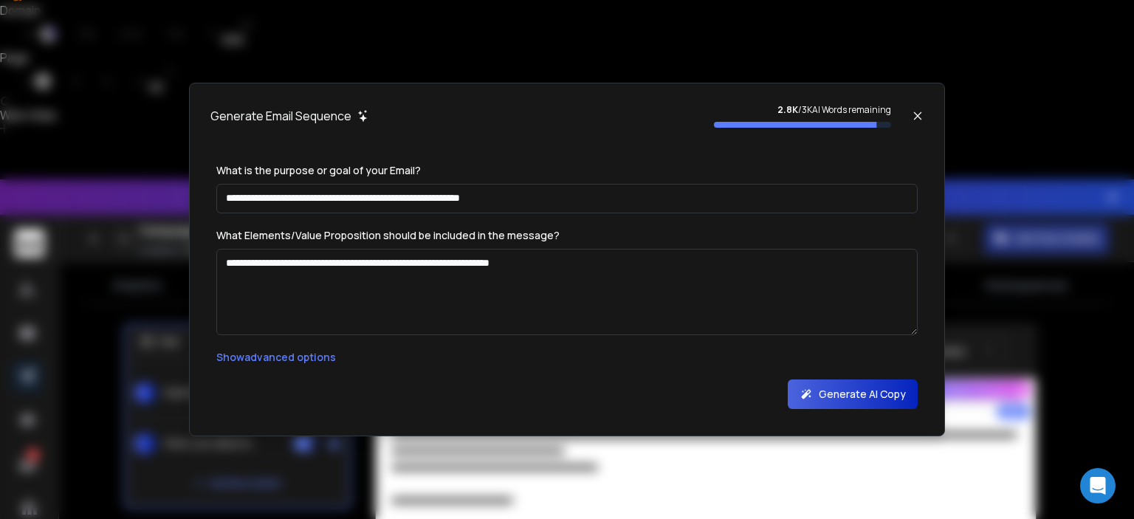
type textarea "**********"
click at [883, 389] on button "Generate AI Copy" at bounding box center [853, 395] width 130 height 30
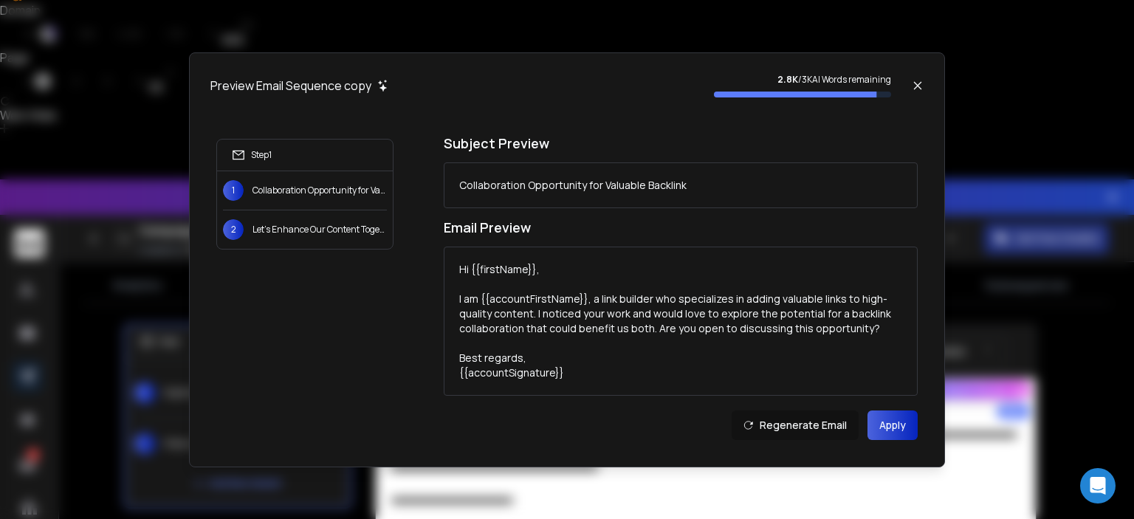
click at [300, 230] on p "Let's Enhance Our Content Together" at bounding box center [320, 230] width 134 height 12
click at [576, 374] on div "Dear {{firstName}}, My name is {{accountFirstName}}, and I am a link builder in…" at bounding box center [680, 321] width 443 height 118
click at [906, 427] on button "Apply" at bounding box center [893, 426] width 50 height 30
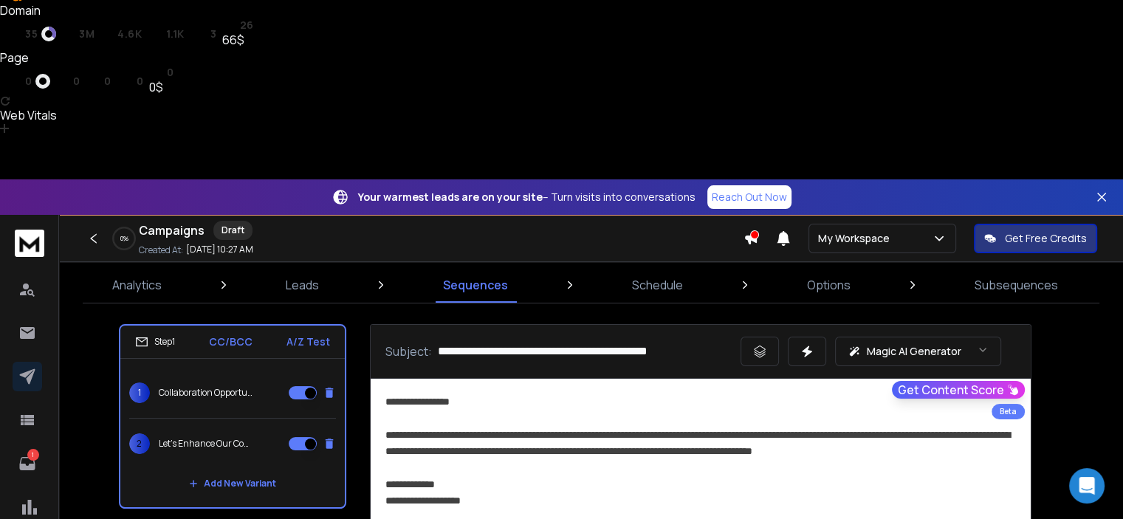
click at [514, 493] on div "**********" at bounding box center [701, 501] width 631 height 16
click at [191, 387] on p "Collaboration Opportunity for Valuable Backlink" at bounding box center [206, 393] width 95 height 12
click at [544, 493] on div "**********" at bounding box center [701, 501] width 631 height 16
click at [960, 344] on div "Magic AI Generator" at bounding box center [918, 351] width 141 height 15
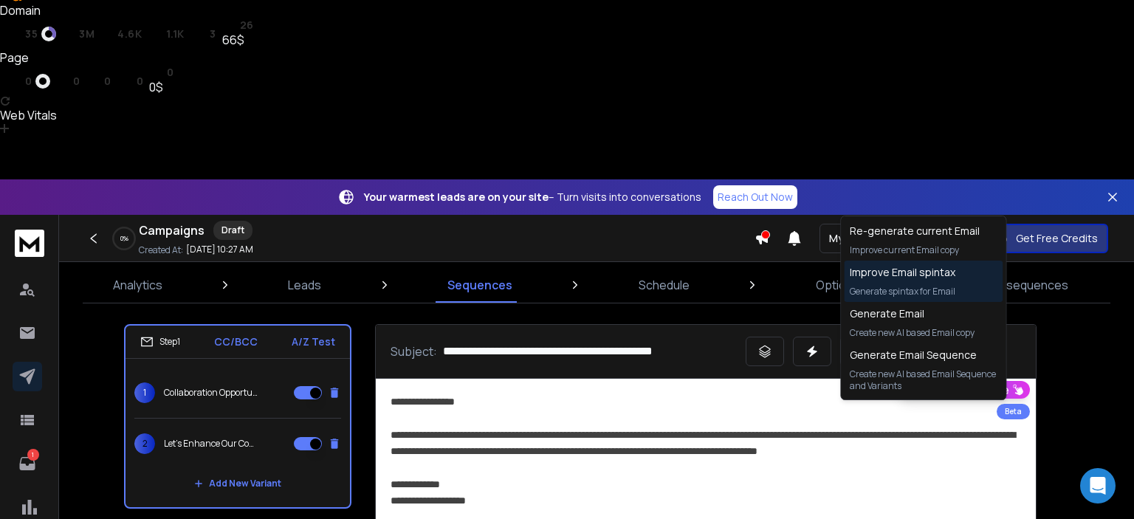
click at [913, 281] on div "Improve Email spintax Generate spintax for Email" at bounding box center [903, 281] width 106 height 32
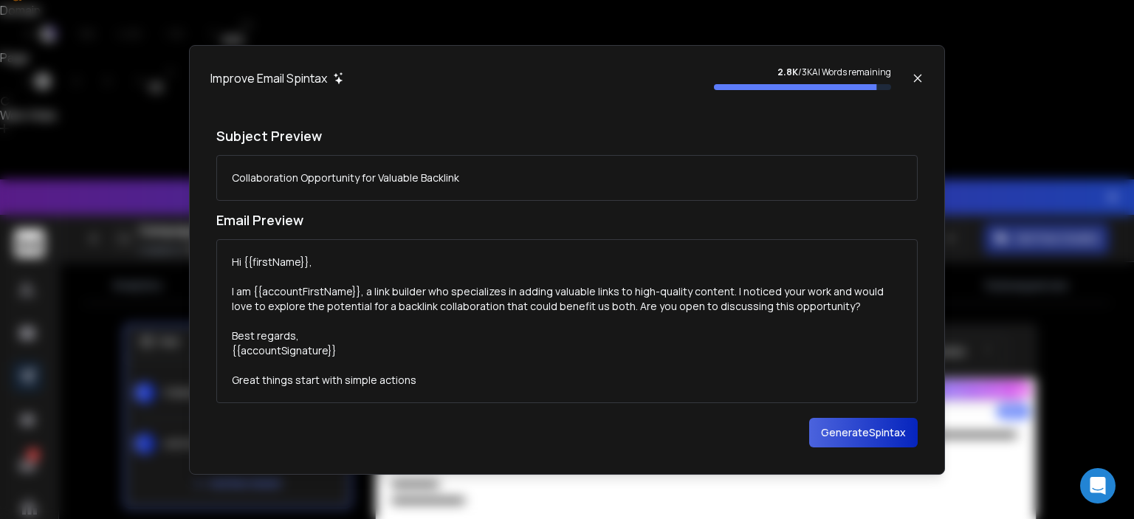
click at [860, 439] on button "Generate Spintax" at bounding box center [864, 433] width 109 height 30
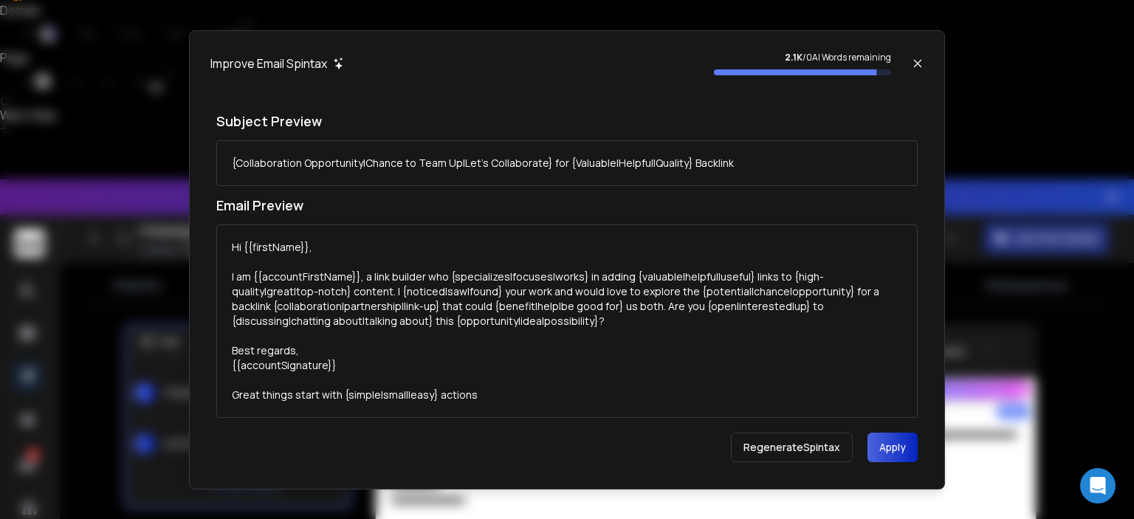
click at [894, 442] on button "Apply" at bounding box center [893, 448] width 50 height 30
type input "**********"
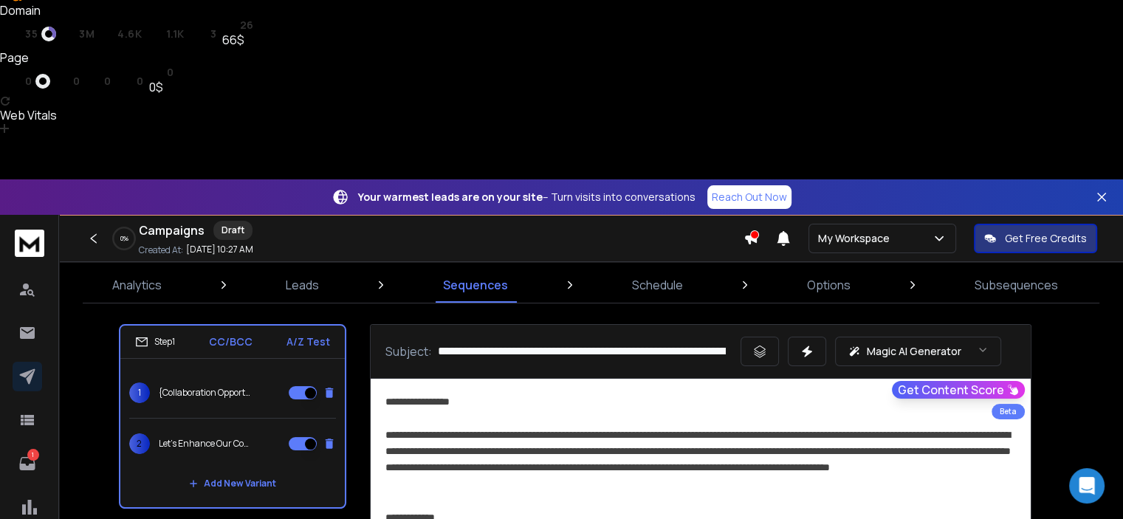
click at [526, 427] on div "**********" at bounding box center [701, 460] width 631 height 66
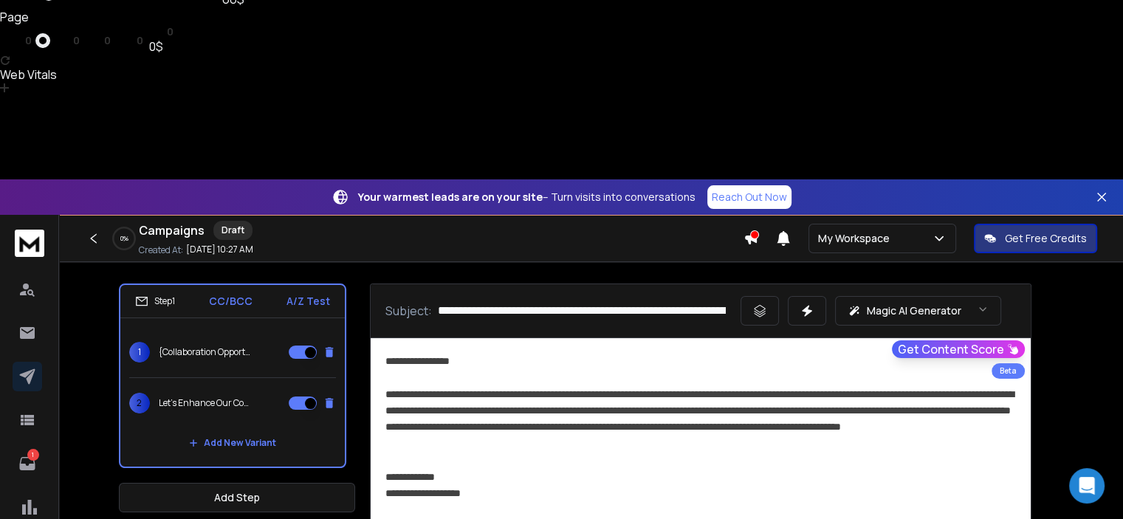
scroll to position [97, 0]
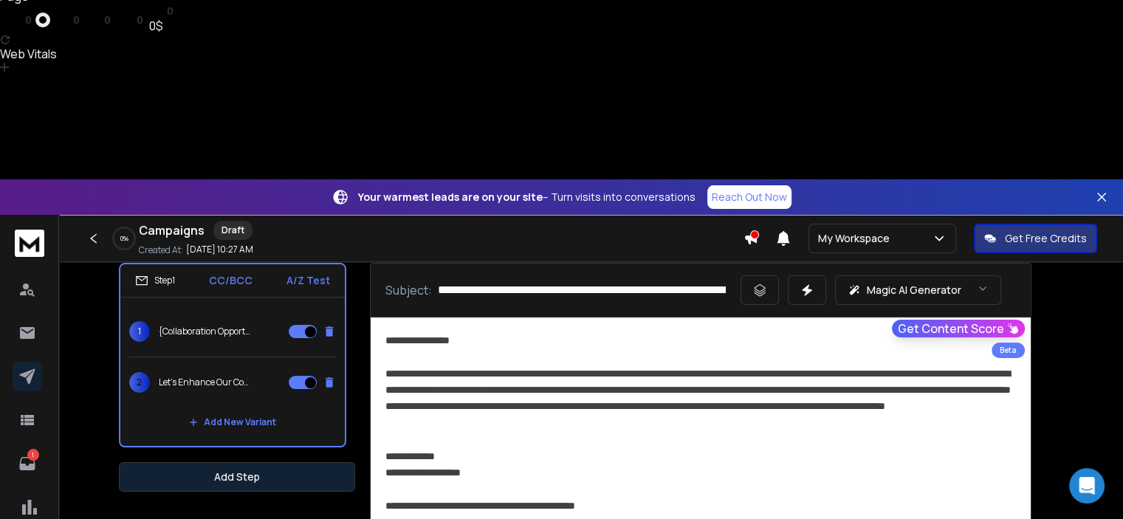
click at [216, 462] on button "Add Step" at bounding box center [237, 477] width 236 height 30
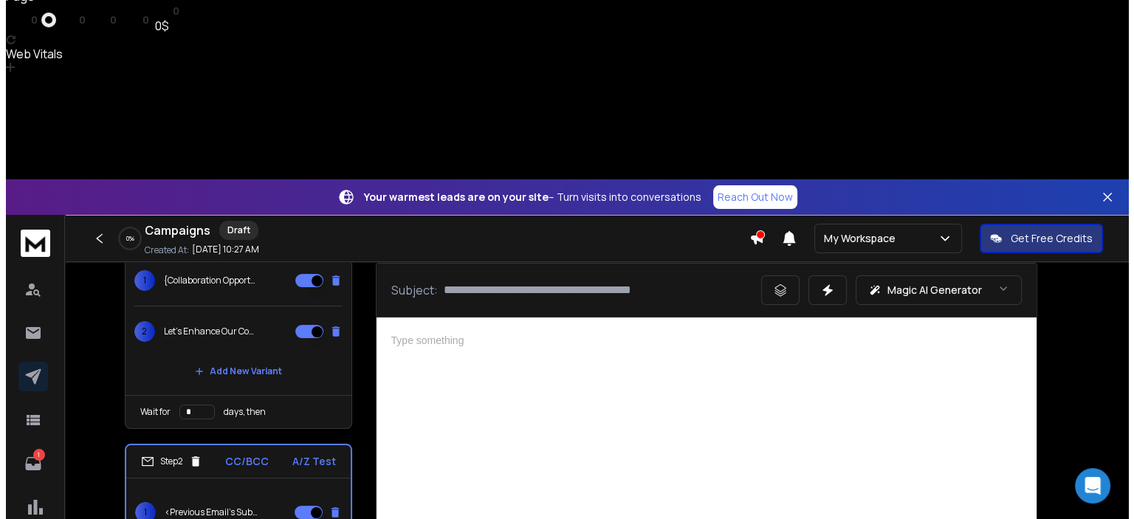
scroll to position [0, 0]
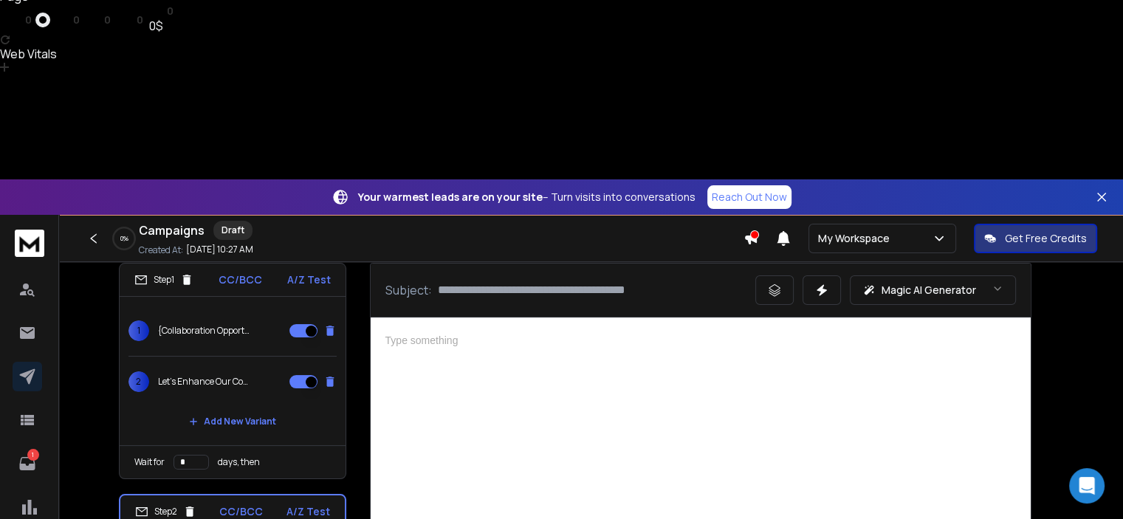
click at [538, 318] on div at bounding box center [701, 469] width 660 height 303
click at [979, 283] on div "Magic AI Generator" at bounding box center [933, 290] width 141 height 15
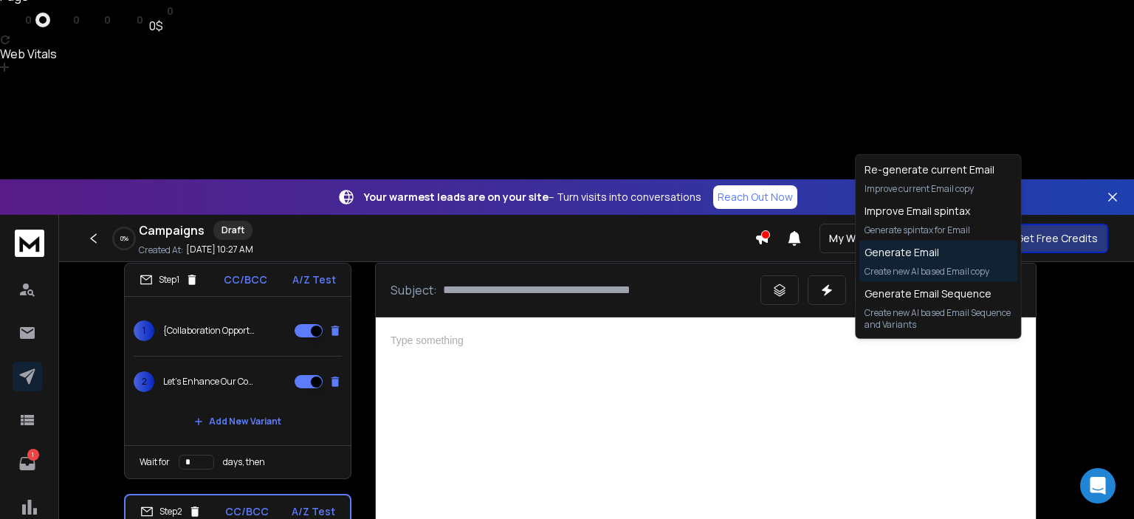
click at [911, 256] on h1 "Generate Email" at bounding box center [927, 252] width 125 height 15
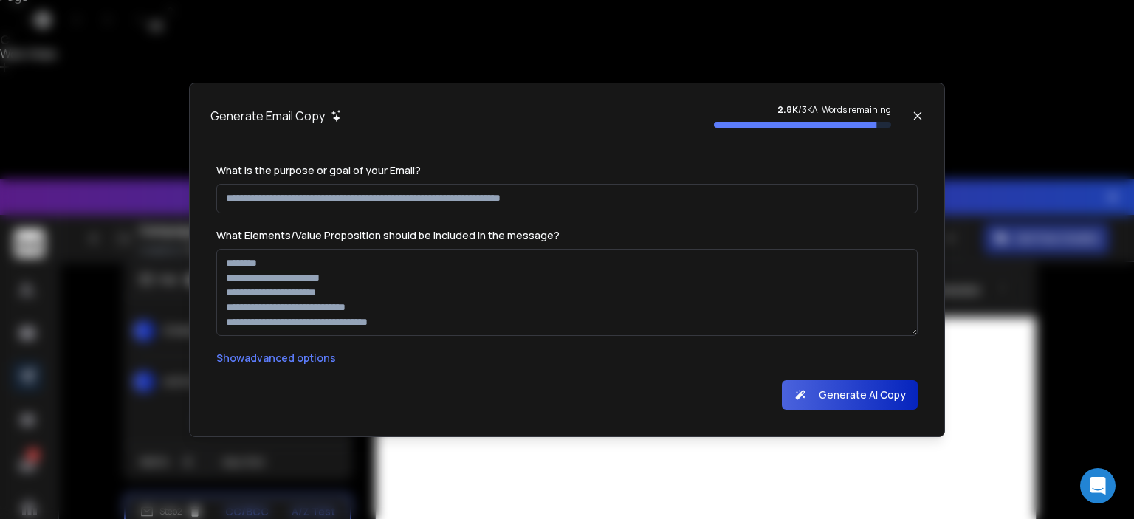
drag, startPoint x: 446, startPoint y: 283, endPoint x: 435, endPoint y: 281, distance: 11.2
click at [445, 283] on textarea at bounding box center [567, 292] width 702 height 87
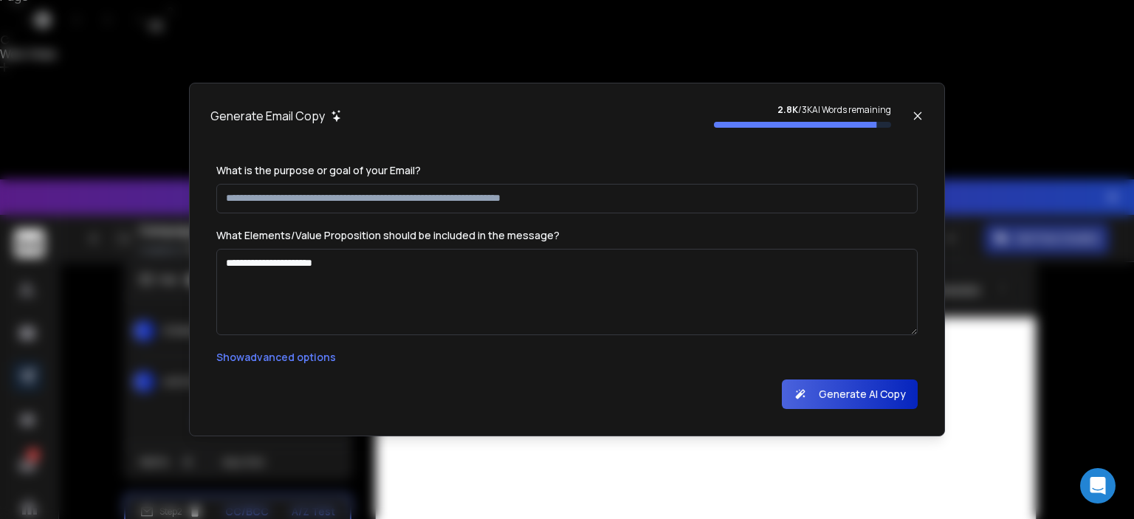
type textarea "**********"
click at [357, 191] on input at bounding box center [567, 199] width 702 height 30
type input "**********"
click at [833, 398] on button "Generate AI Copy" at bounding box center [850, 395] width 136 height 30
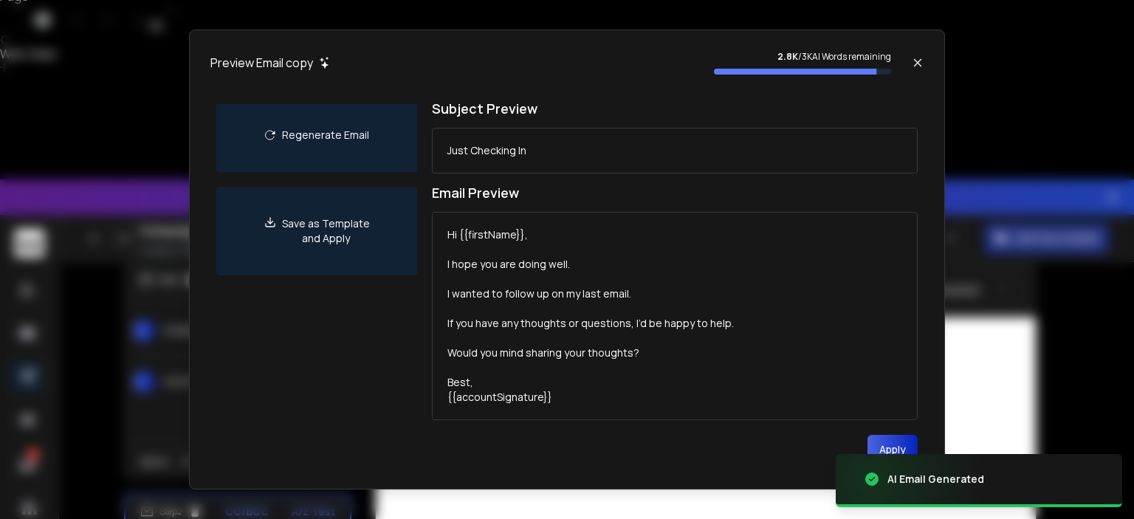
scroll to position [14, 0]
click at [894, 448] on ol "AI Email Generated" at bounding box center [979, 480] width 310 height 77
click at [895, 445] on ol "AI Email Generated" at bounding box center [979, 480] width 310 height 77
click at [754, 444] on div "Apply" at bounding box center [567, 448] width 702 height 30
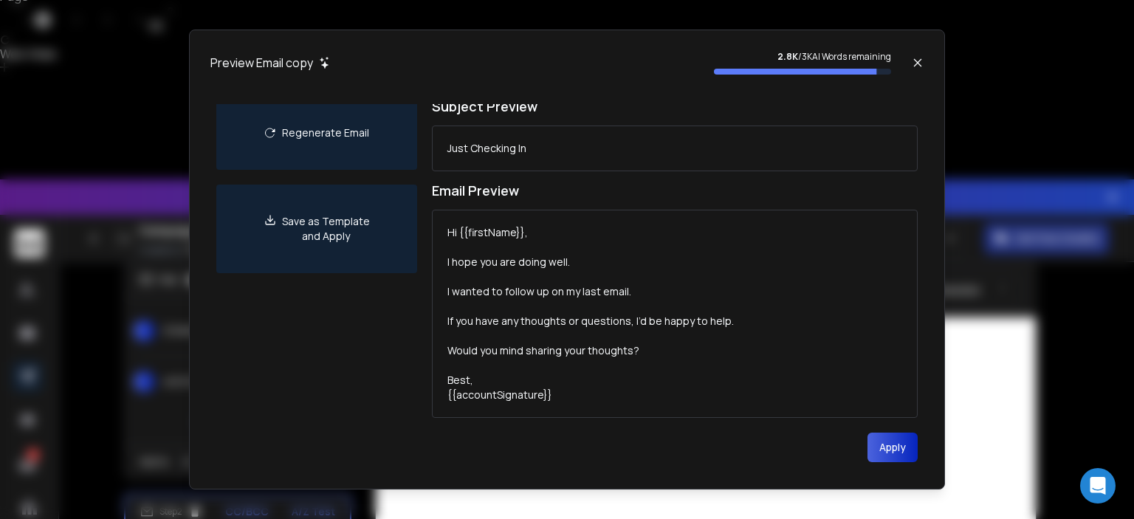
click at [884, 439] on button "Apply" at bounding box center [893, 448] width 50 height 30
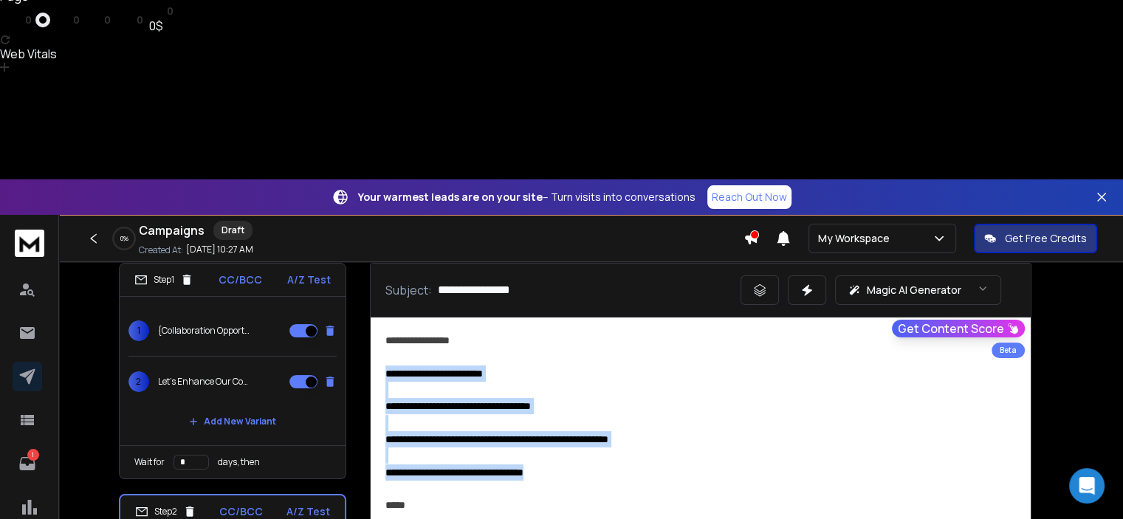
drag, startPoint x: 575, startPoint y: 317, endPoint x: 373, endPoint y: 219, distance: 224.0
click at [373, 318] on div "**********" at bounding box center [701, 469] width 660 height 303
click at [987, 283] on div "Magic AI Generator" at bounding box center [918, 290] width 141 height 15
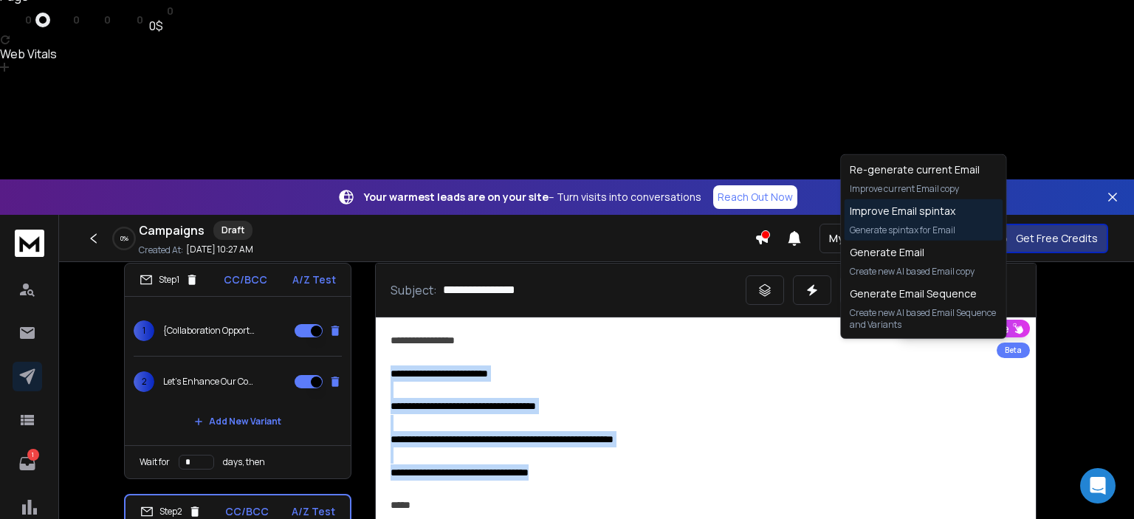
click at [921, 230] on p "Generate spintax for Email" at bounding box center [903, 231] width 106 height 12
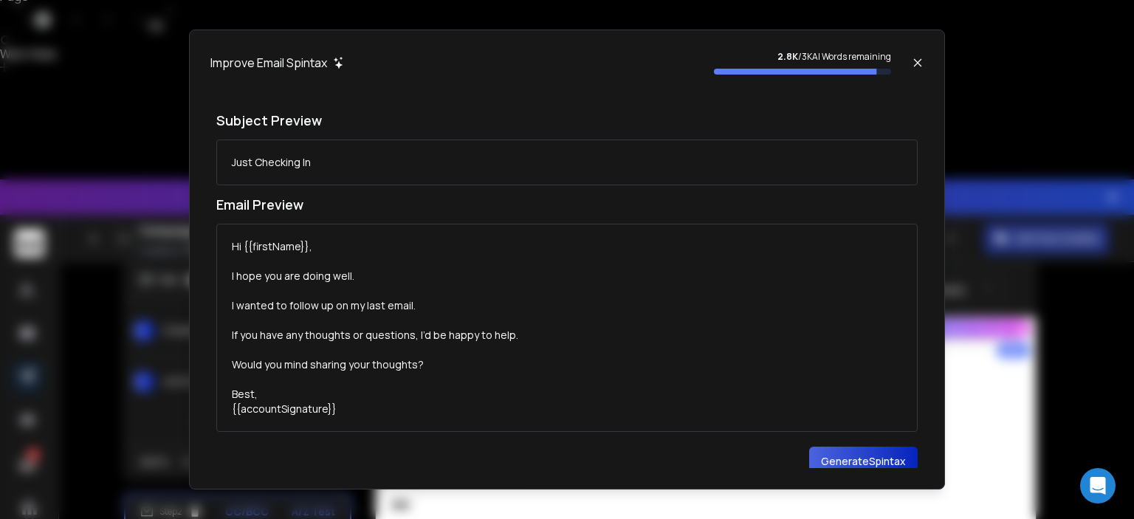
click at [866, 456] on button "Generate Spintax" at bounding box center [864, 462] width 109 height 30
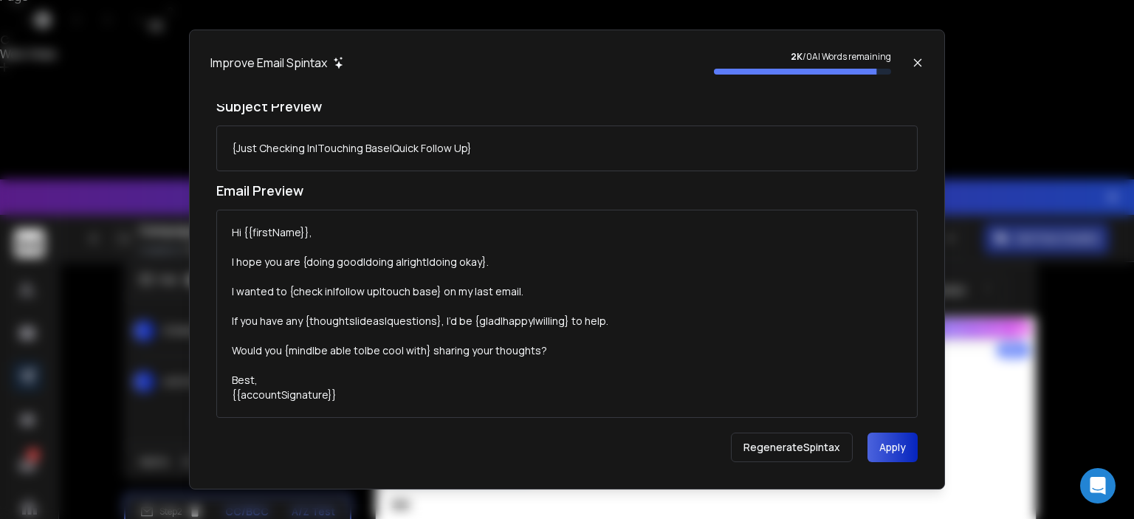
click at [893, 445] on button "Apply" at bounding box center [893, 448] width 50 height 30
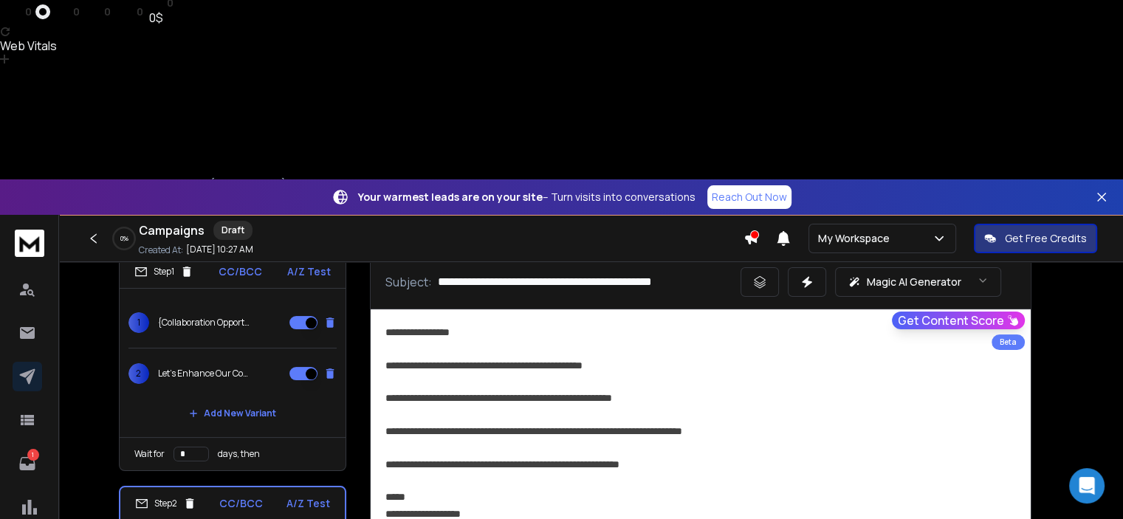
scroll to position [107, 0]
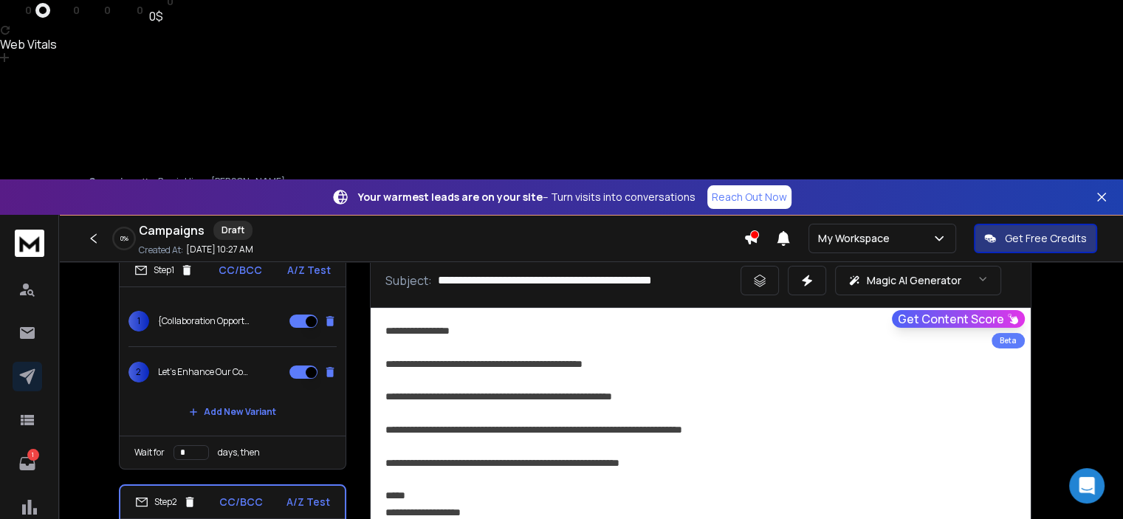
click at [192, 347] on div "2 Let's Enhance Our Content Together" at bounding box center [233, 372] width 208 height 50
type input "**********"
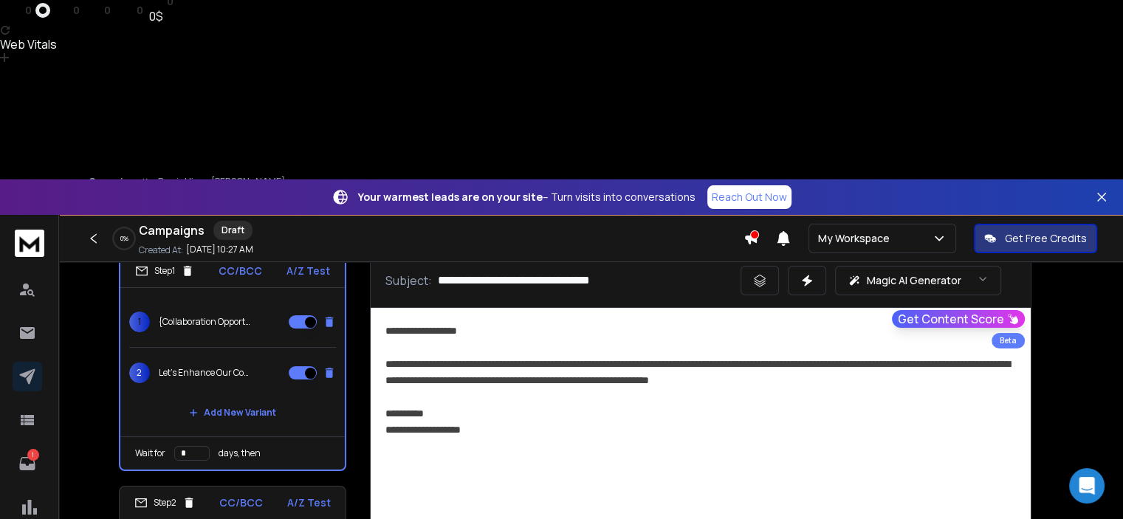
click at [513, 422] on div "**********" at bounding box center [701, 430] width 631 height 16
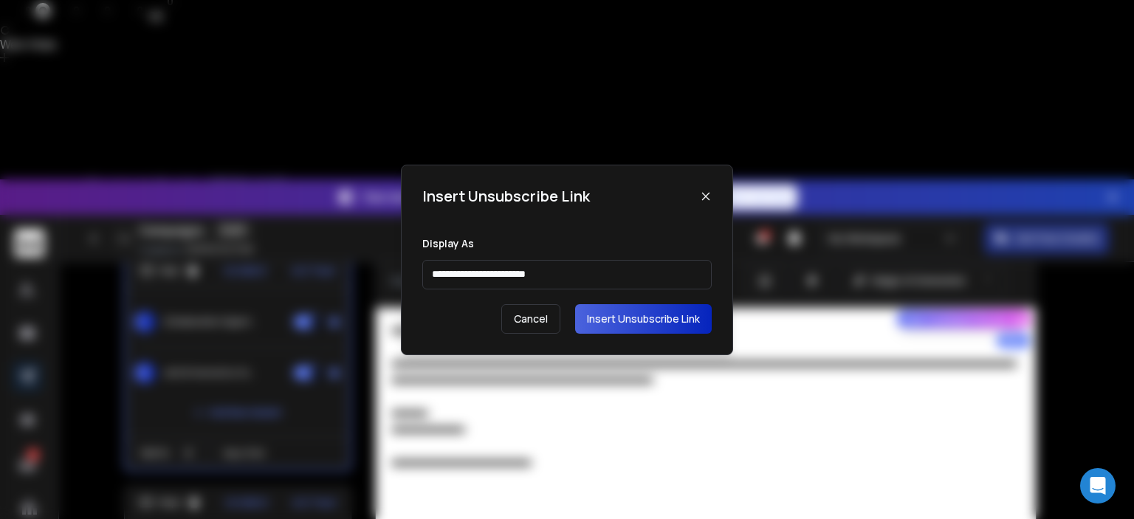
click at [617, 319] on button "Insert Unsubscribe Link" at bounding box center [643, 319] width 137 height 30
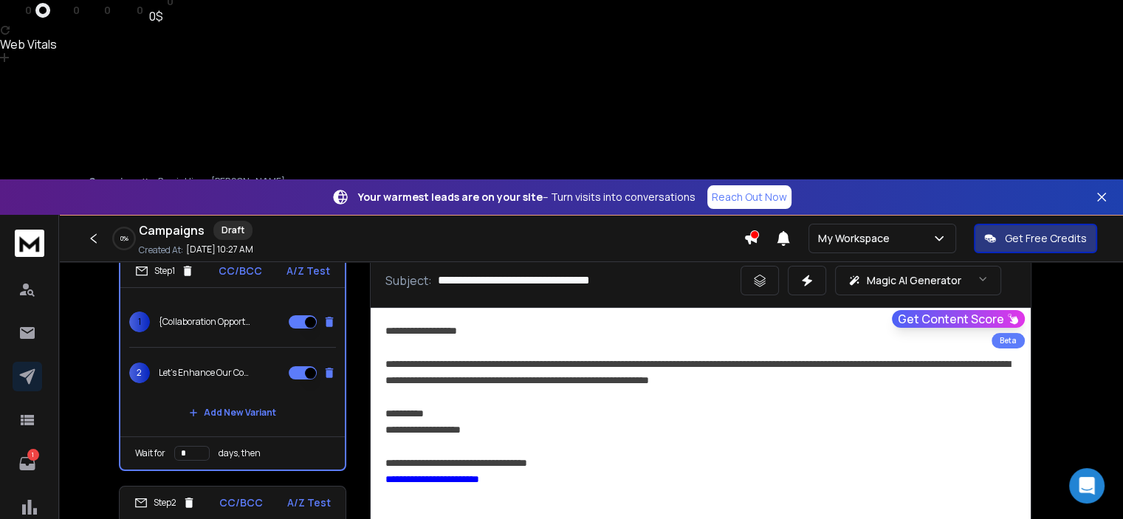
click at [592, 455] on div "**********" at bounding box center [701, 463] width 631 height 16
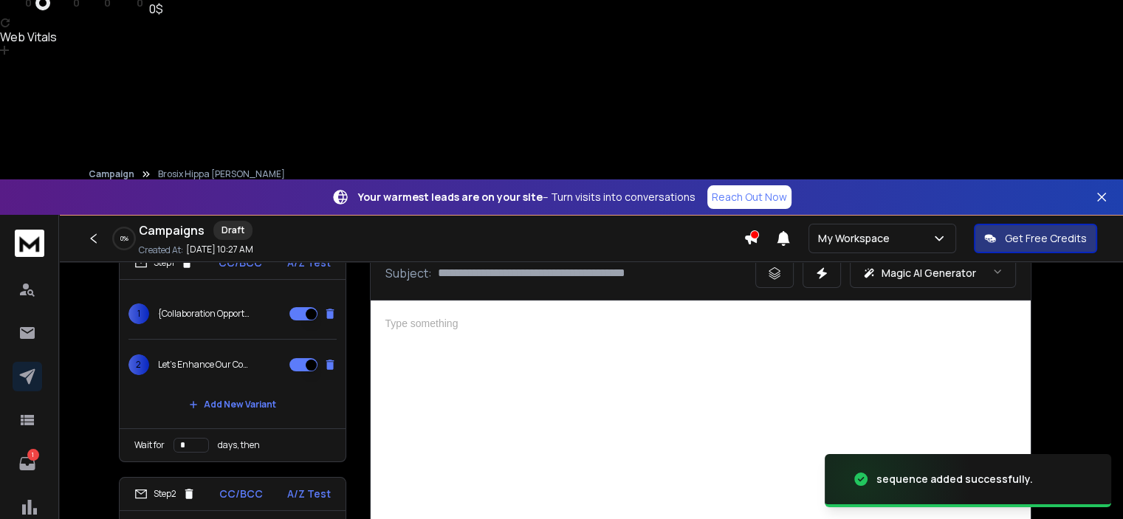
scroll to position [116, 0]
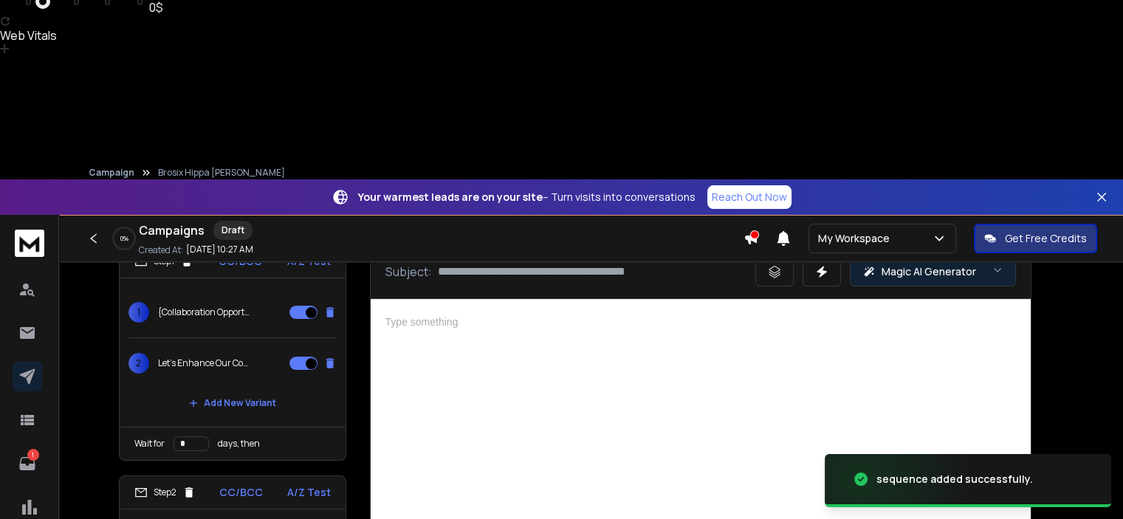
click at [966, 264] on p "Magic AI Generator" at bounding box center [929, 271] width 95 height 15
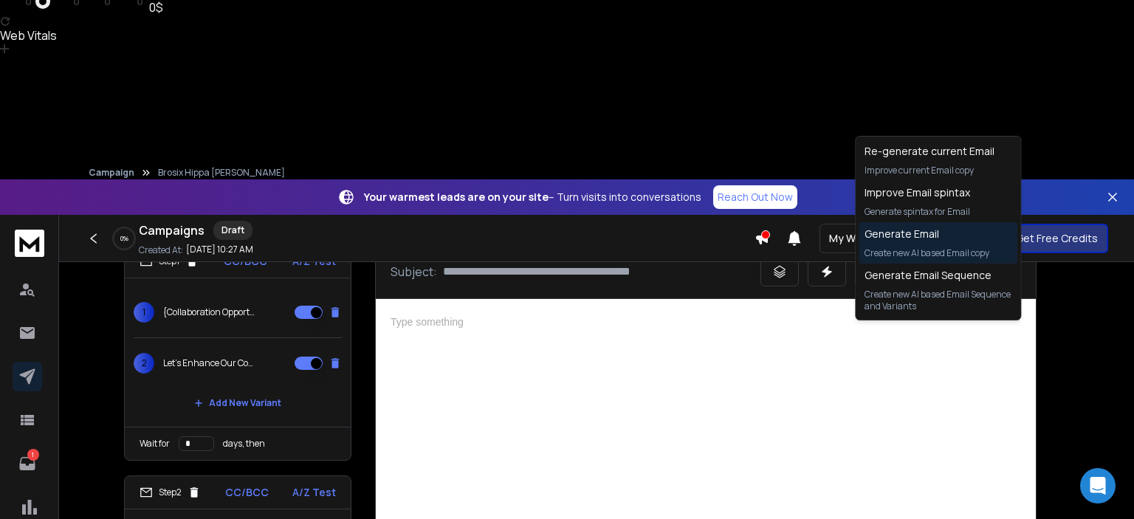
click at [886, 237] on h1 "Generate Email" at bounding box center [927, 234] width 125 height 15
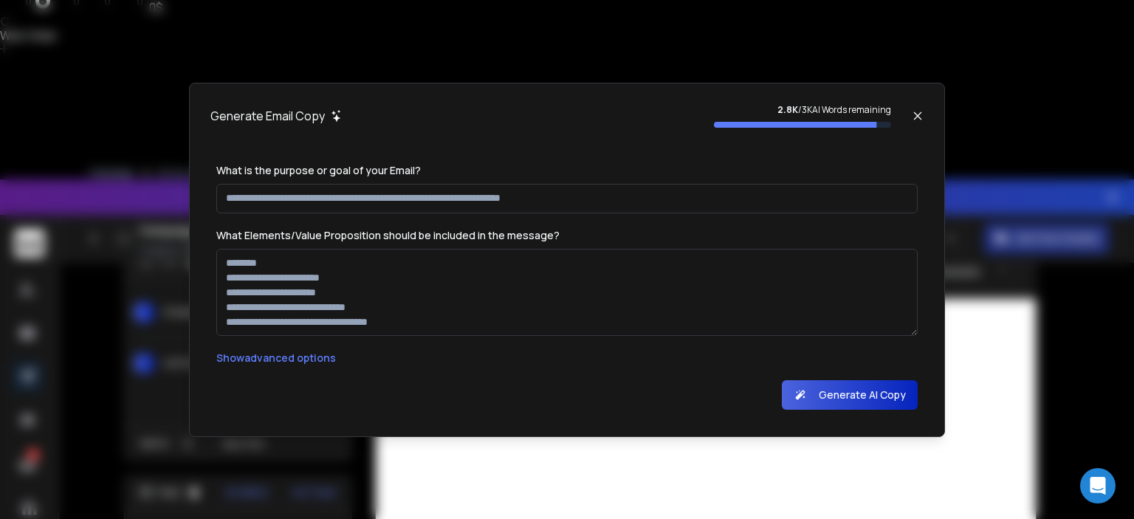
click at [338, 203] on input at bounding box center [567, 199] width 702 height 30
type input "**********"
click at [310, 292] on textarea at bounding box center [567, 292] width 702 height 87
click at [839, 393] on button "Generate AI Copy" at bounding box center [850, 395] width 136 height 30
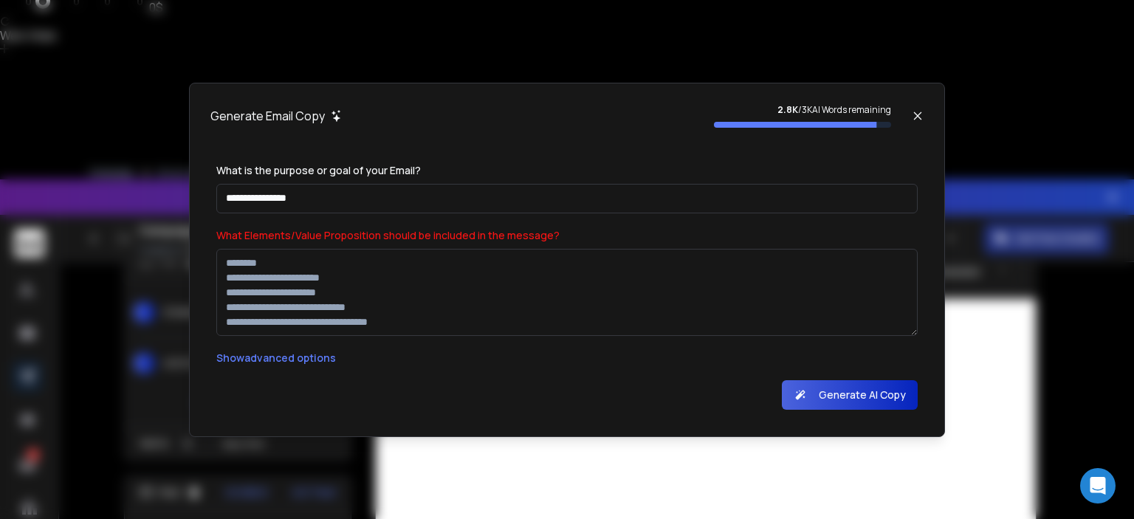
click at [384, 285] on textarea at bounding box center [567, 292] width 702 height 87
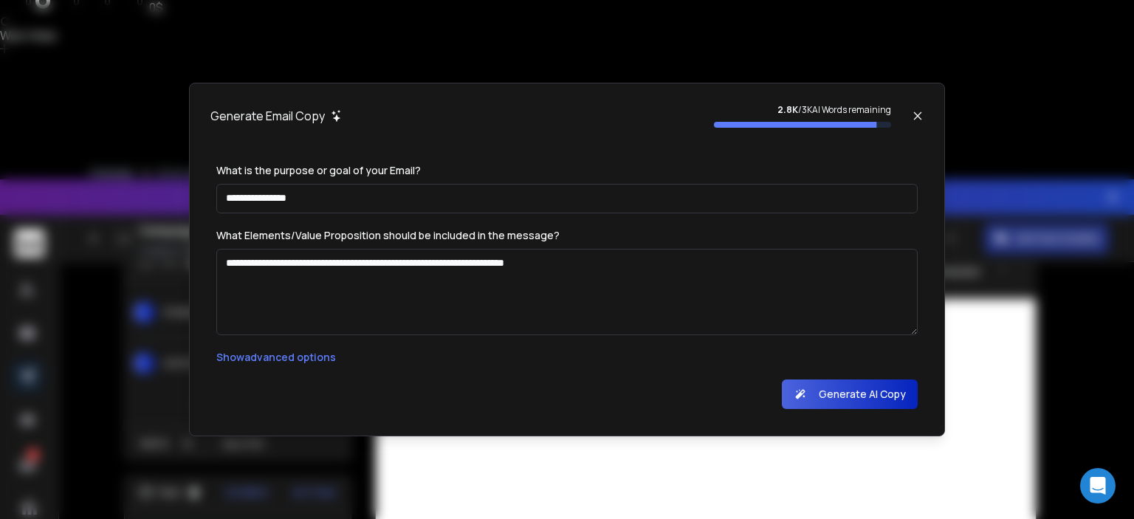
type textarea "**********"
click at [879, 387] on button "Generate AI Copy" at bounding box center [850, 395] width 136 height 30
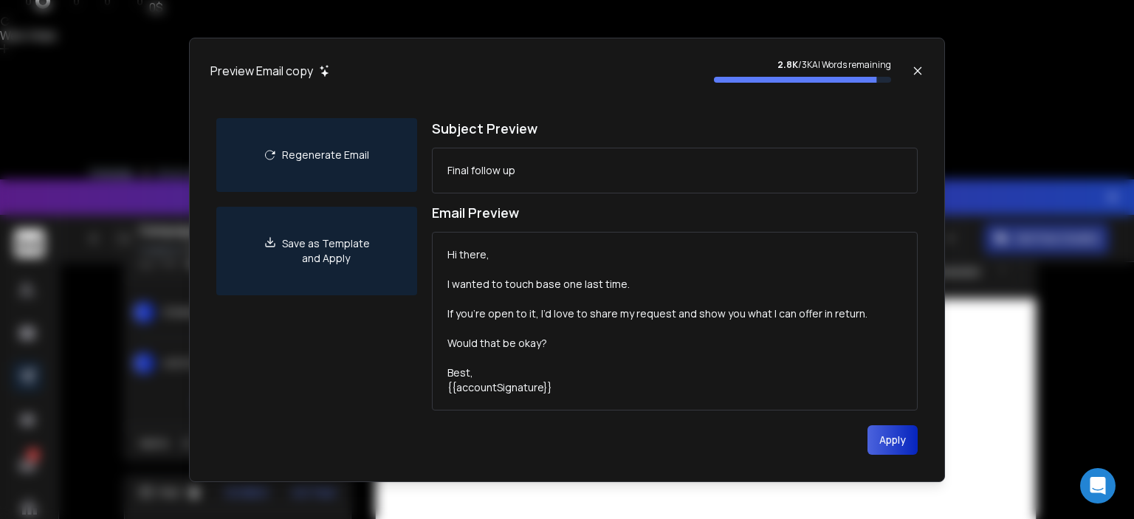
click at [883, 442] on button "Apply" at bounding box center [893, 440] width 50 height 30
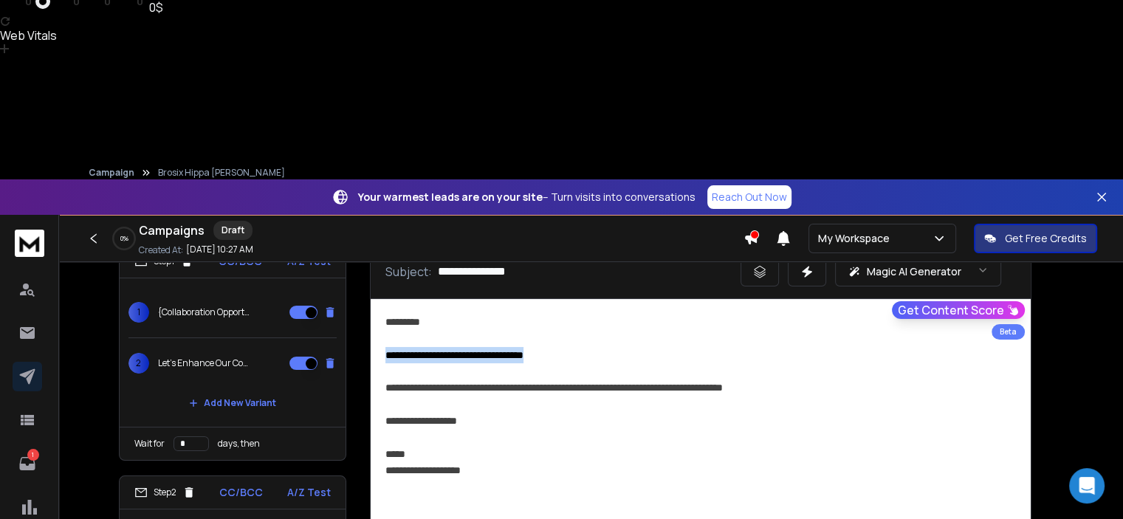
drag, startPoint x: 384, startPoint y: 196, endPoint x: 596, endPoint y: 199, distance: 212.0
click at [596, 347] on div "**********" at bounding box center [701, 355] width 631 height 16
click at [978, 264] on icon "button" at bounding box center [983, 270] width 12 height 12
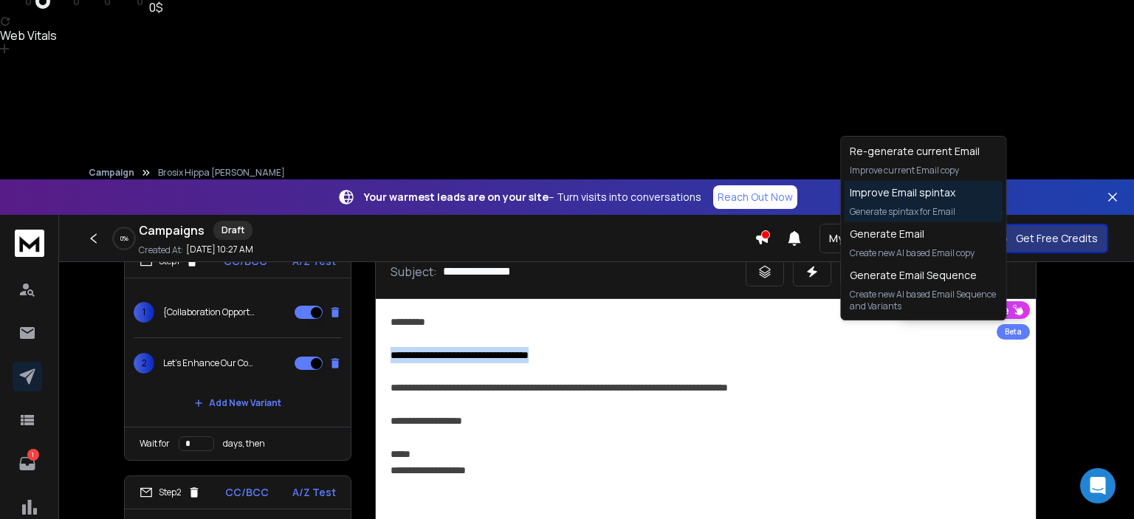
click at [912, 199] on h1 "Improve Email spintax" at bounding box center [903, 192] width 106 height 15
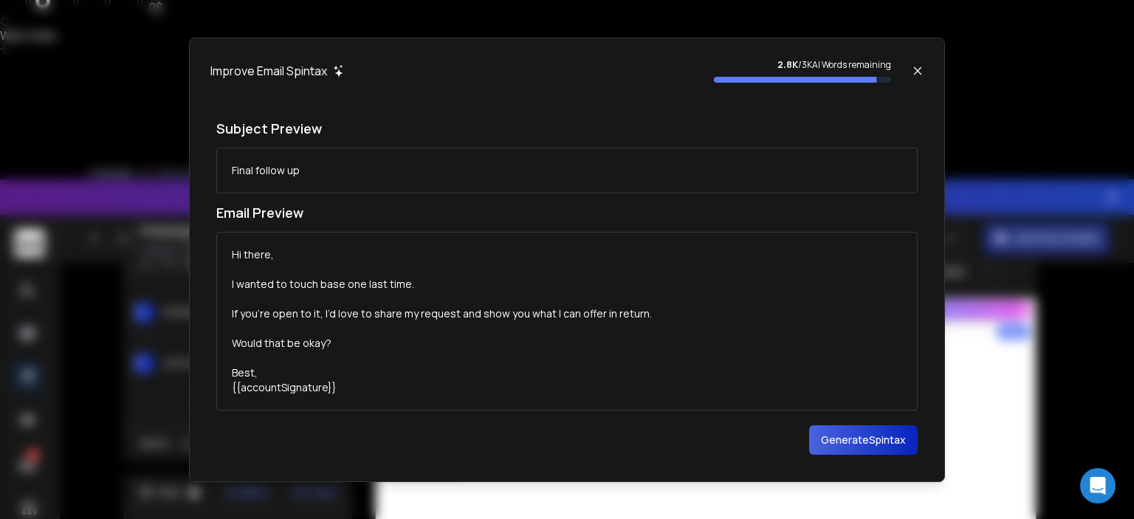
click at [861, 442] on button "Generate Spintax" at bounding box center [864, 440] width 109 height 30
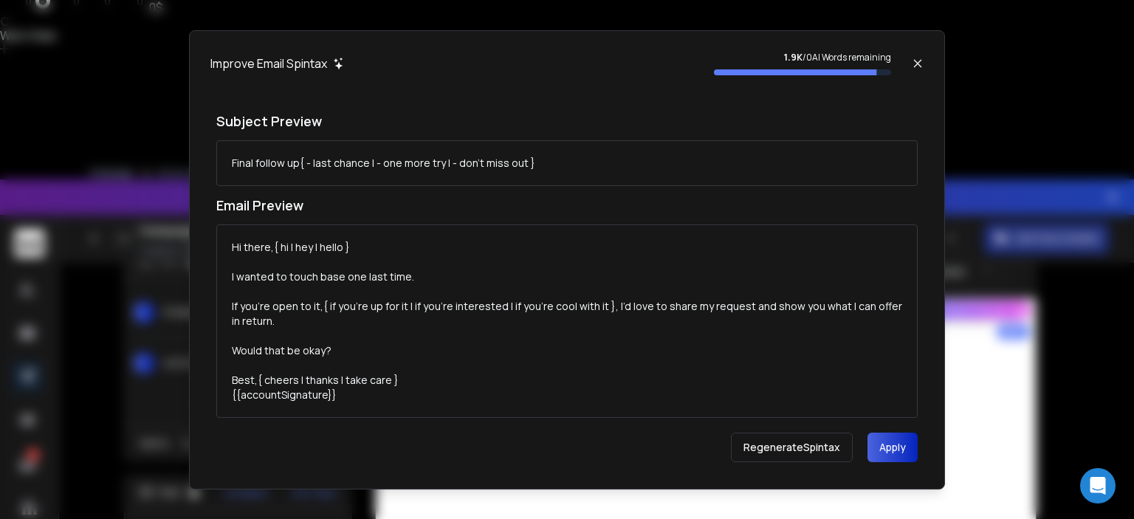
click at [898, 453] on button "Apply" at bounding box center [893, 448] width 50 height 30
type input "**********"
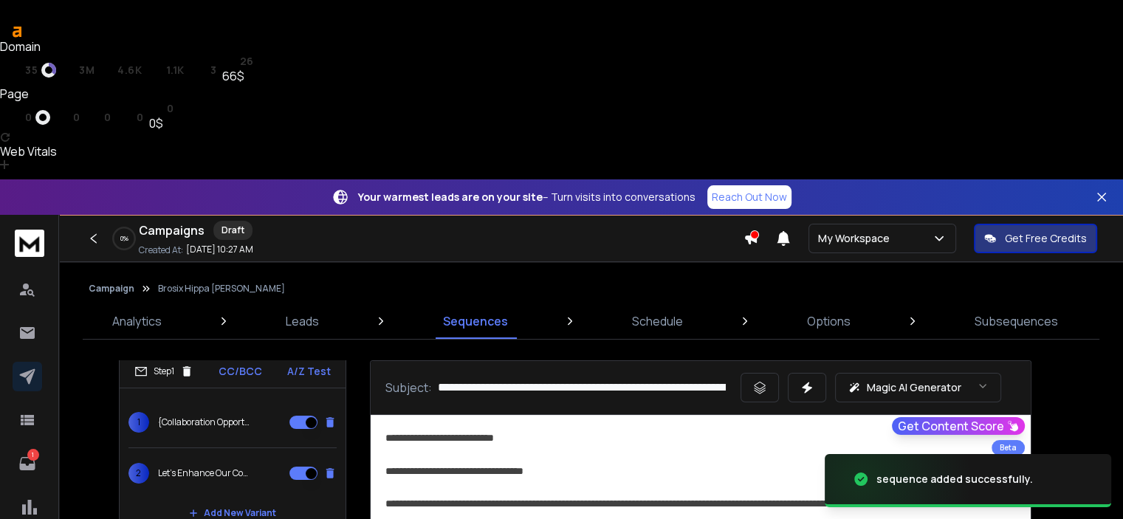
scroll to position [0, 0]
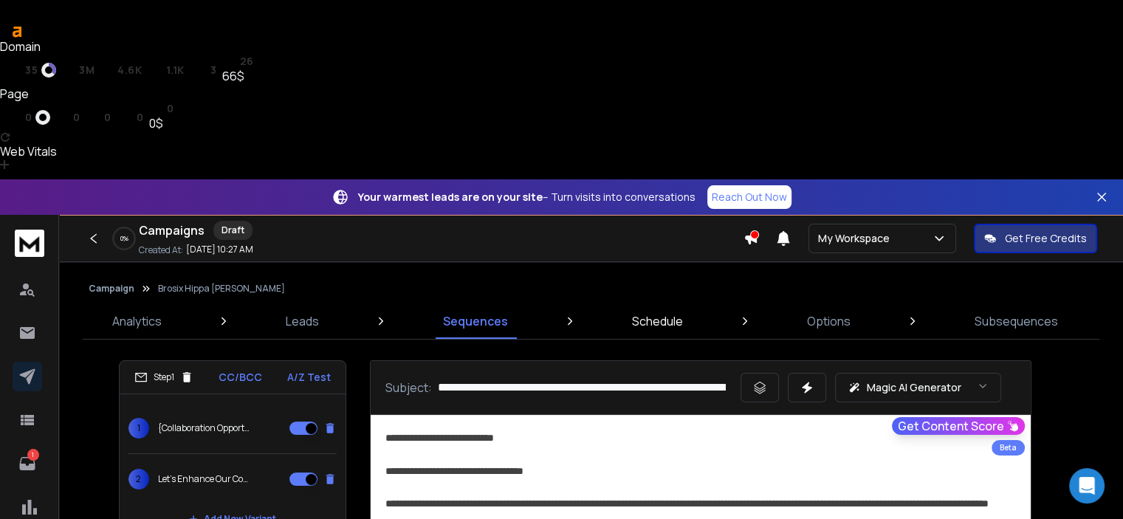
click at [651, 312] on p "Schedule" at bounding box center [657, 321] width 51 height 18
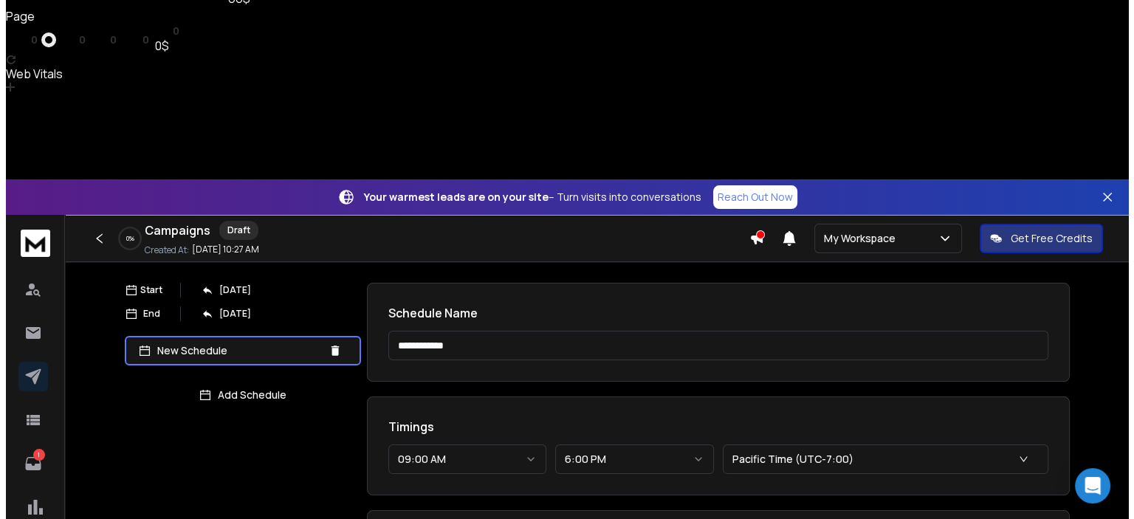
scroll to position [96, 0]
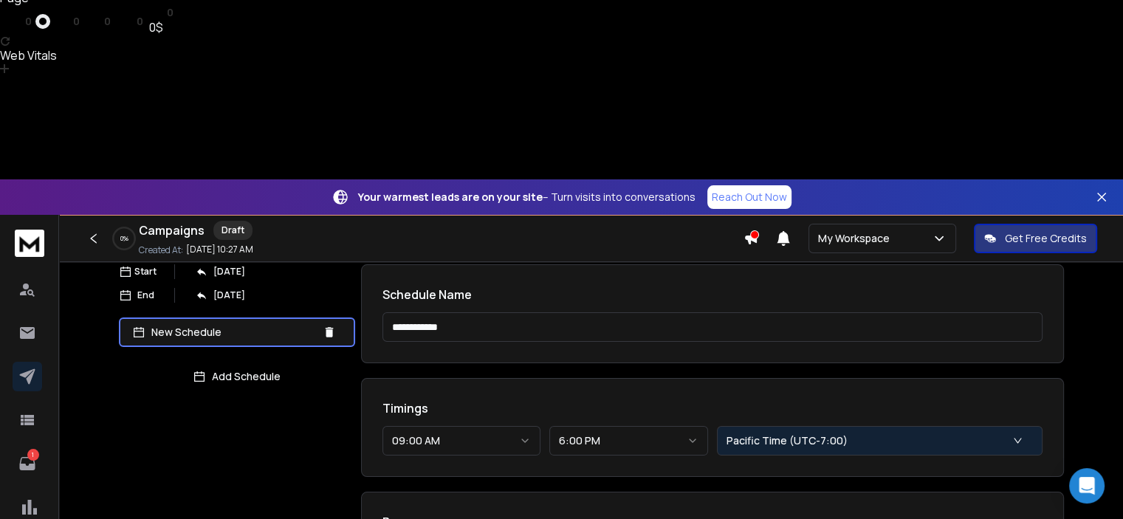
click at [753, 434] on p "Pacific Time (UTC-7:00)" at bounding box center [790, 441] width 127 height 15
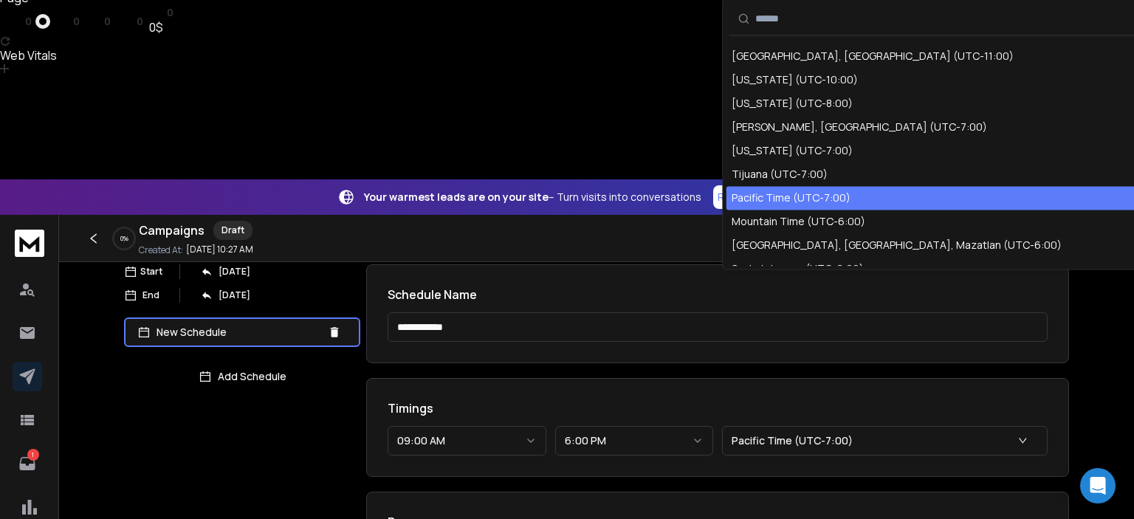
click at [869, 196] on div "Pacific Time (UTC-7:00)" at bounding box center [1097, 198] width 743 height 24
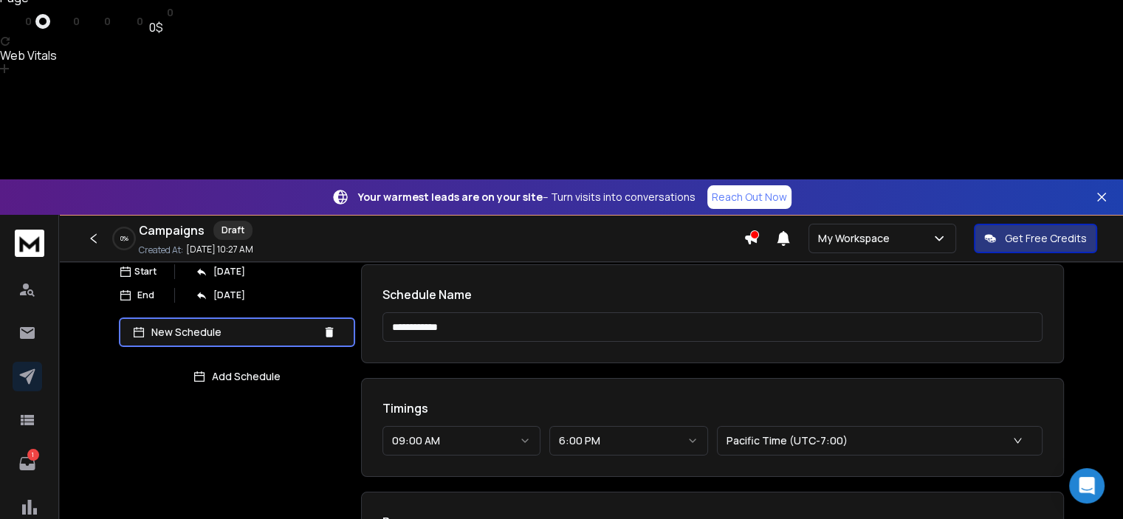
click at [510, 287] on body "**********" at bounding box center [561, 267] width 1123 height 672
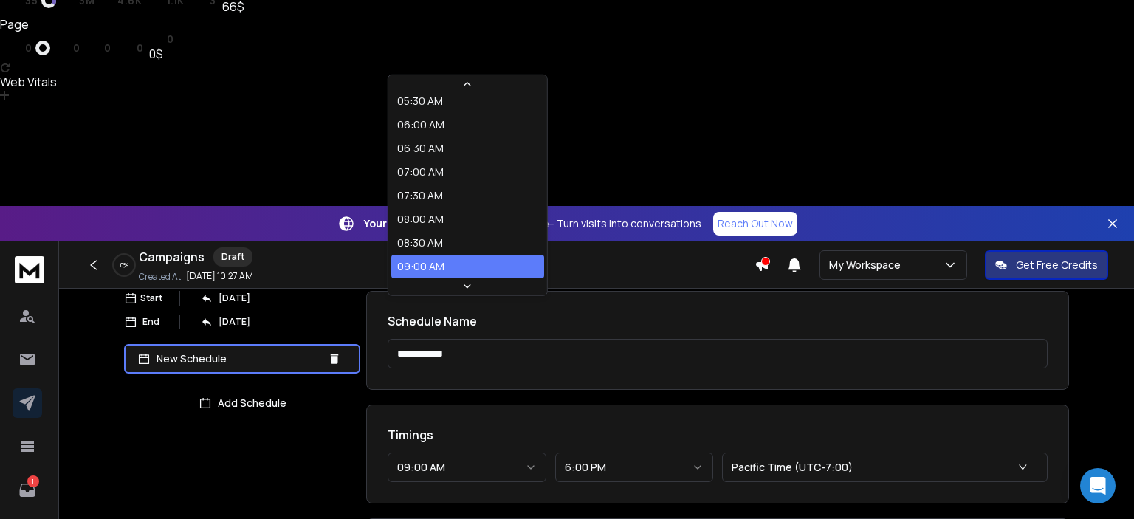
scroll to position [290, 0]
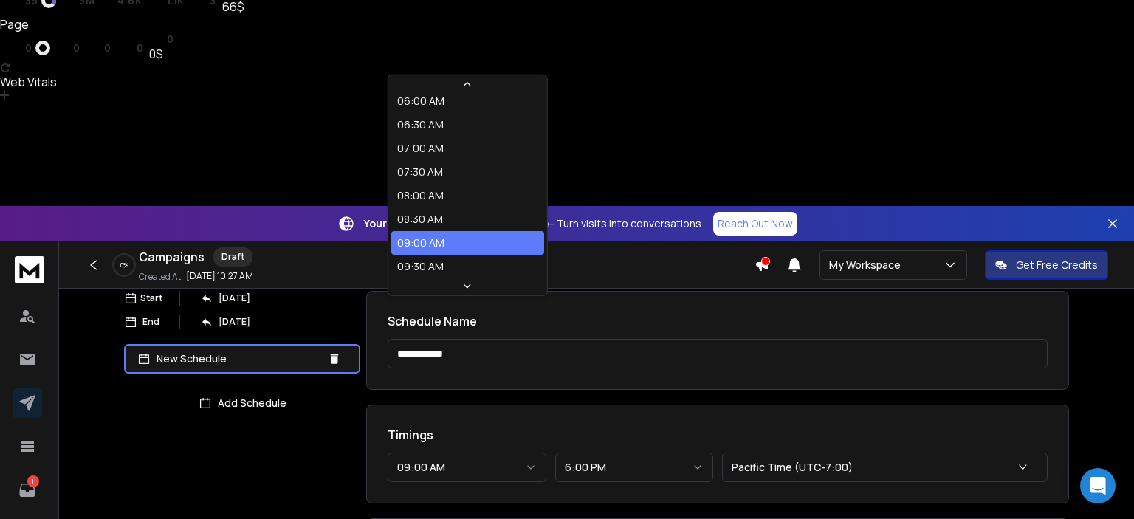
click at [603, 453] on button "6:00 PM" at bounding box center [634, 468] width 159 height 30
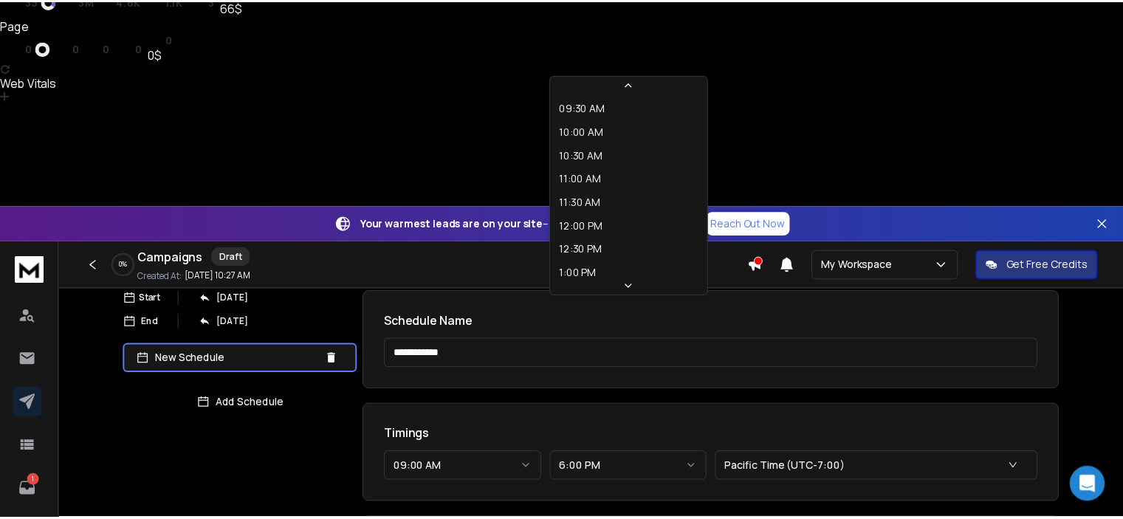
scroll to position [243, 0]
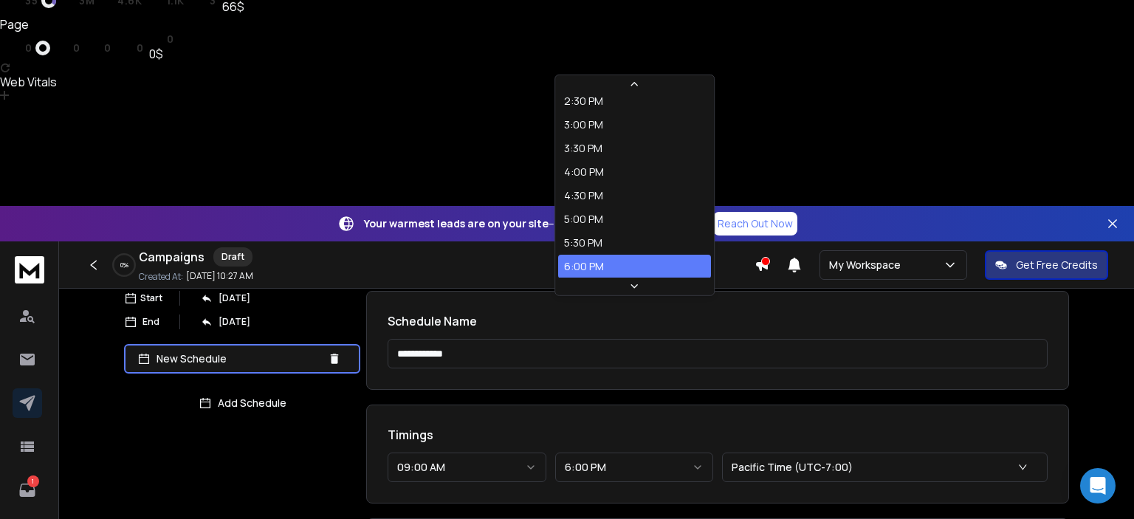
select select "********"
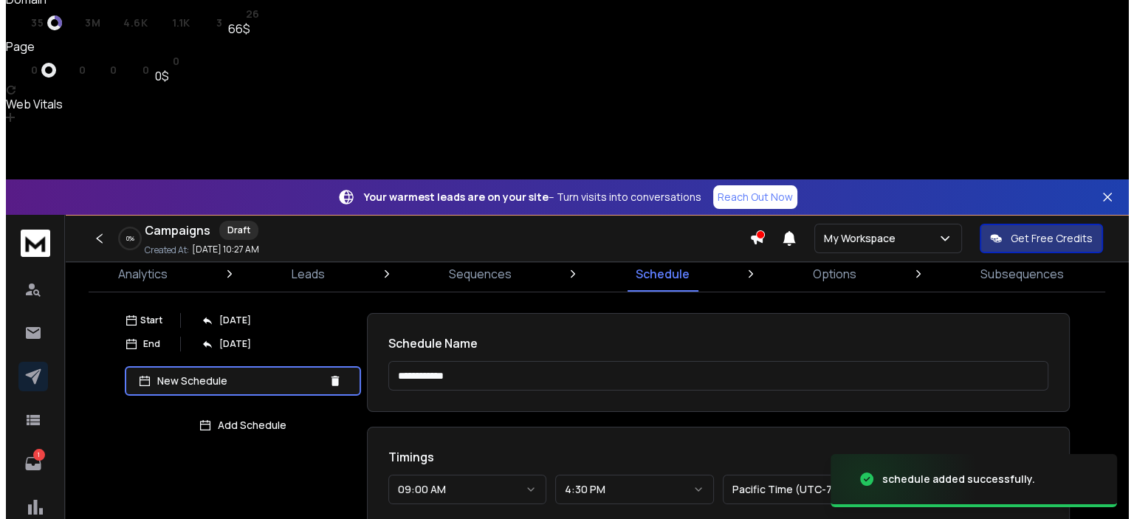
scroll to position [0, 0]
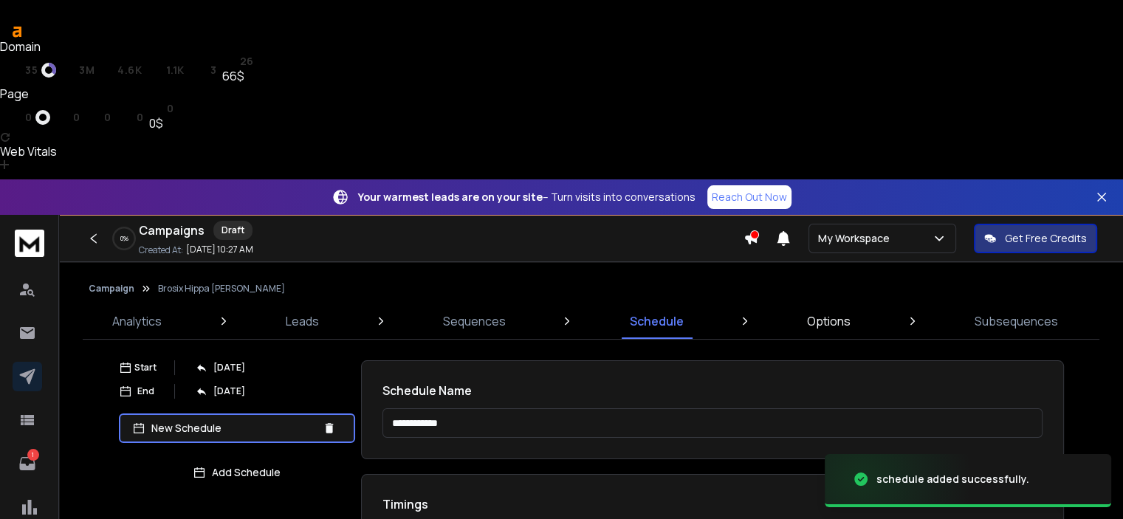
click at [821, 312] on p "Options" at bounding box center [829, 321] width 44 height 18
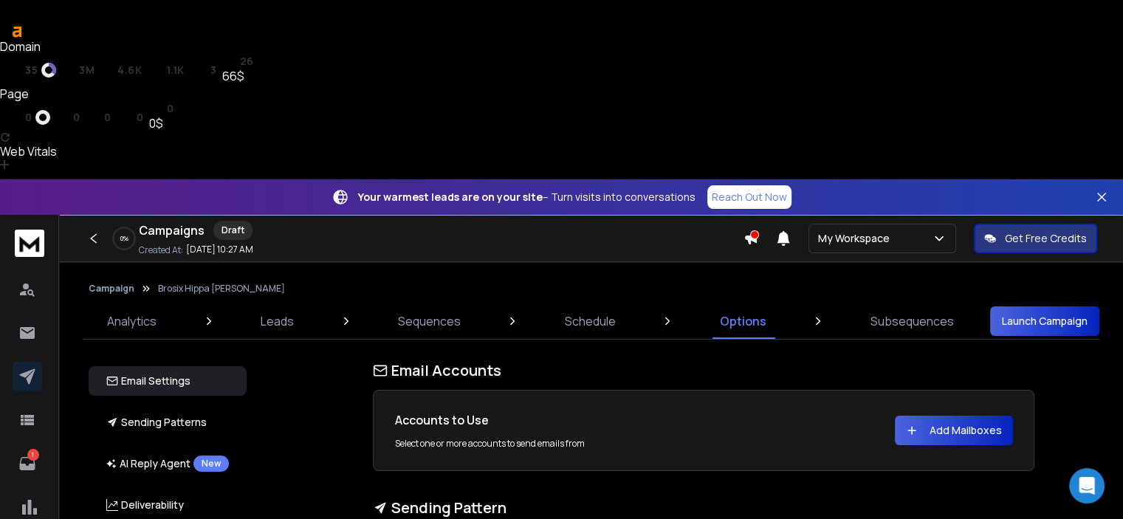
click at [916, 416] on button "Add Mailboxes" at bounding box center [954, 431] width 118 height 30
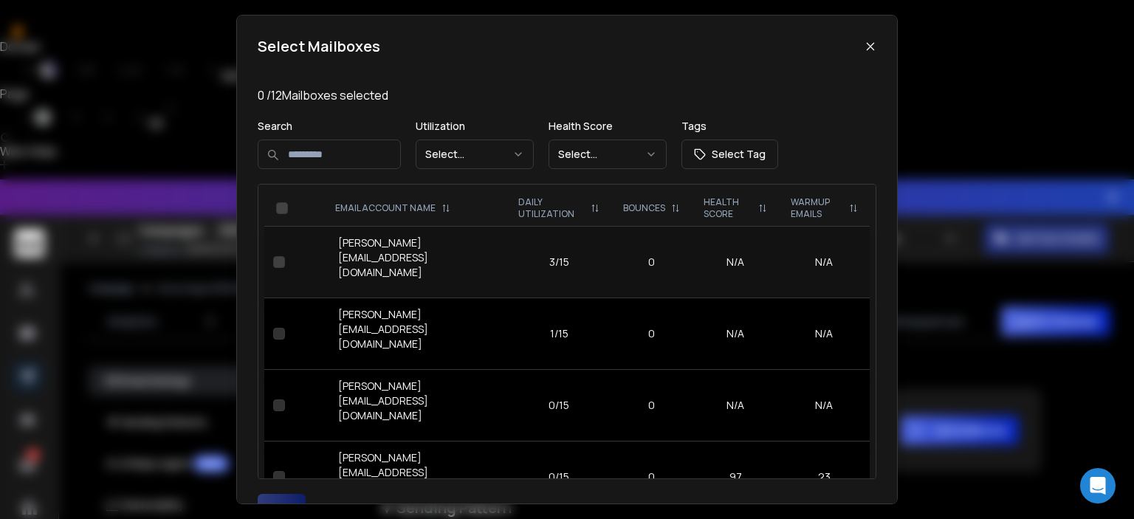
click at [281, 256] on button "button" at bounding box center [279, 262] width 12 height 12
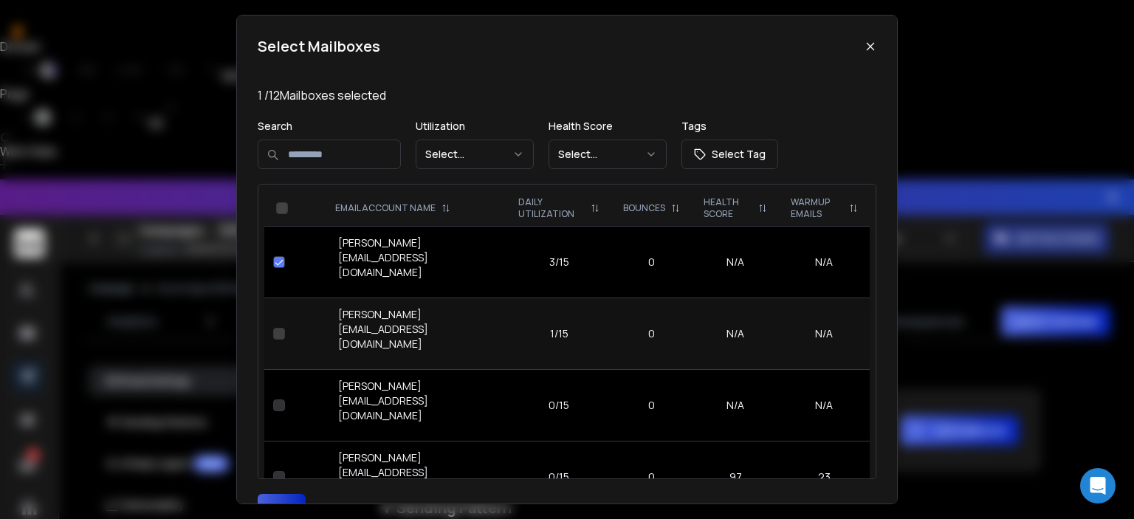
click at [279, 328] on button "button" at bounding box center [279, 334] width 12 height 12
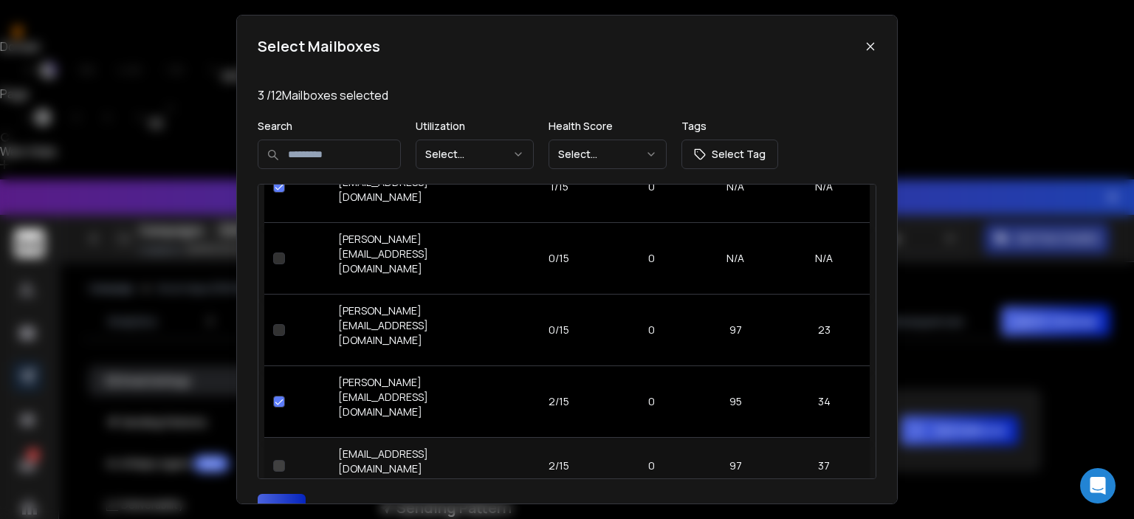
scroll to position [222, 0]
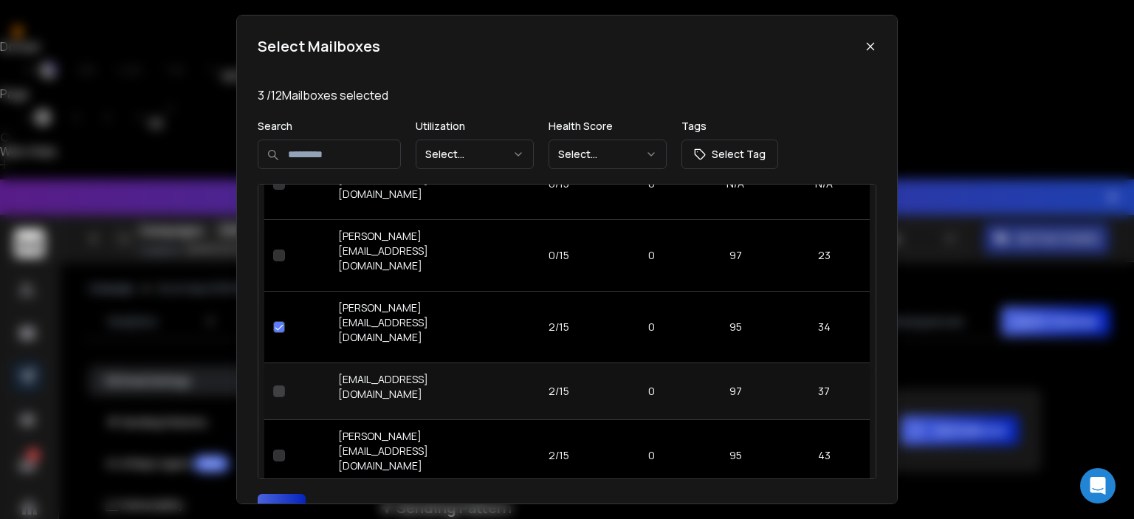
click at [282, 386] on button "button" at bounding box center [279, 392] width 12 height 12
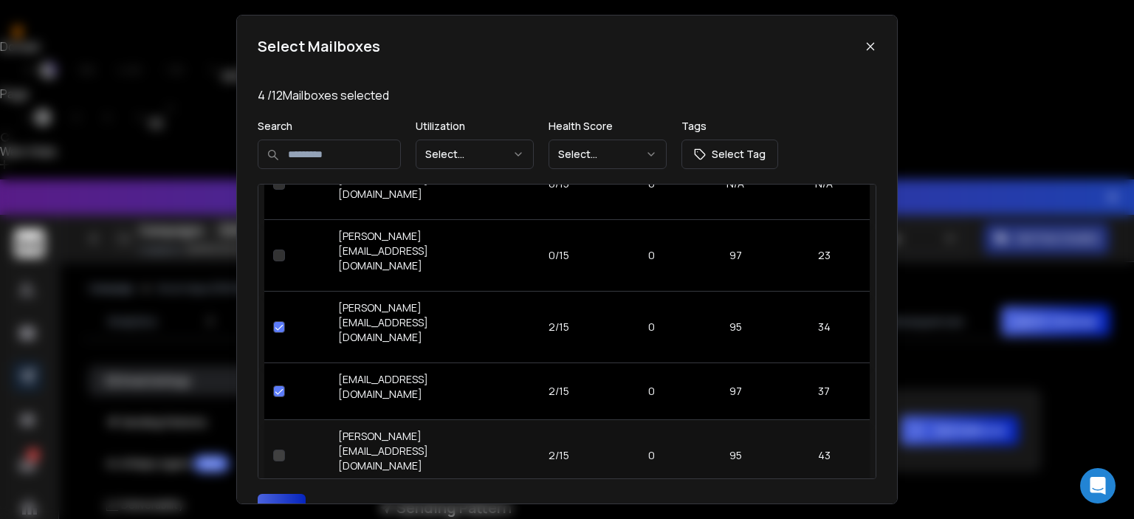
click at [277, 450] on button "button" at bounding box center [279, 456] width 12 height 12
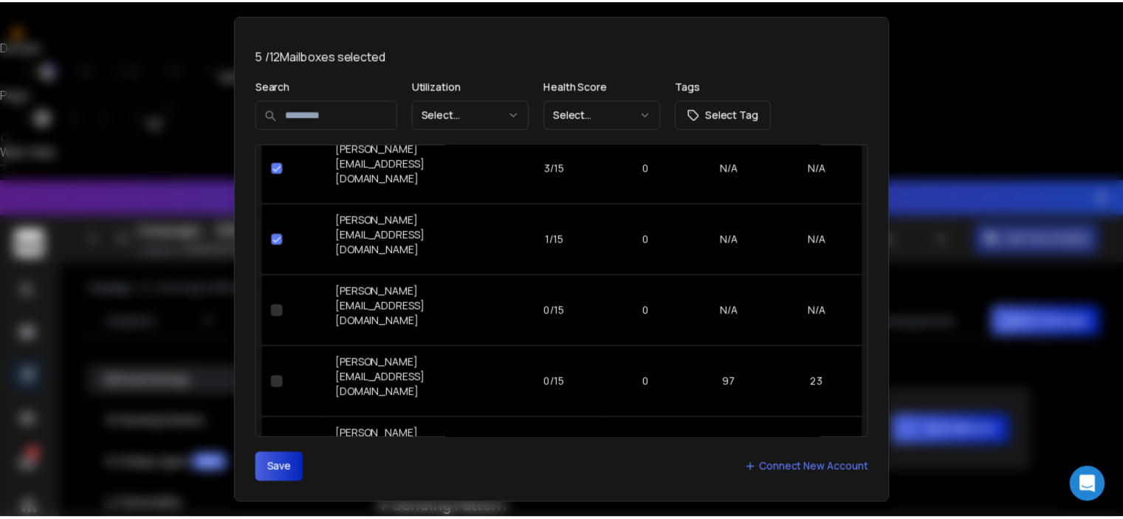
scroll to position [0, 0]
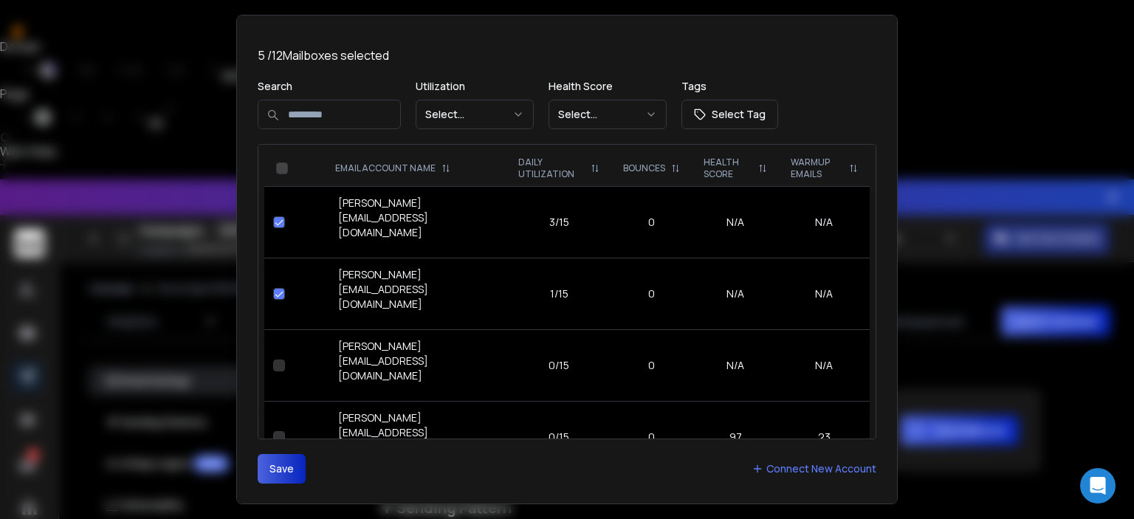
click at [269, 462] on button "Save" at bounding box center [282, 469] width 48 height 30
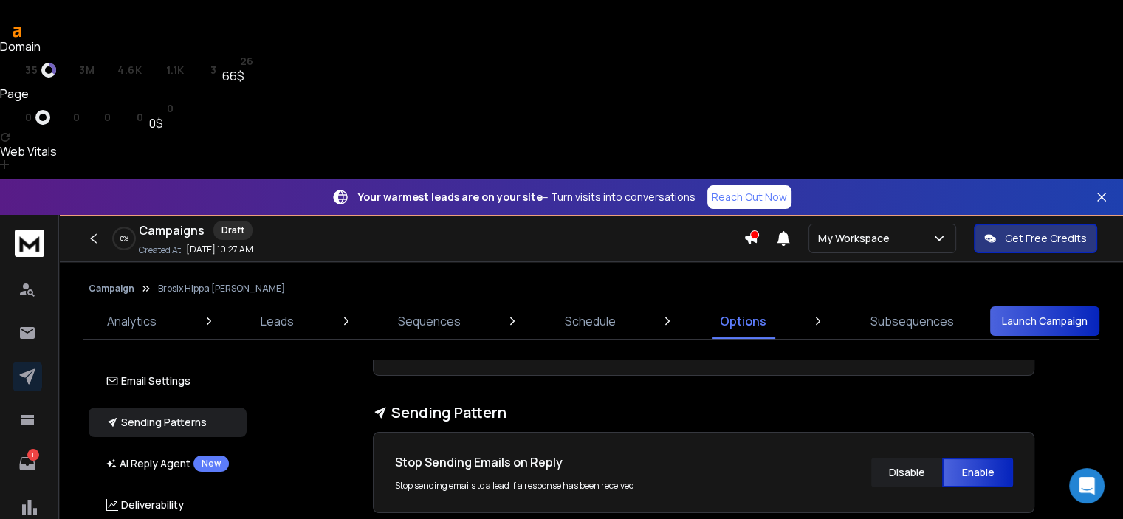
scroll to position [369, 0]
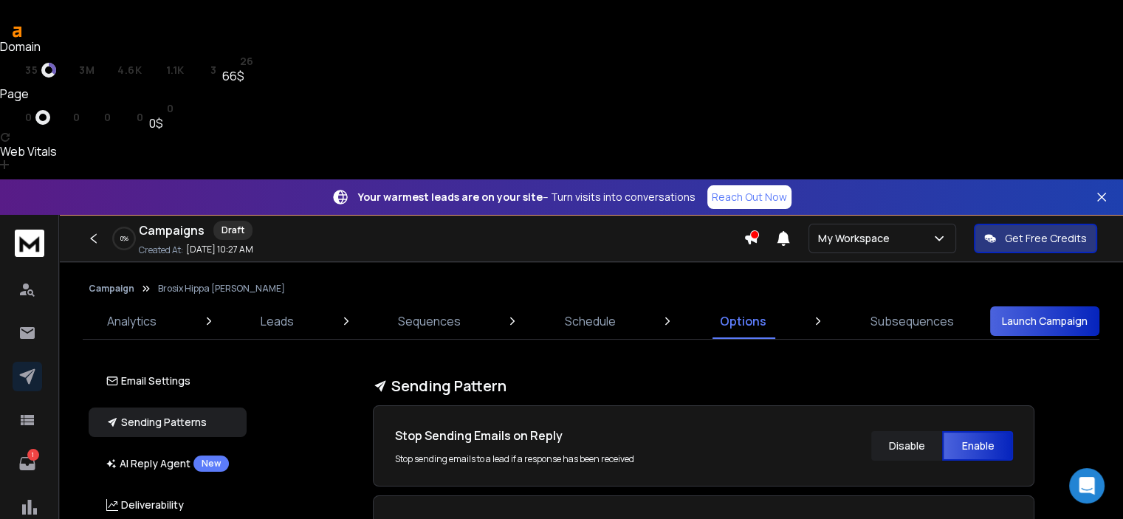
click at [979, 431] on button "Enable" at bounding box center [977, 446] width 71 height 30
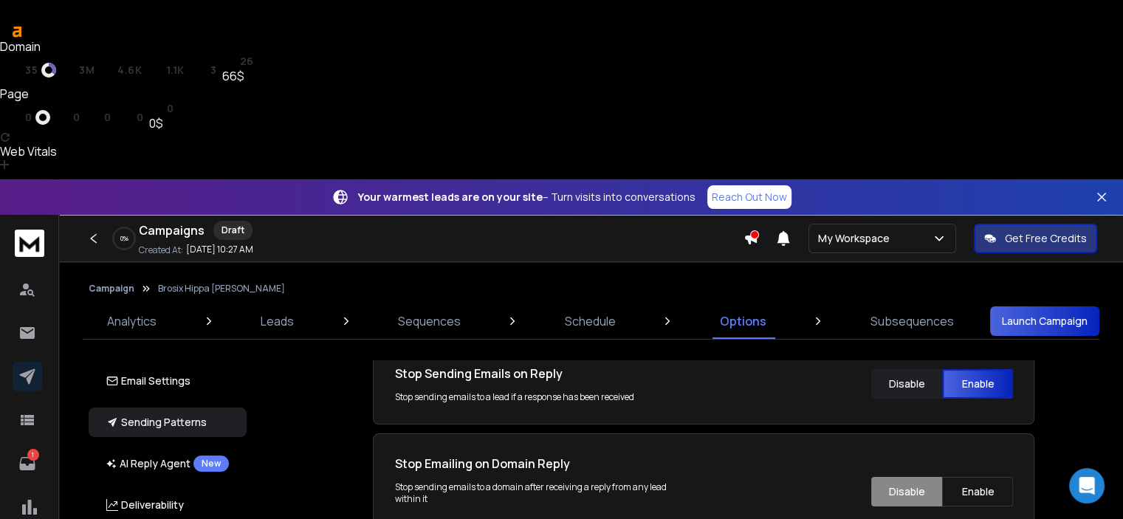
scroll to position [517, 0]
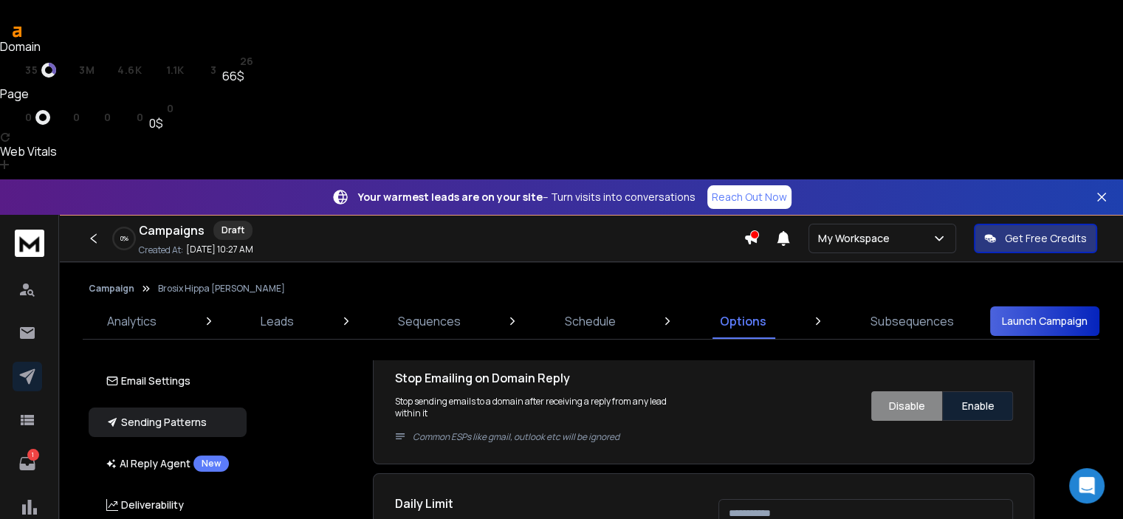
click at [973, 391] on button "Enable" at bounding box center [977, 406] width 71 height 30
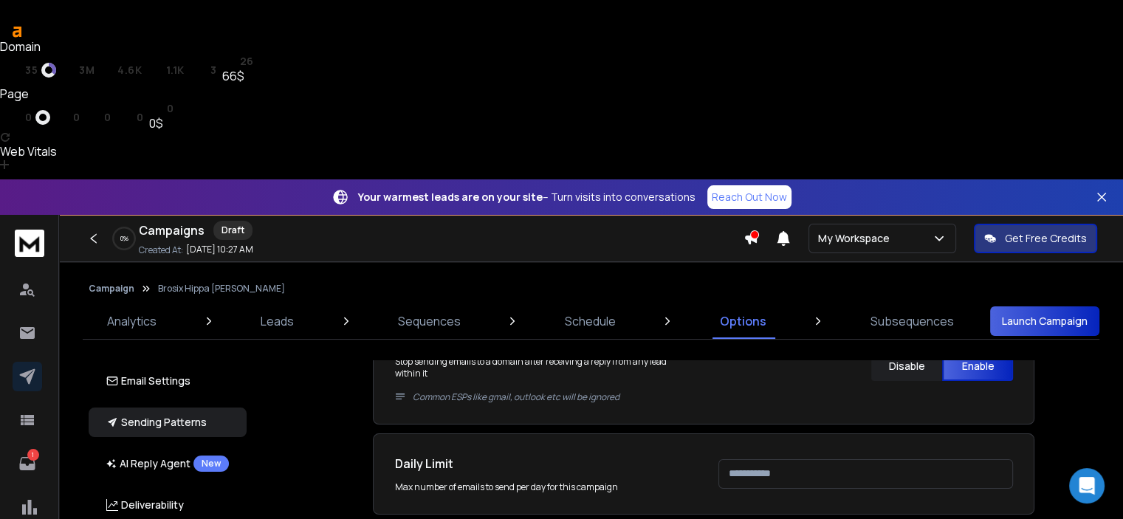
scroll to position [591, 0]
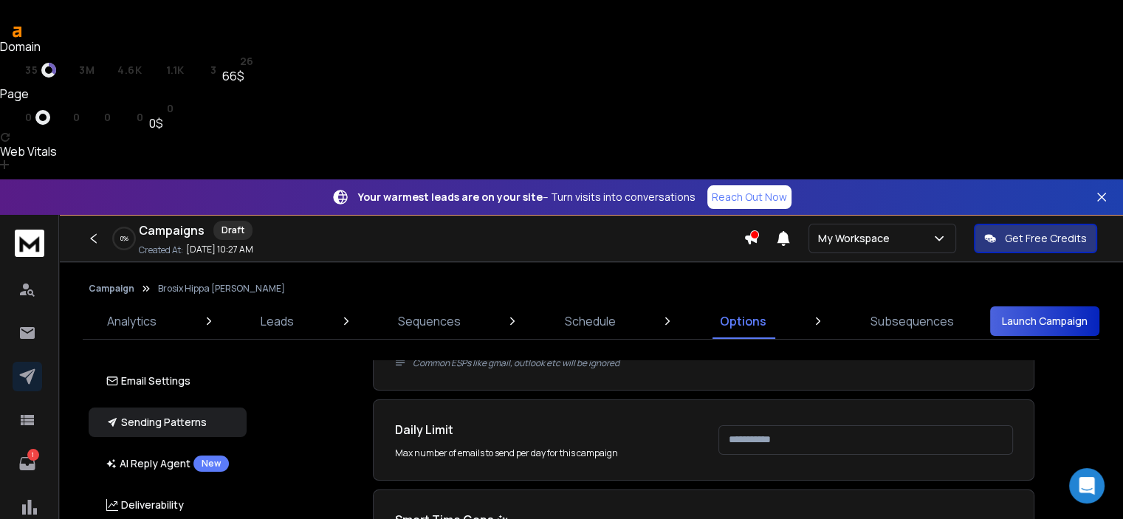
drag, startPoint x: 737, startPoint y: 291, endPoint x: 716, endPoint y: 299, distance: 22.9
click at [719, 425] on input "***" at bounding box center [866, 440] width 295 height 30
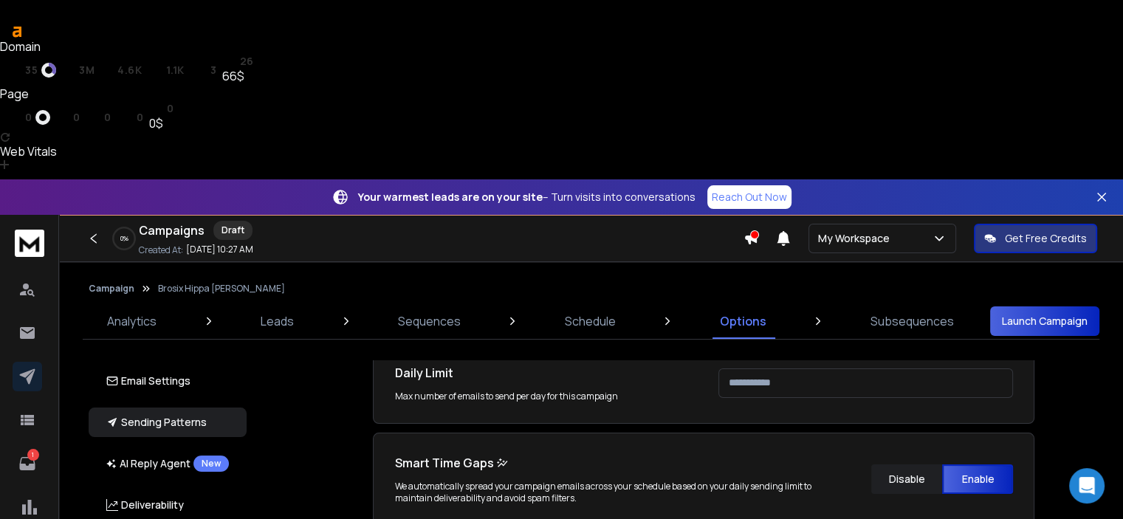
scroll to position [739, 0]
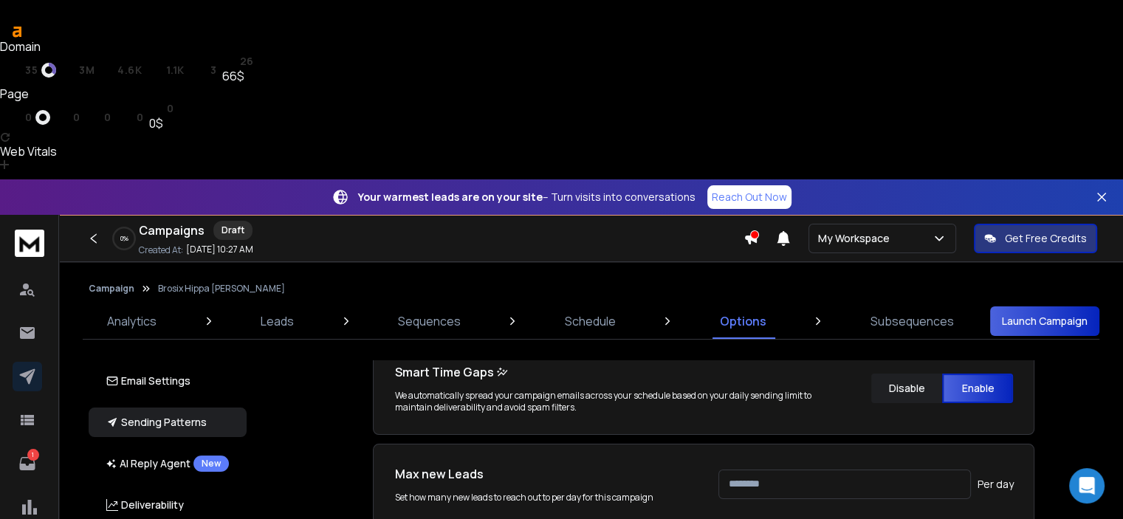
type input "**"
drag, startPoint x: 860, startPoint y: 327, endPoint x: 701, endPoint y: 339, distance: 159.2
click at [701, 465] on div "Max new Leads Set how many new leads to reach out to per day for this campaign …" at bounding box center [703, 484] width 619 height 38
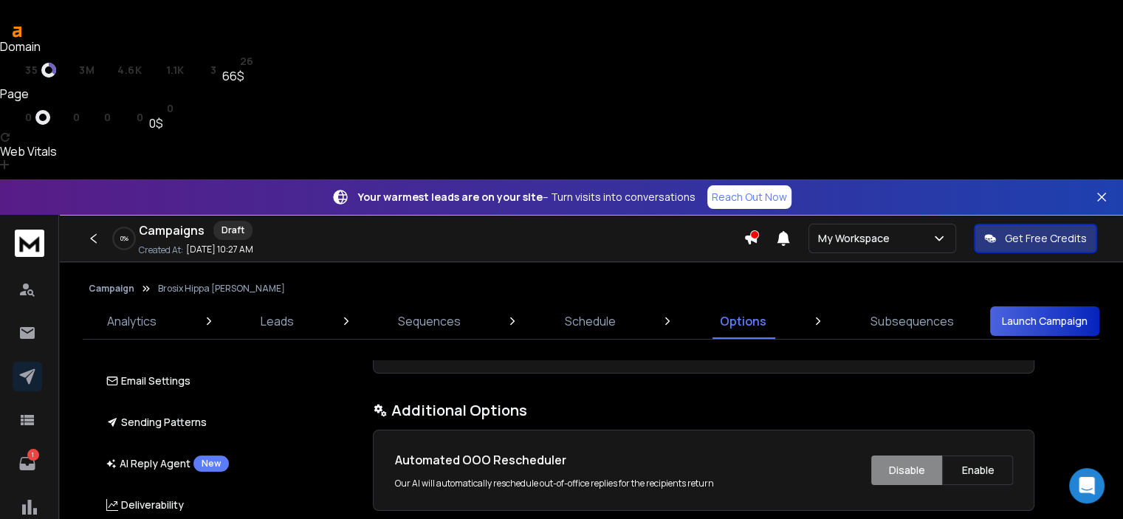
scroll to position [2511, 0]
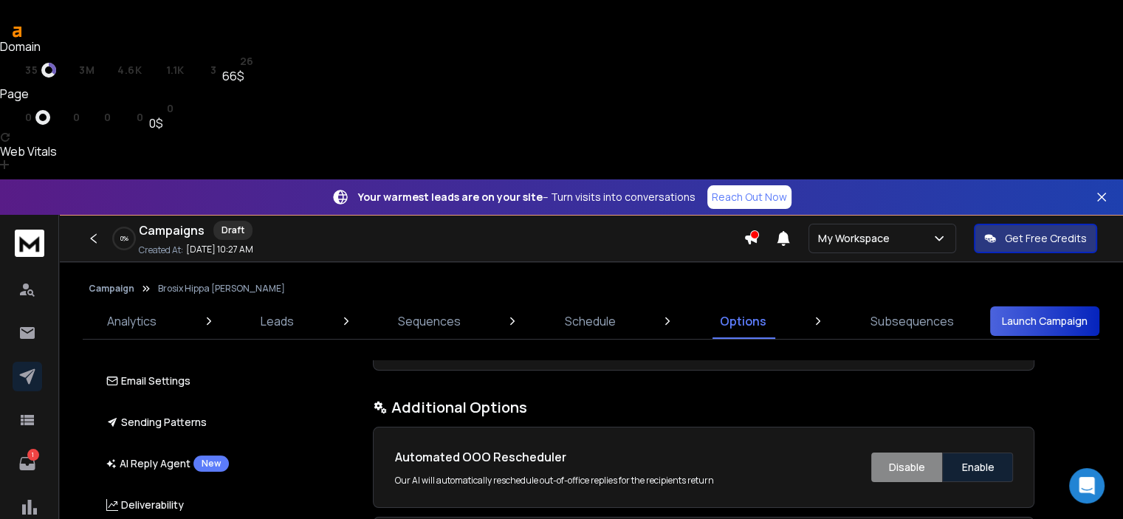
type input "***"
click at [978, 453] on button "Enable" at bounding box center [977, 468] width 71 height 30
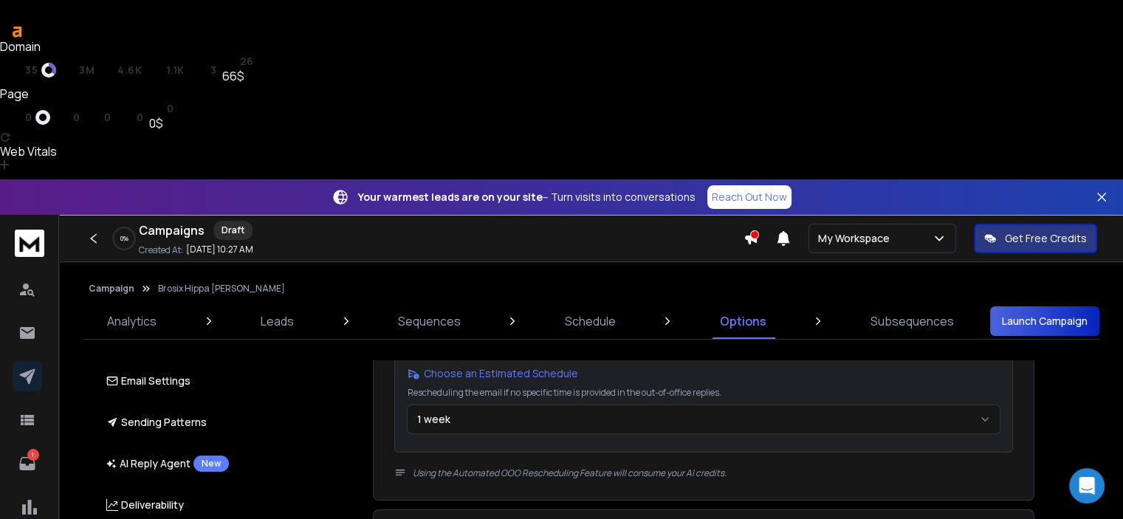
scroll to position [2807, 0]
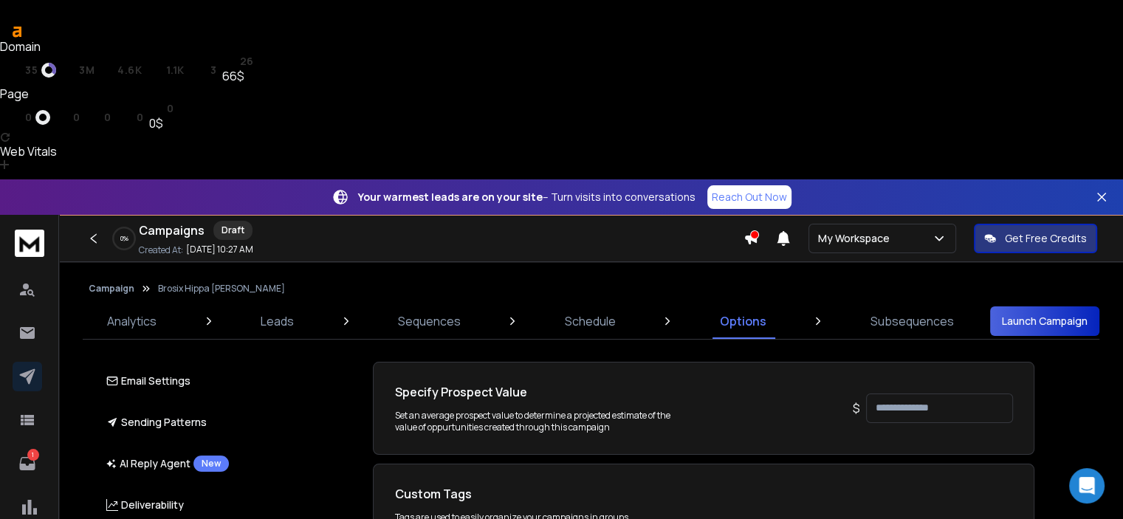
click at [1069, 360] on div "**********" at bounding box center [713, 507] width 886 height 295
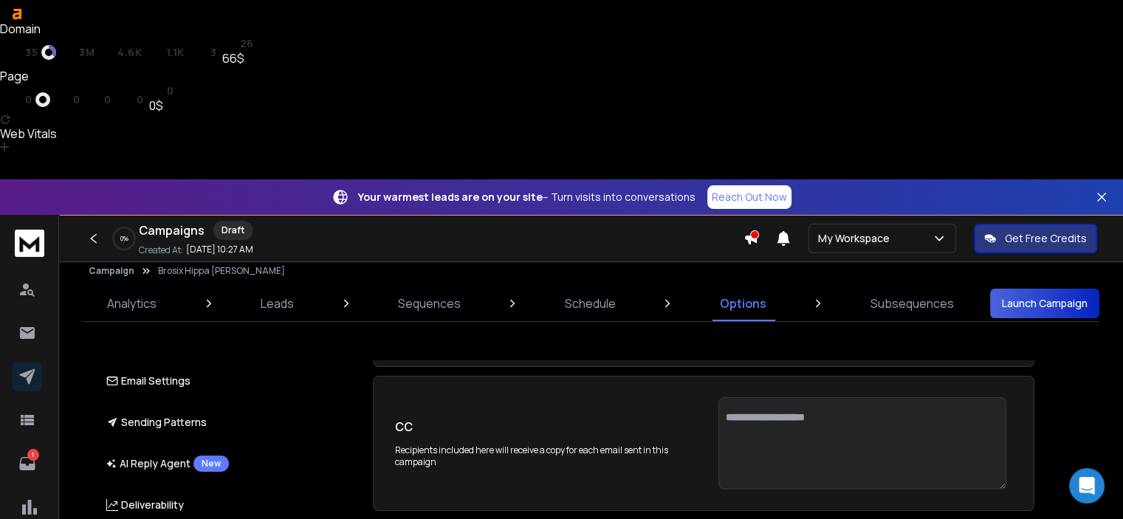
scroll to position [27, 0]
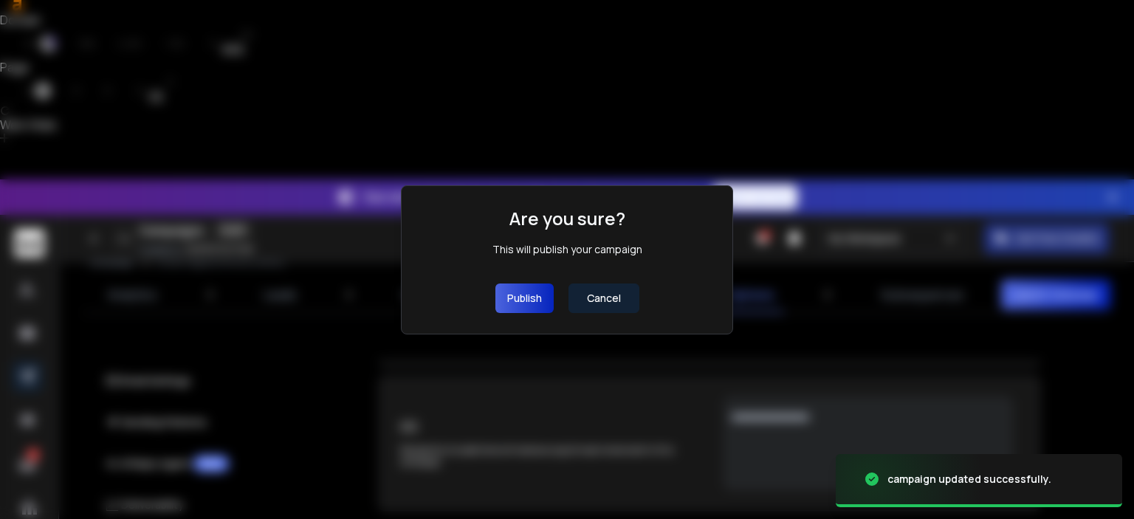
click at [535, 295] on button "Publish" at bounding box center [525, 299] width 58 height 30
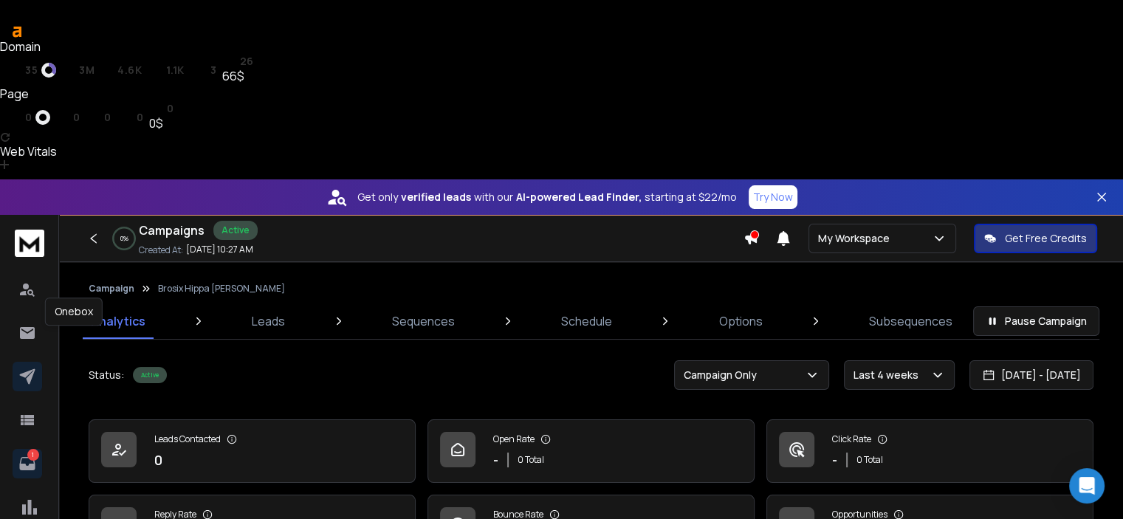
click at [30, 455] on icon at bounding box center [27, 464] width 18 height 18
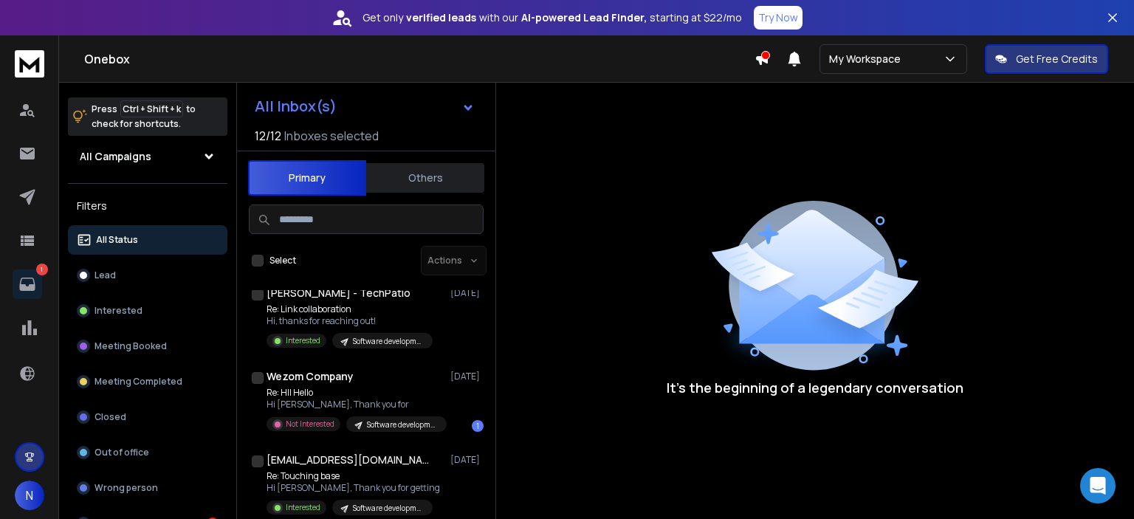
scroll to position [591, 0]
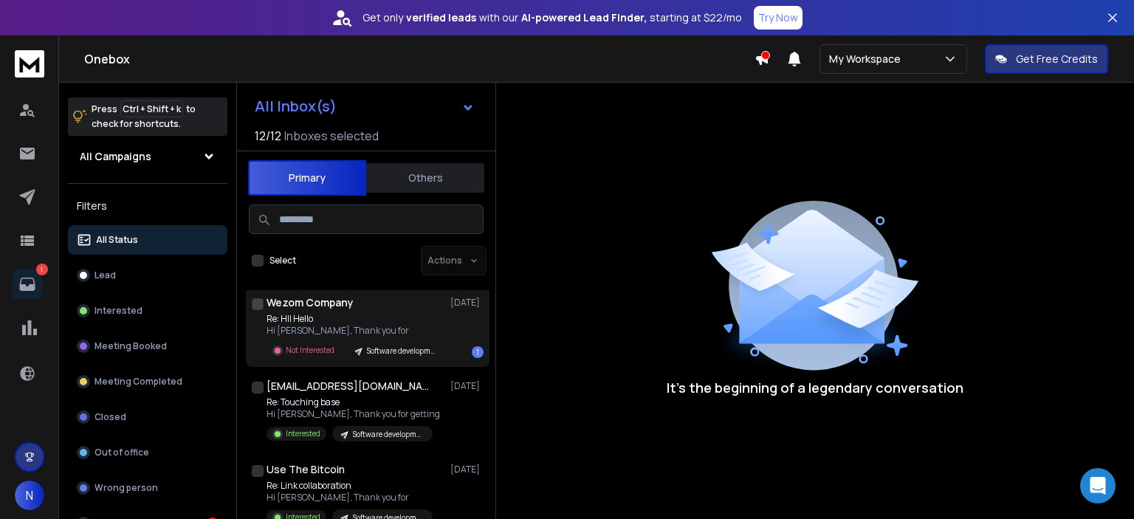
click at [374, 321] on p "Re: HII Hello" at bounding box center [355, 319] width 177 height 12
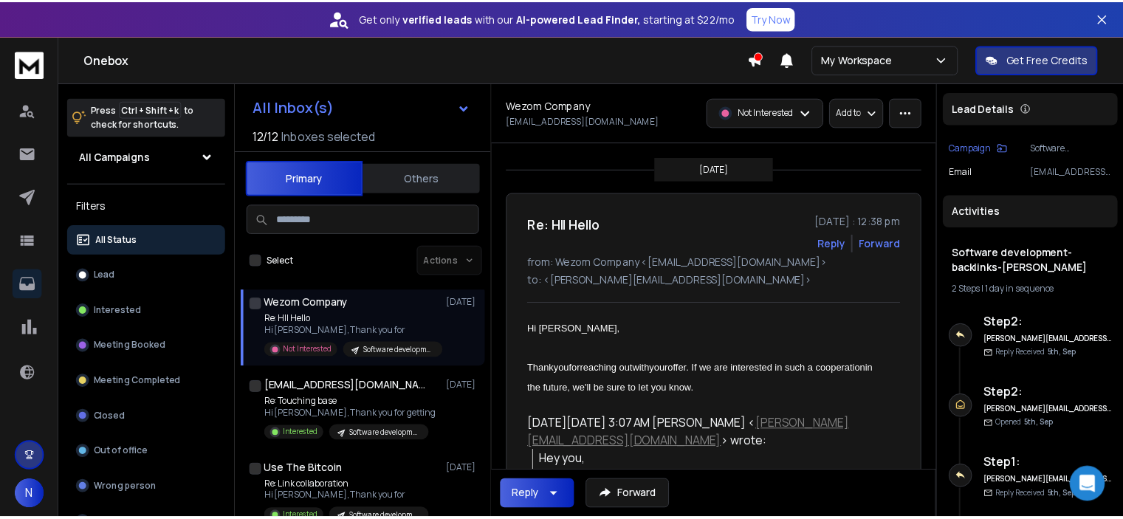
scroll to position [74, 0]
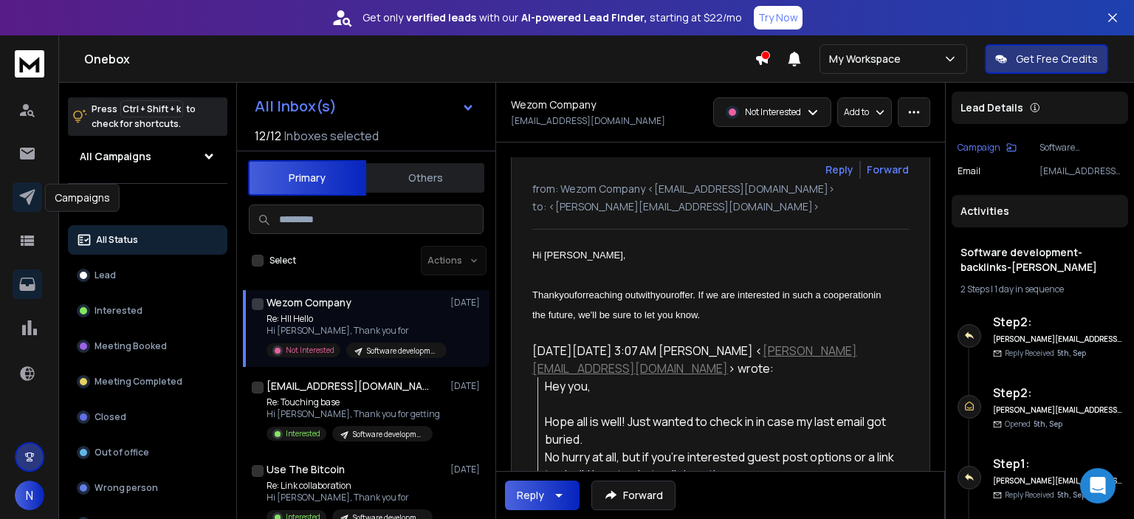
click at [28, 195] on icon at bounding box center [27, 197] width 16 height 16
